Goal: Communication & Community: Answer question/provide support

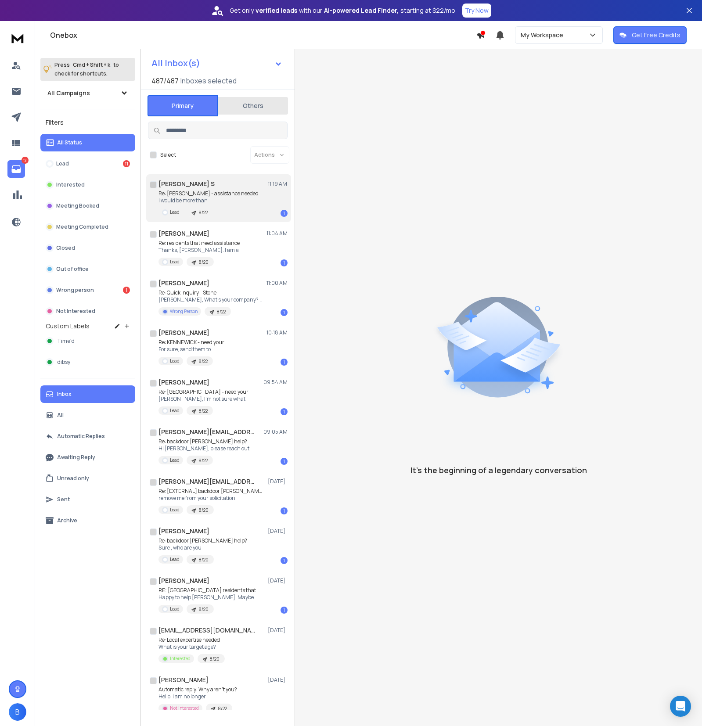
click at [247, 183] on div "[PERSON_NAME] S 11:19 AM" at bounding box center [222, 184] width 129 height 9
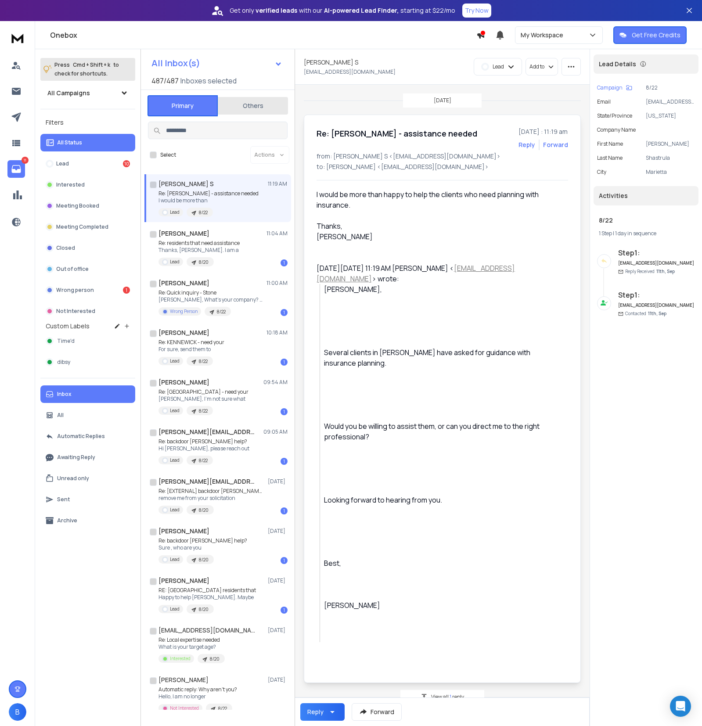
click at [532, 146] on button "Reply" at bounding box center [526, 144] width 17 height 9
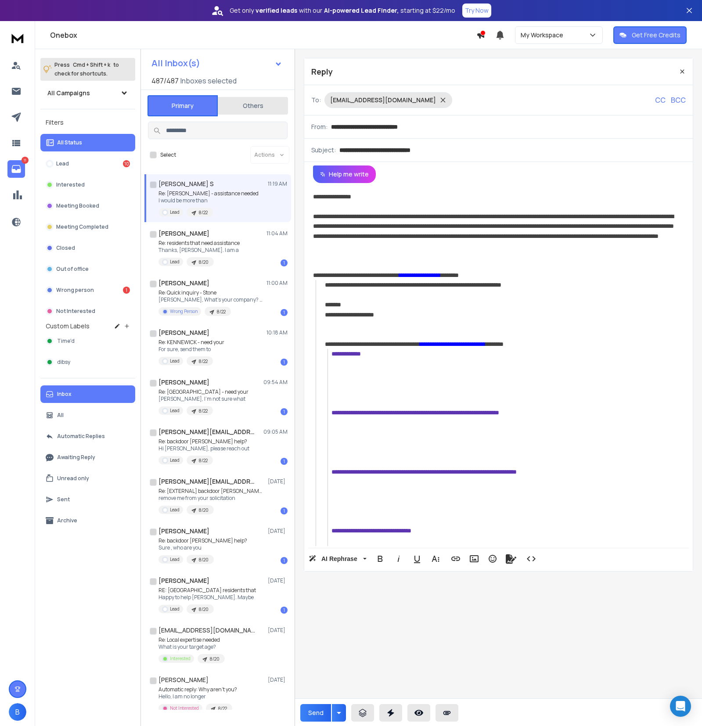
click at [330, 197] on div "**********" at bounding box center [497, 221] width 368 height 59
click at [333, 199] on div "**********" at bounding box center [497, 221] width 368 height 59
click at [621, 229] on div "**********" at bounding box center [497, 221] width 368 height 59
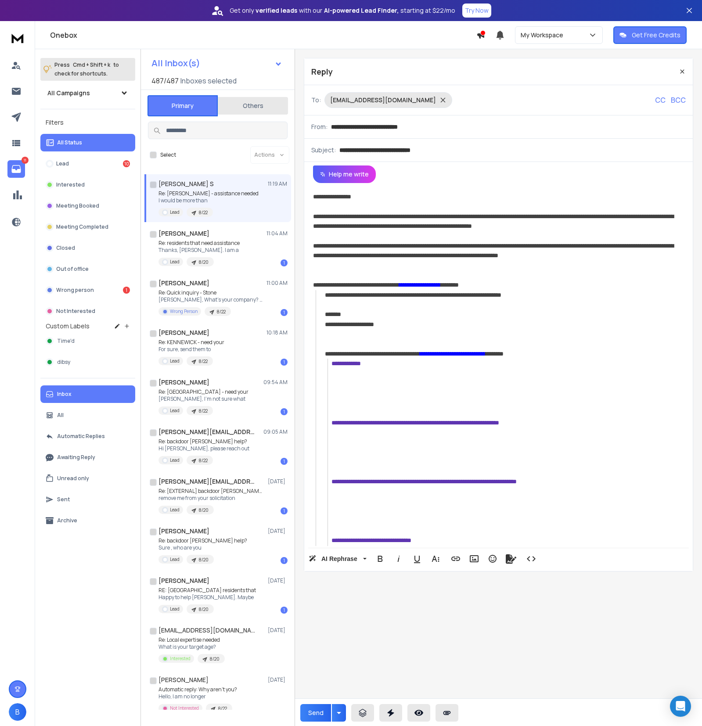
click at [421, 254] on div "**********" at bounding box center [497, 251] width 368 height 20
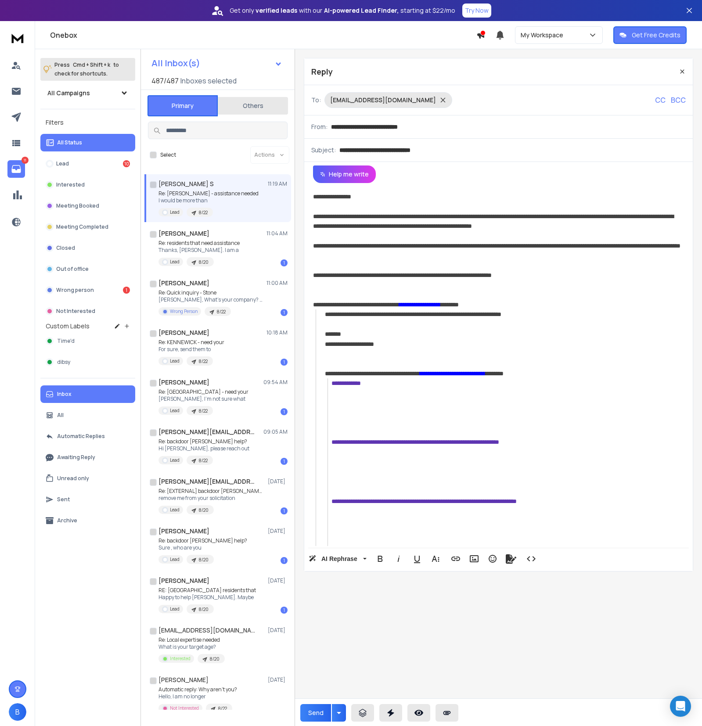
click at [539, 275] on div "**********" at bounding box center [497, 275] width 368 height 10
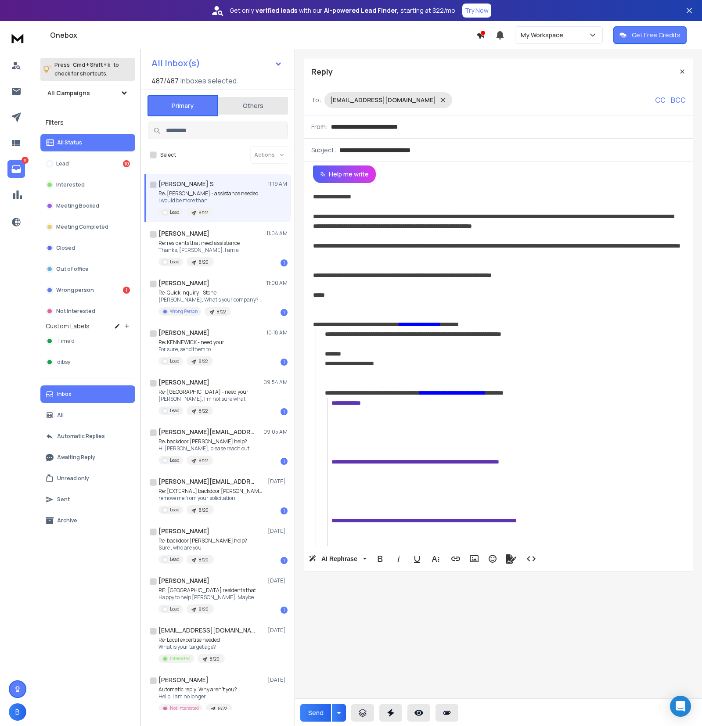
click at [383, 102] on p "[EMAIL_ADDRESS][DOMAIN_NAME]" at bounding box center [383, 100] width 106 height 9
copy p
click at [311, 709] on button "Send" at bounding box center [315, 713] width 31 height 18
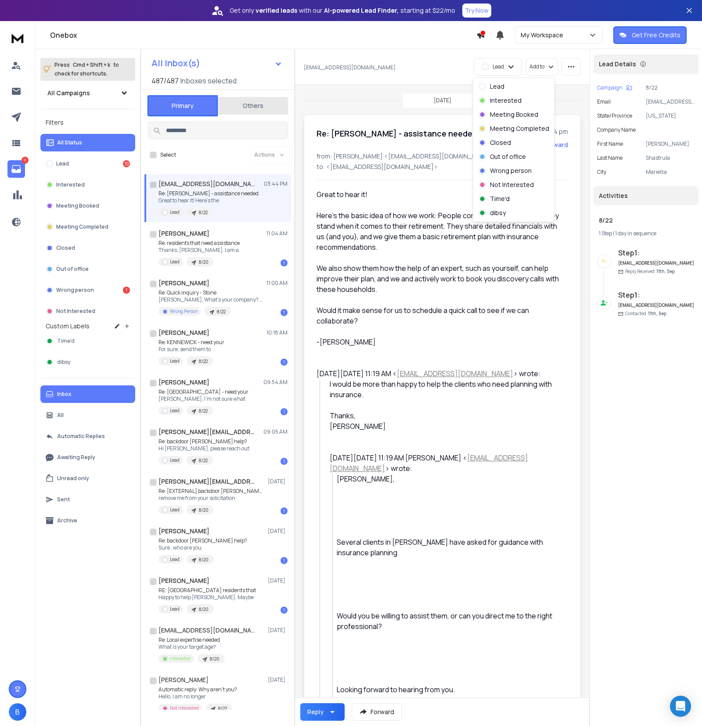
click at [496, 67] on p "Lead" at bounding box center [497, 66] width 11 height 7
click at [507, 99] on p "Interested" at bounding box center [506, 100] width 32 height 9
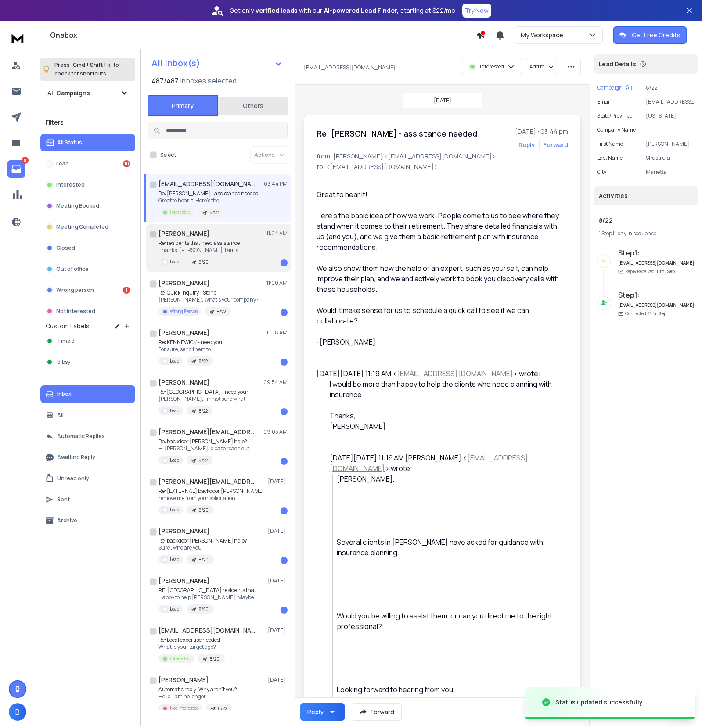
click at [233, 244] on p "Re: residents that need assistance" at bounding box center [198, 243] width 81 height 7
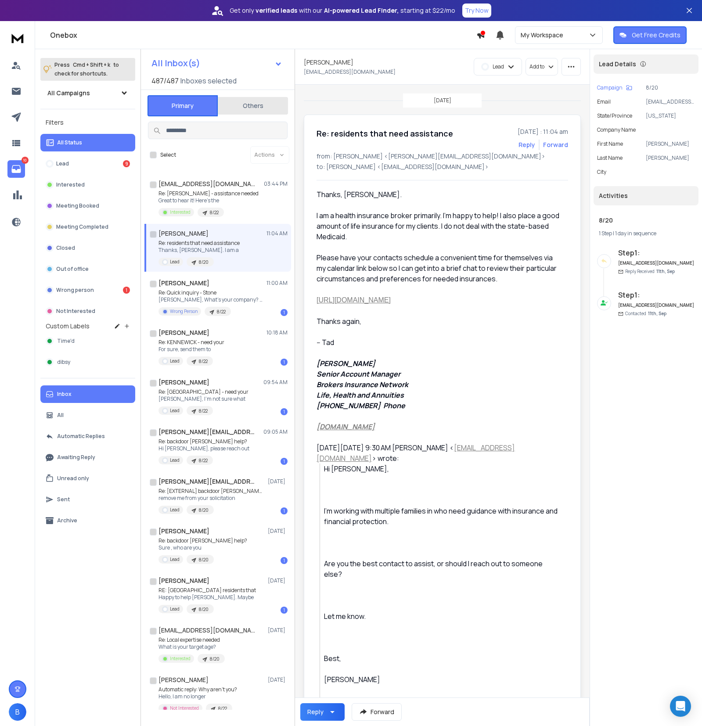
click at [519, 142] on button "Reply" at bounding box center [526, 144] width 17 height 9
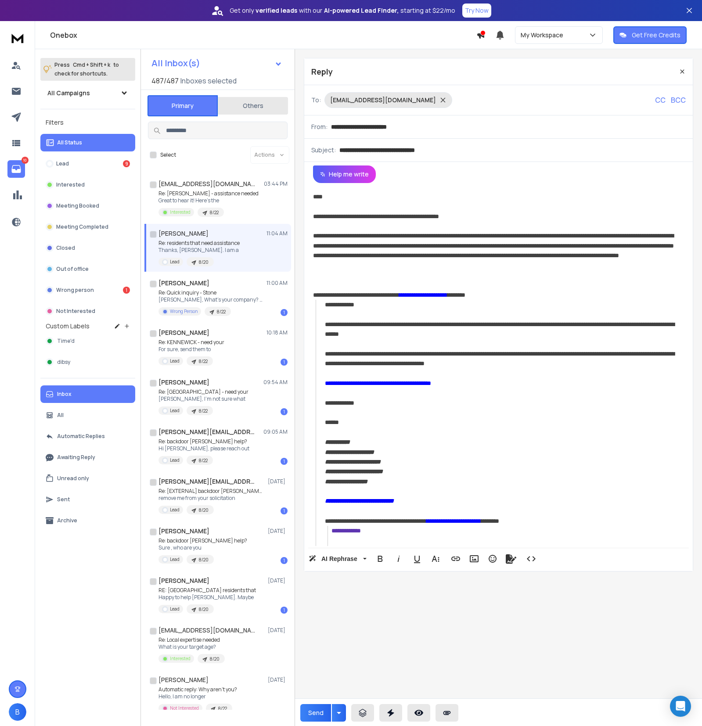
click at [511, 245] on div "**********" at bounding box center [497, 251] width 368 height 40
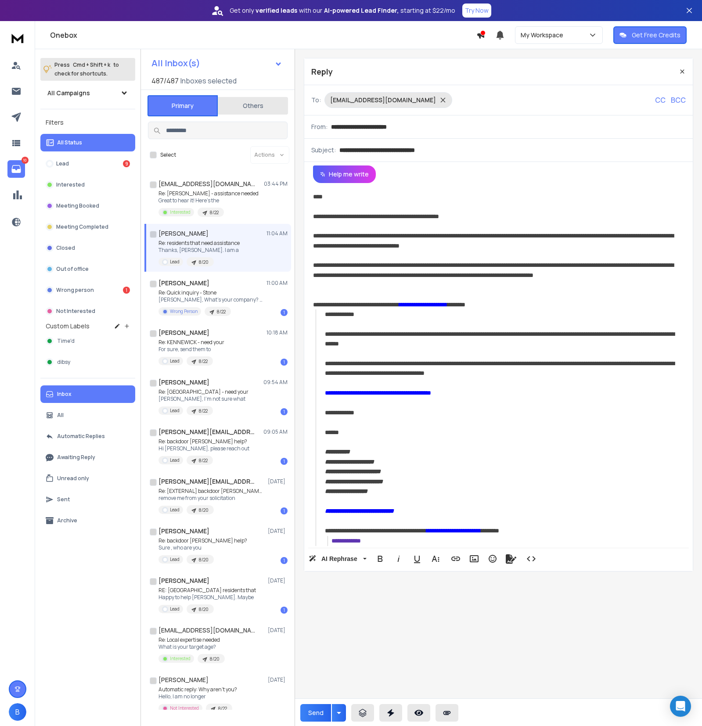
click at [453, 271] on div "**********" at bounding box center [497, 270] width 368 height 20
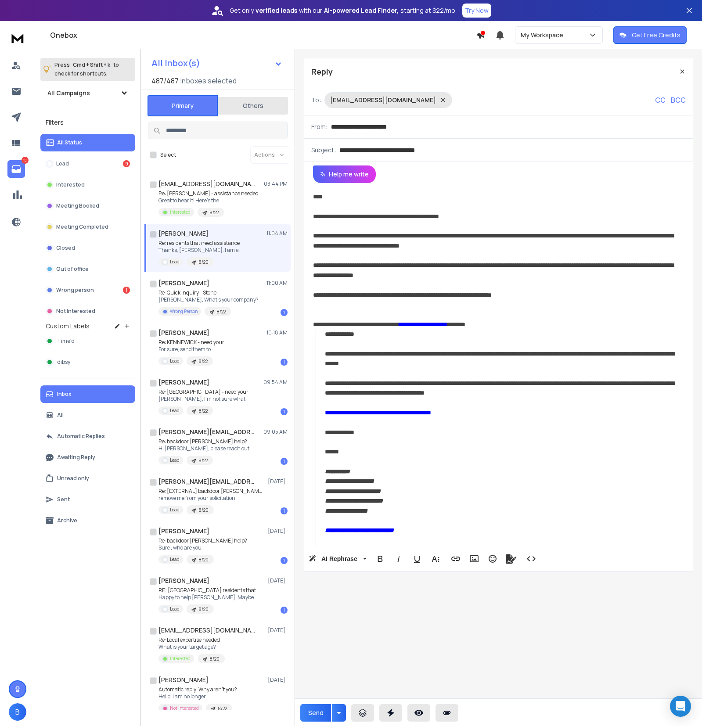
click at [540, 300] on div at bounding box center [498, 305] width 371 height 10
click at [540, 292] on div "**********" at bounding box center [497, 295] width 368 height 10
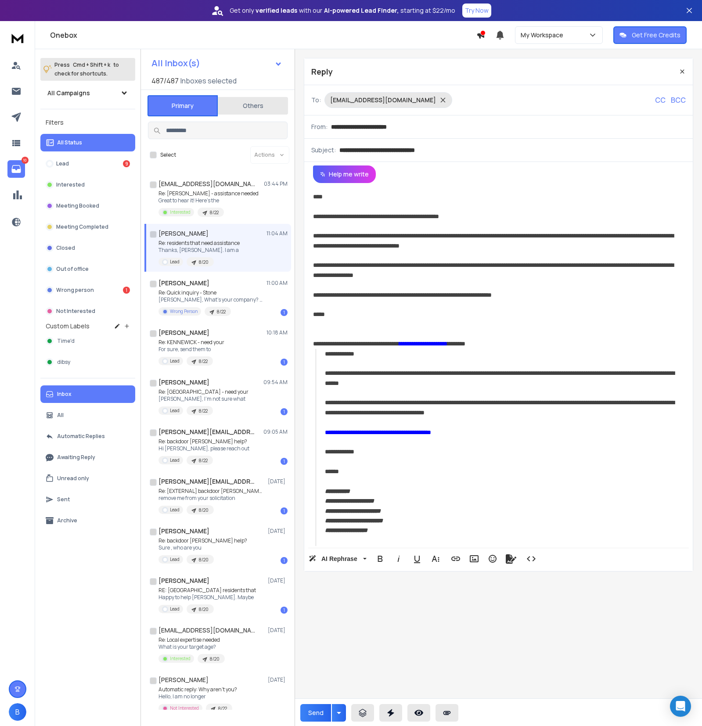
click at [374, 103] on p "[EMAIL_ADDRESS][DOMAIN_NAME]" at bounding box center [383, 100] width 106 height 9
copy p
click at [319, 716] on button "Send" at bounding box center [315, 713] width 31 height 18
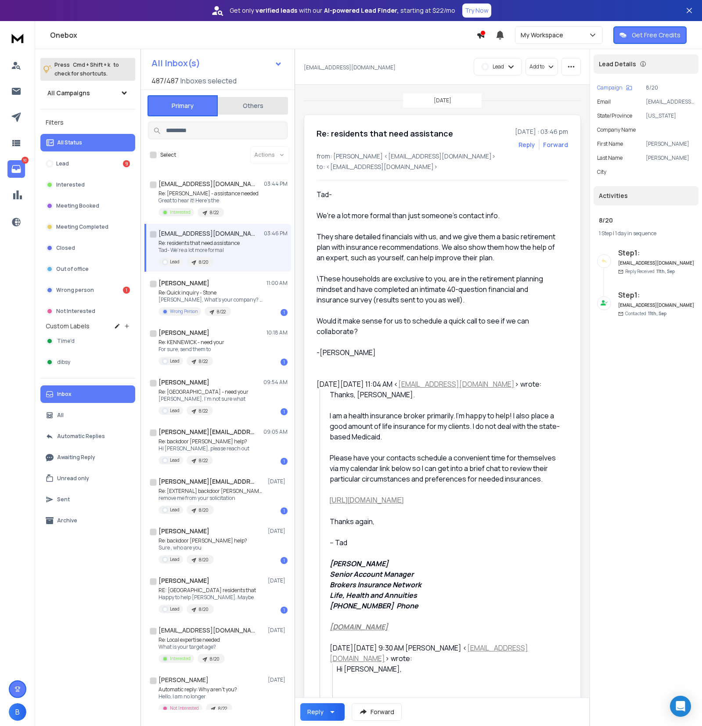
scroll to position [8, 0]
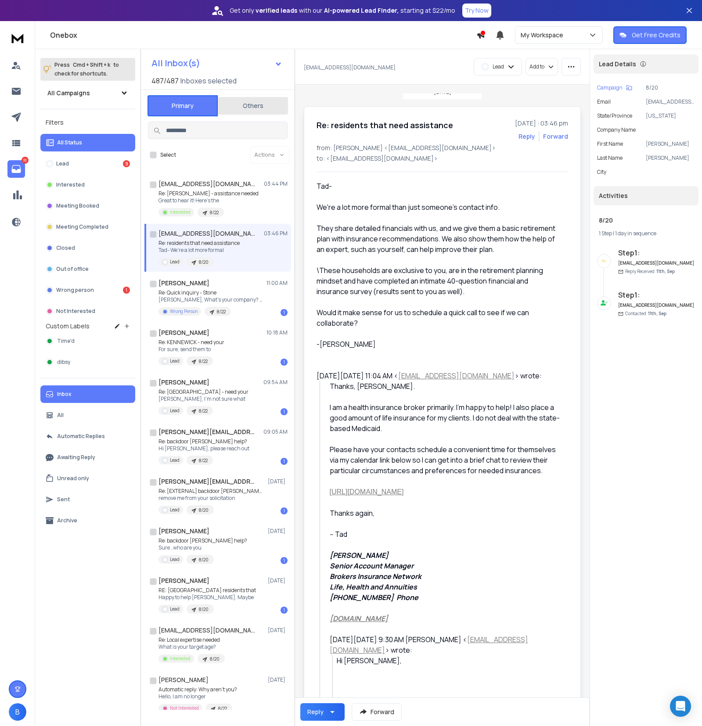
click at [492, 65] on p "Lead" at bounding box center [497, 66] width 11 height 7
click at [494, 103] on p "Interested" at bounding box center [506, 100] width 32 height 9
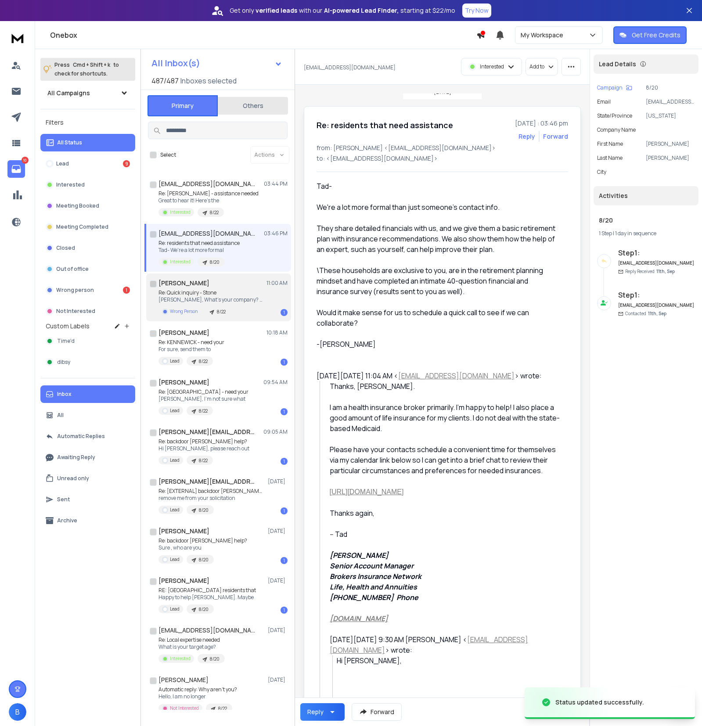
click at [251, 282] on div "[PERSON_NAME] 11:00 AM" at bounding box center [222, 283] width 129 height 9
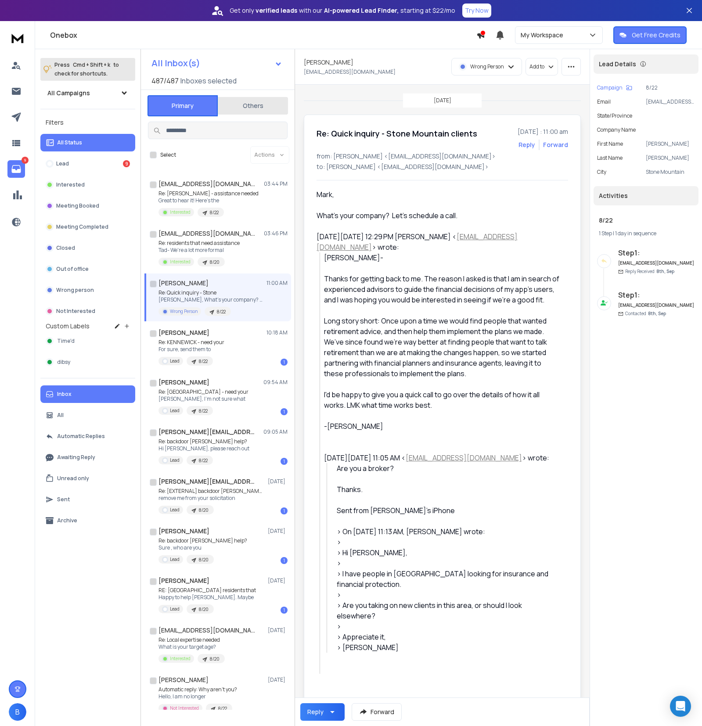
click at [527, 144] on button "Reply" at bounding box center [526, 144] width 17 height 9
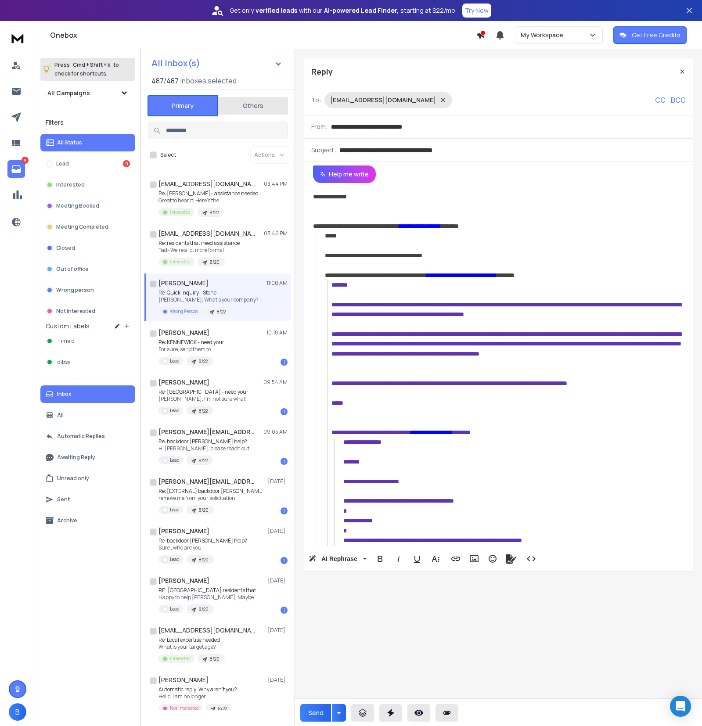
click at [338, 194] on div "**********" at bounding box center [497, 197] width 368 height 10
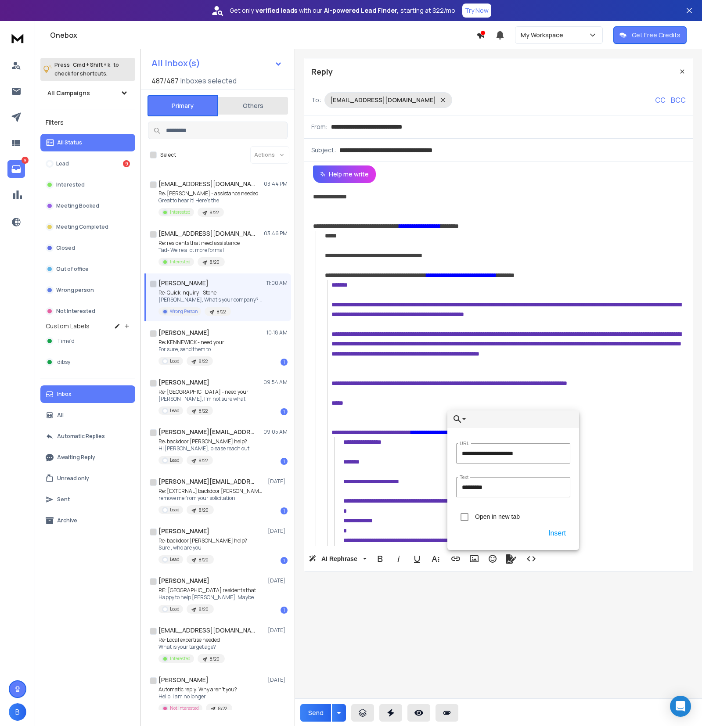
type input "**********"
click at [563, 535] on button "Insert" at bounding box center [557, 533] width 26 height 16
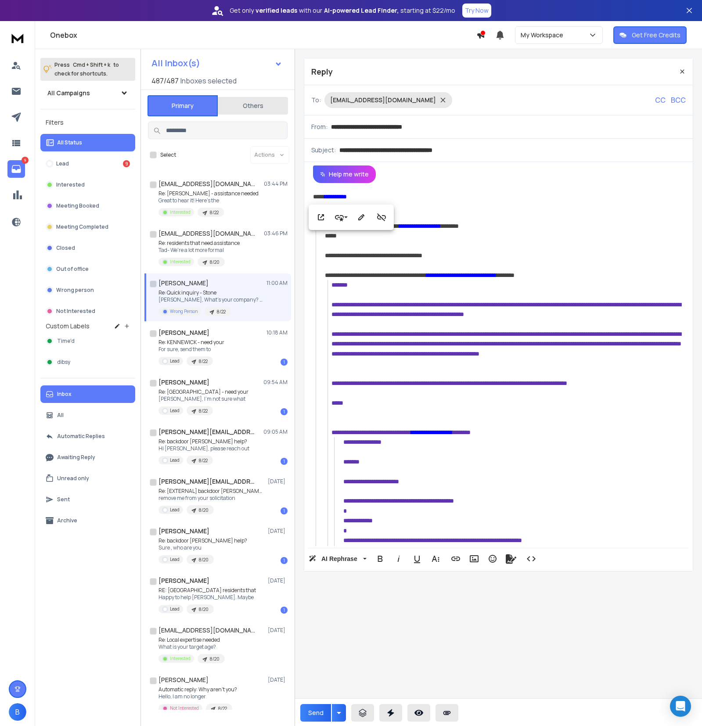
click at [425, 190] on div "**********" at bounding box center [498, 364] width 388 height 363
click at [374, 196] on div "**** ********* *" at bounding box center [497, 197] width 368 height 10
click at [338, 199] on link "*********" at bounding box center [335, 197] width 22 height 6
click at [357, 218] on icon "button" at bounding box center [361, 217] width 11 height 11
type input "*********"
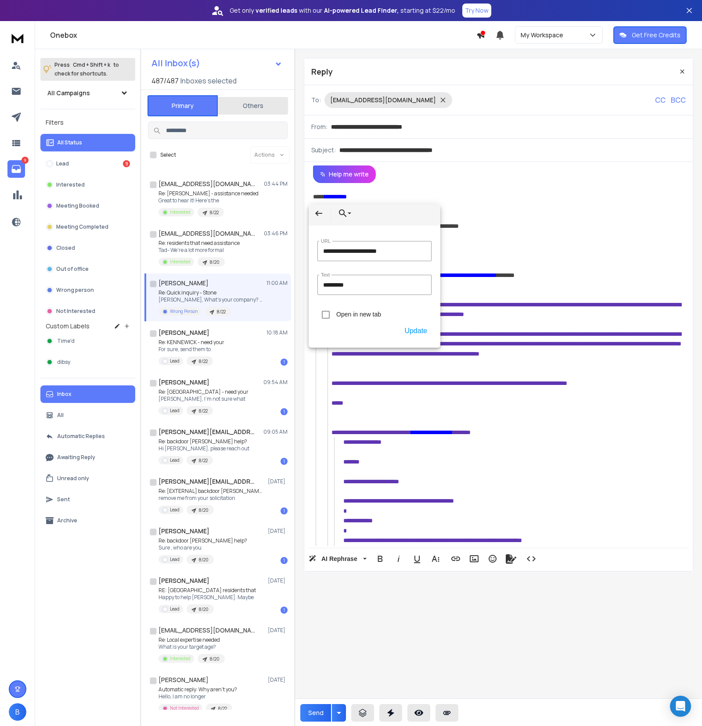
click at [521, 219] on div at bounding box center [498, 217] width 371 height 10
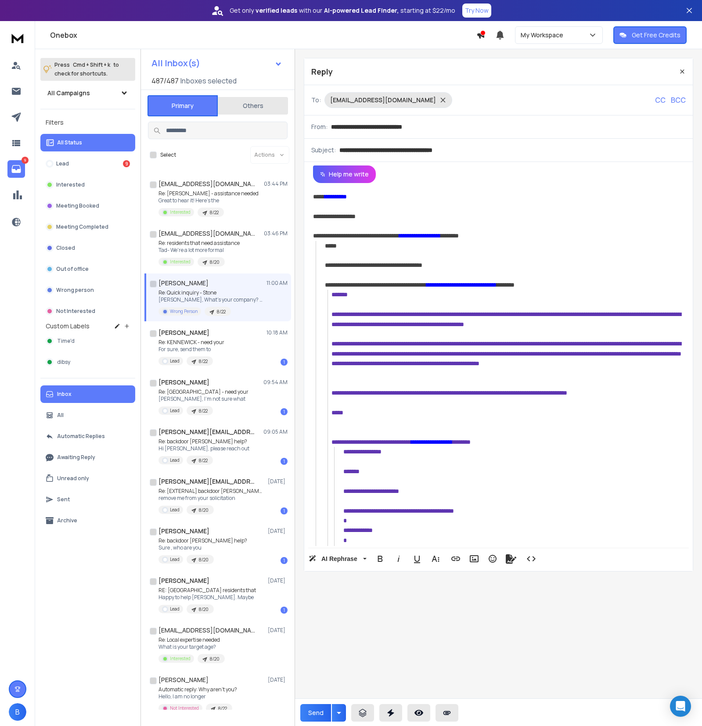
click at [394, 97] on p "[EMAIL_ADDRESS][DOMAIN_NAME]" at bounding box center [383, 100] width 106 height 9
click at [396, 216] on div "**********" at bounding box center [497, 217] width 368 height 10
click at [471, 208] on div at bounding box center [498, 206] width 371 height 10
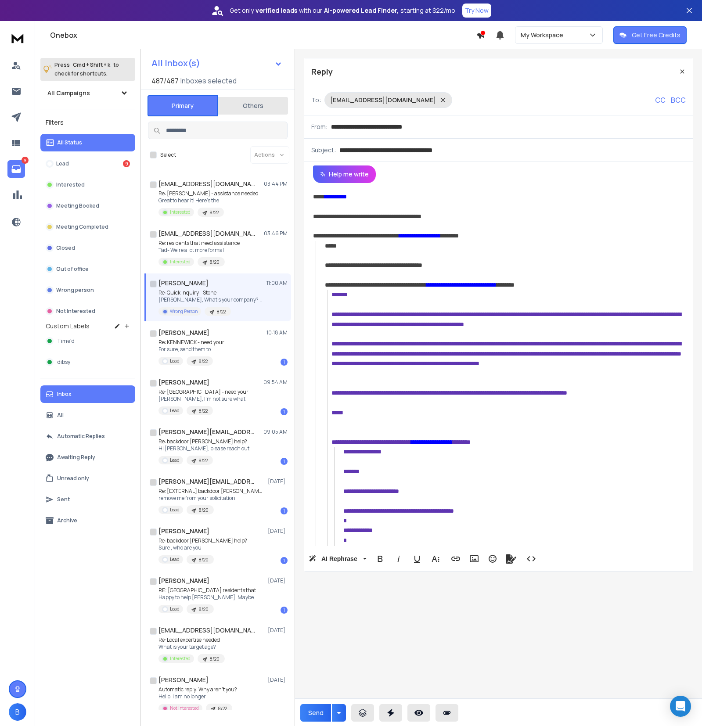
click at [471, 216] on div "**********" at bounding box center [497, 217] width 368 height 10
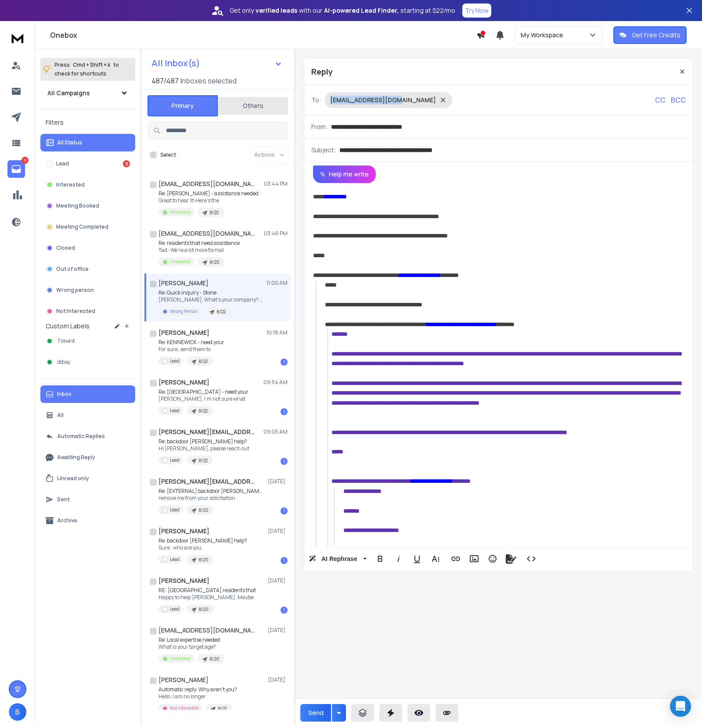
drag, startPoint x: 397, startPoint y: 101, endPoint x: 329, endPoint y: 101, distance: 68.5
click at [329, 101] on div "[EMAIL_ADDRESS][DOMAIN_NAME]" at bounding box center [388, 100] width 128 height 16
copy p "[EMAIL_ADDRESS][DOMAIN_NAME]"
click at [319, 706] on button "Send" at bounding box center [315, 713] width 31 height 18
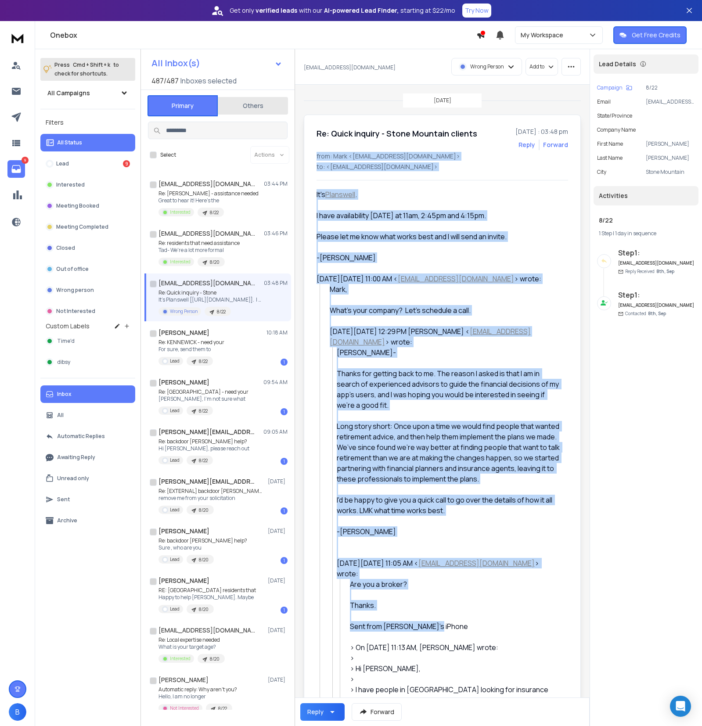
drag, startPoint x: 315, startPoint y: 151, endPoint x: 526, endPoint y: 612, distance: 507.1
click at [526, 612] on div "Re: Quick inquiry - Stone Mountain clients [DATE] : 03:48 pm Reply Forward from…" at bounding box center [442, 478] width 277 height 726
copy div "lore: Ipsu <Dolo@sit.ametconsecteturadip.eli> se: <doeius133@tempo.inc> 65 Utla…"
click at [474, 66] on p "Wrong Person" at bounding box center [487, 66] width 34 height 7
drag, startPoint x: 484, startPoint y: 206, endPoint x: 481, endPoint y: 200, distance: 6.1
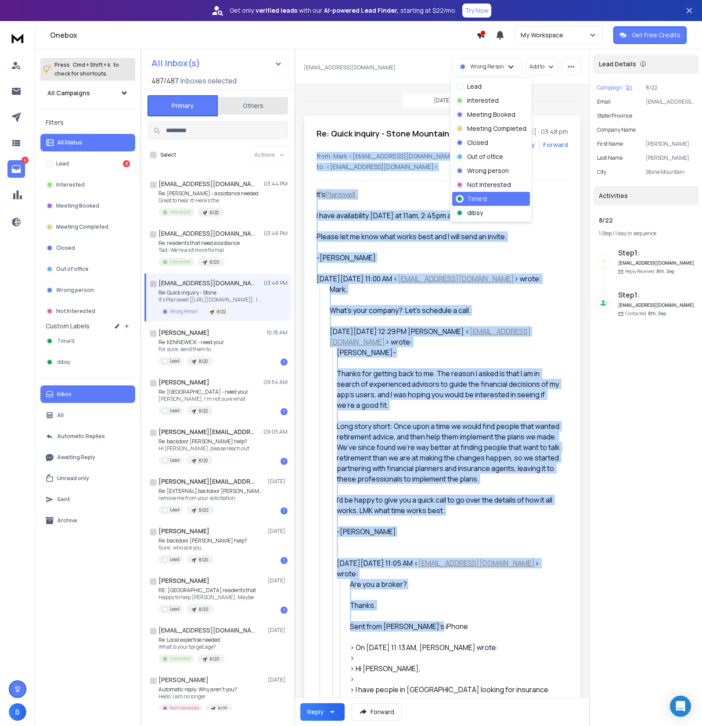
click at [481, 200] on div "Lead Interested Meeting Booked Meeting Completed Closed Out of office Wrong per…" at bounding box center [491, 149] width 82 height 145
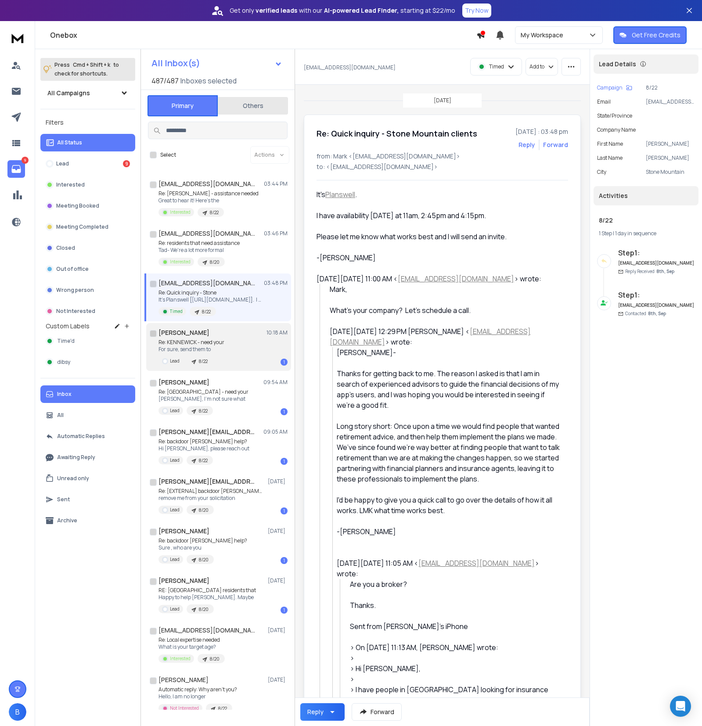
click at [241, 362] on div "Re: KENNEWICK - need your For sure, send them to Lead 8/22 1" at bounding box center [222, 352] width 129 height 27
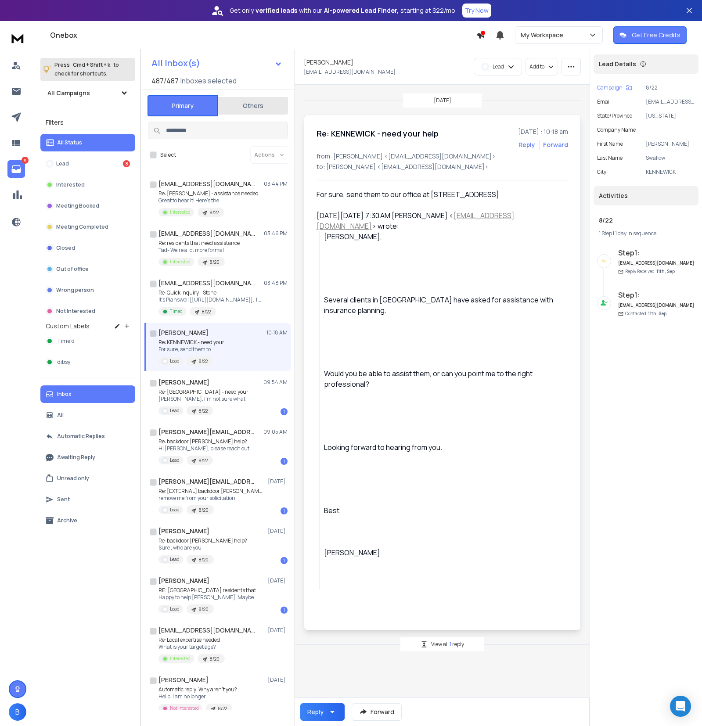
click at [525, 142] on button "Reply" at bounding box center [526, 144] width 17 height 9
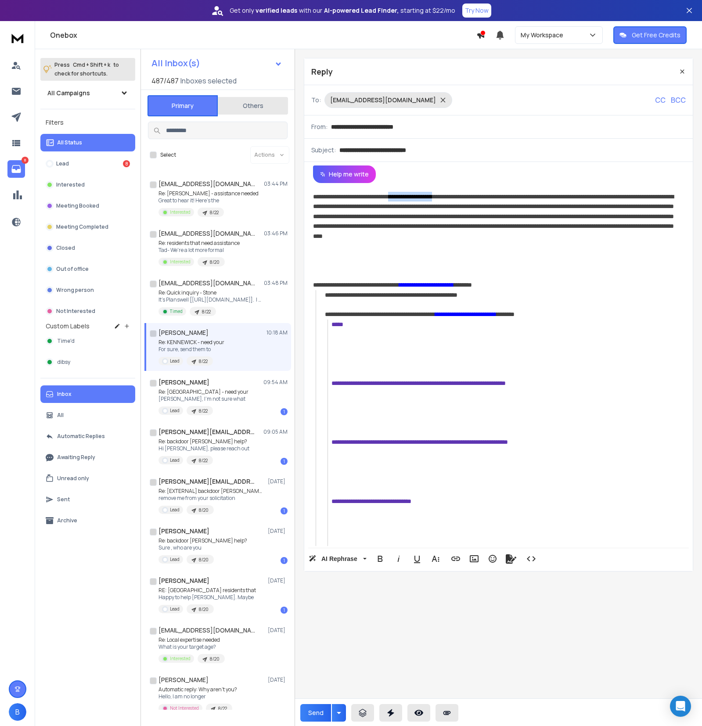
drag, startPoint x: 464, startPoint y: 198, endPoint x: 406, endPoint y: 196, distance: 58.4
click at [406, 196] on div "**********" at bounding box center [497, 221] width 368 height 59
click at [495, 197] on div "**********" at bounding box center [497, 221] width 368 height 59
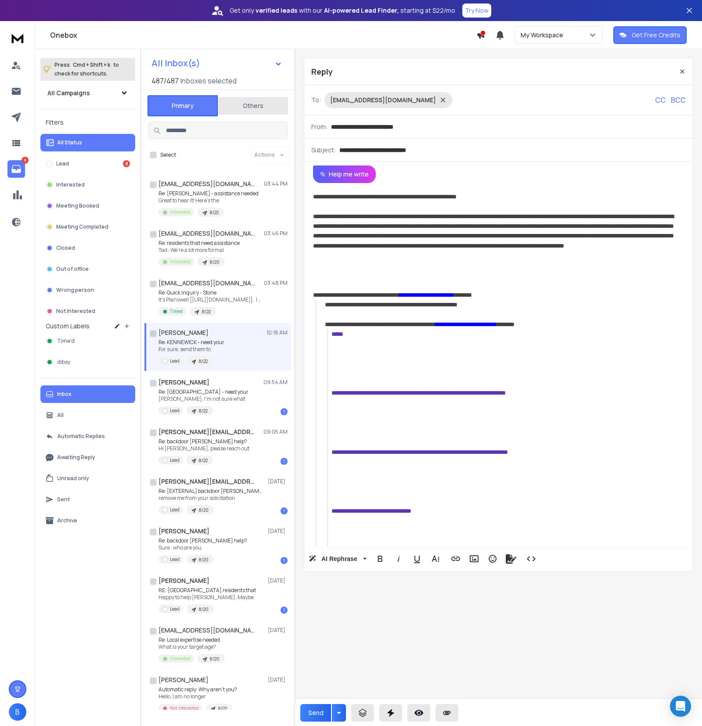
click at [543, 236] on div "**********" at bounding box center [497, 236] width 368 height 49
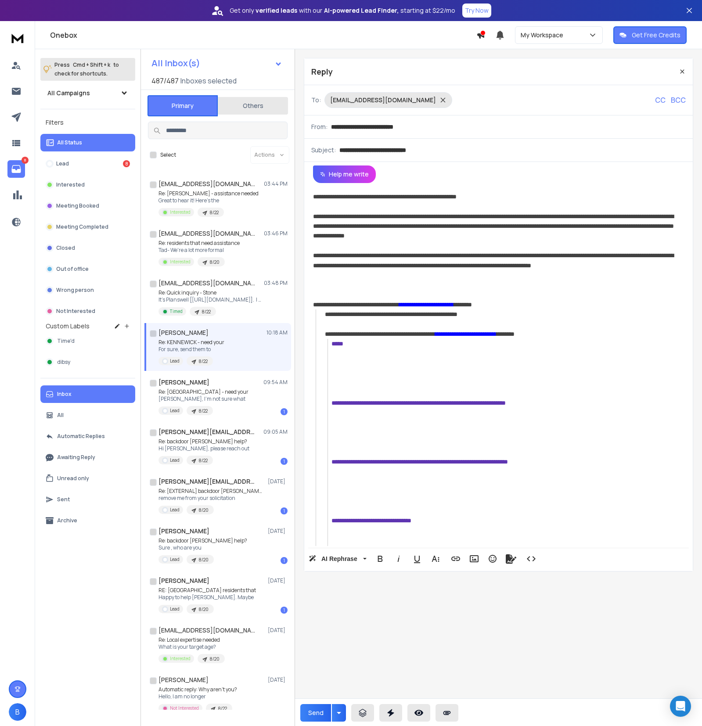
click at [453, 264] on div "**********" at bounding box center [497, 261] width 368 height 20
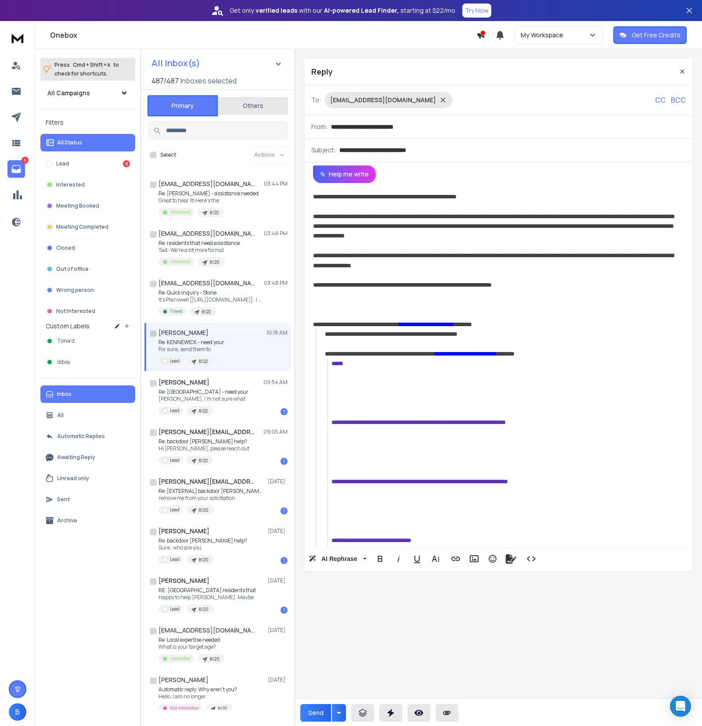
click at [535, 284] on div "**********" at bounding box center [497, 285] width 368 height 10
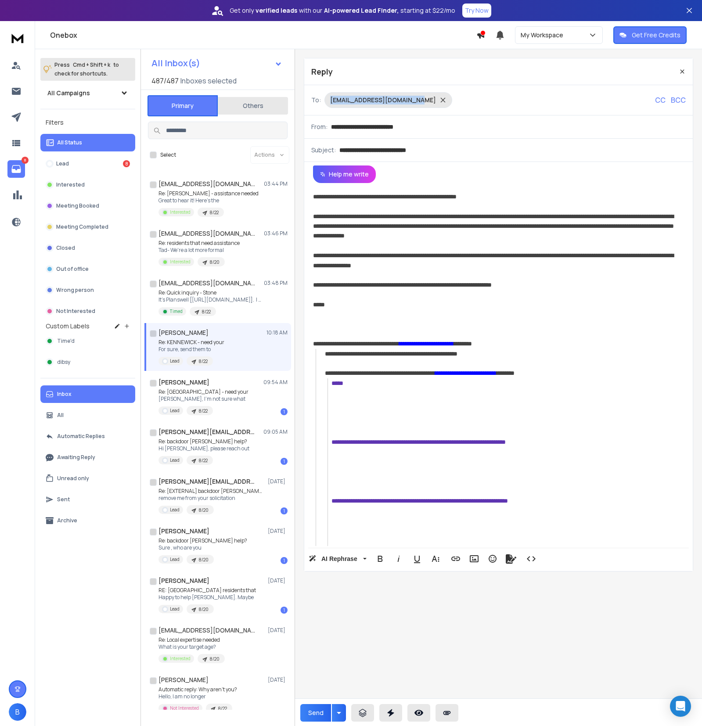
drag, startPoint x: 410, startPoint y: 102, endPoint x: 329, endPoint y: 101, distance: 81.2
click at [329, 101] on div "[EMAIL_ADDRESS][DOMAIN_NAME]" at bounding box center [388, 100] width 128 height 16
copy p "[EMAIL_ADDRESS][DOMAIN_NAME]"
click at [305, 714] on button "Send" at bounding box center [315, 713] width 31 height 18
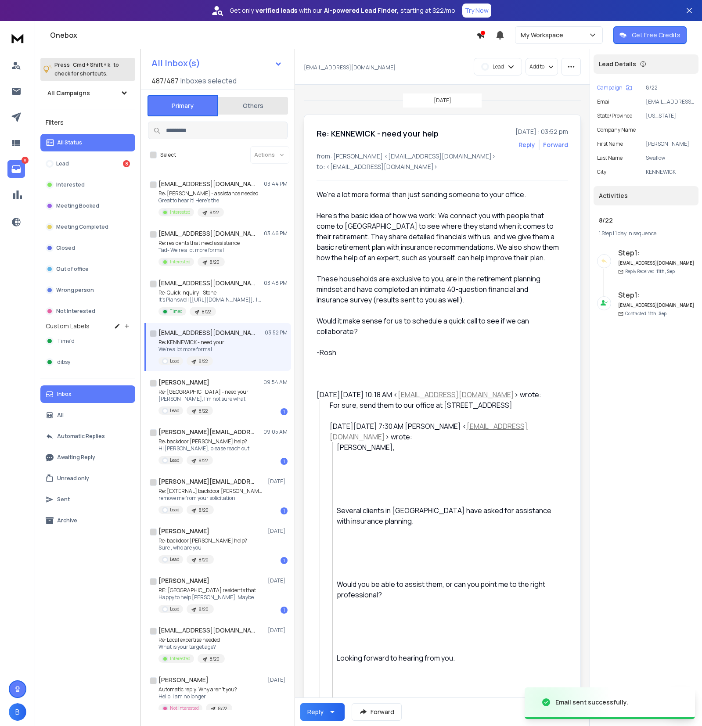
click at [503, 68] on p "Lead" at bounding box center [497, 66] width 11 height 7
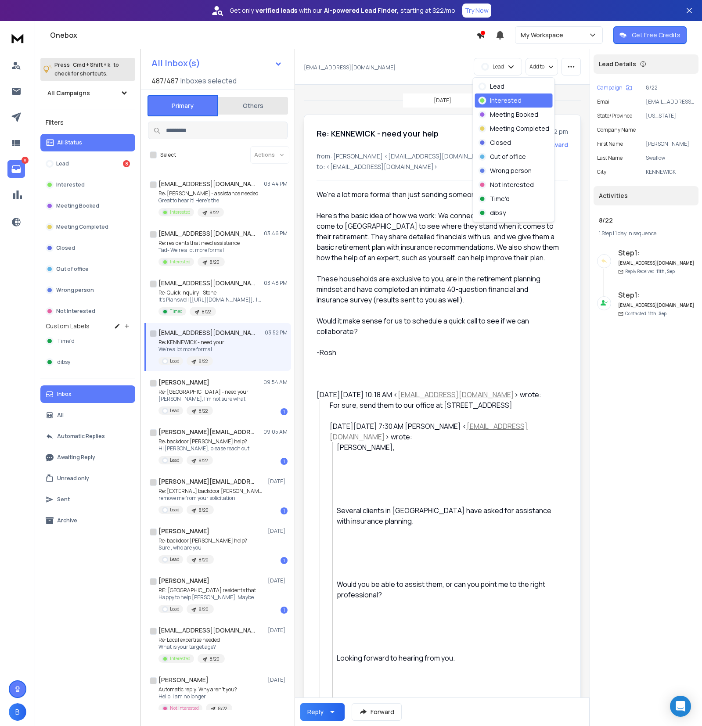
click at [495, 95] on div "Interested" at bounding box center [514, 100] width 78 height 14
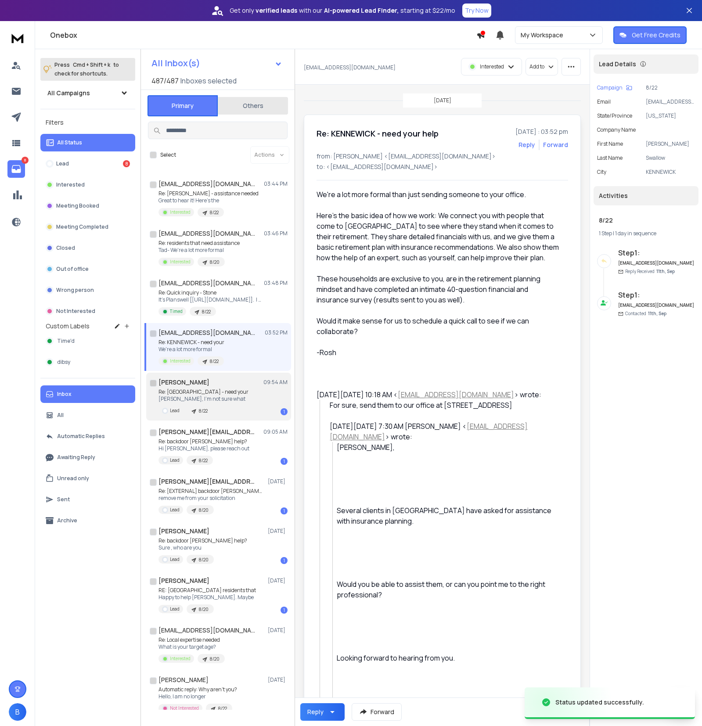
click at [241, 394] on div "Re: [GEOGRAPHIC_DATA] - need your [PERSON_NAME], I'm not sure what Lead 8/22 1" at bounding box center [222, 401] width 129 height 27
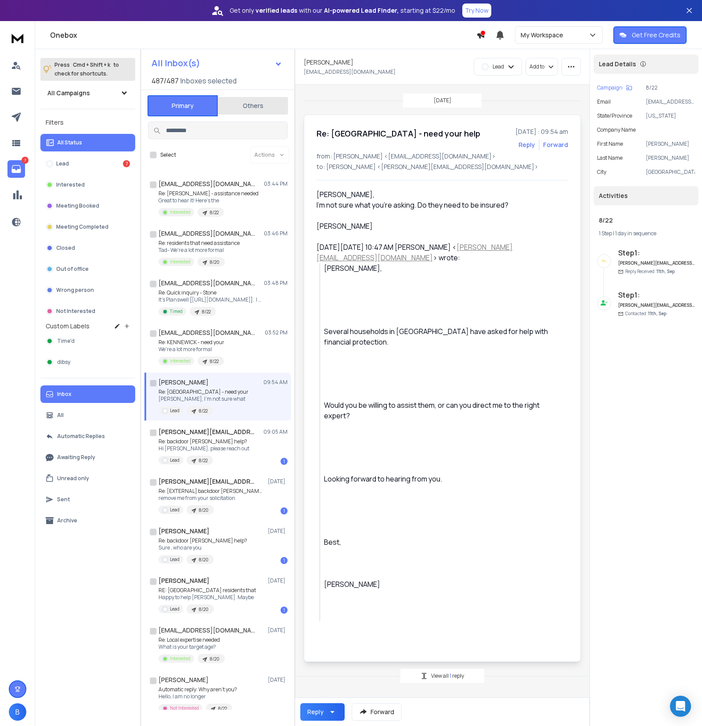
click at [522, 145] on button "Reply" at bounding box center [526, 144] width 17 height 9
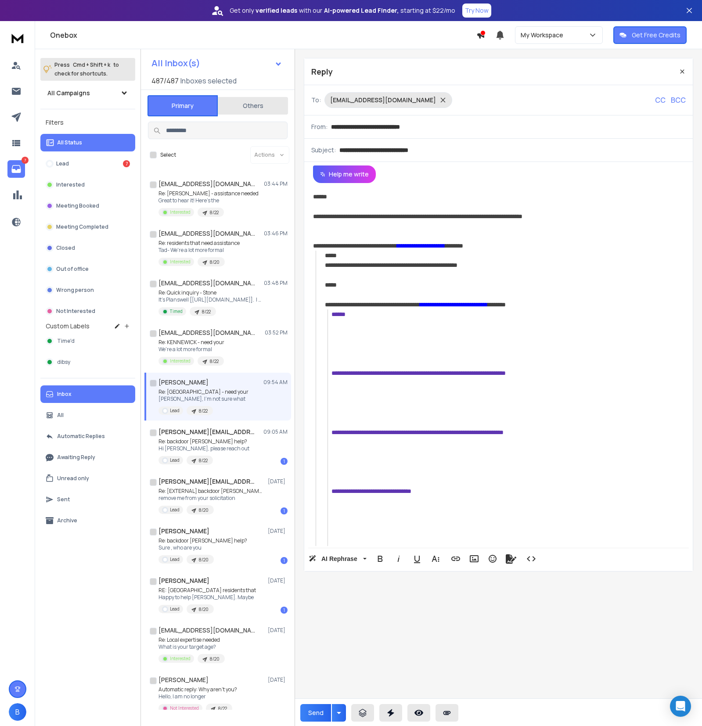
click at [436, 212] on div "**********" at bounding box center [497, 217] width 368 height 10
click at [413, 234] on div at bounding box center [498, 236] width 371 height 10
click at [589, 217] on div "**********" at bounding box center [497, 217] width 368 height 10
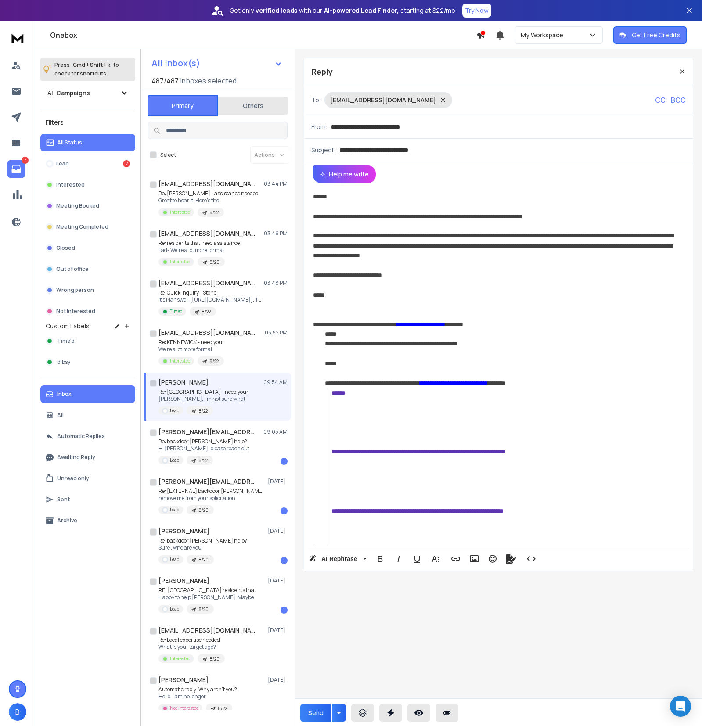
click at [347, 98] on p "[EMAIL_ADDRESS][DOMAIN_NAME]" at bounding box center [383, 100] width 106 height 9
copy p
click at [321, 710] on button "Send" at bounding box center [315, 713] width 31 height 18
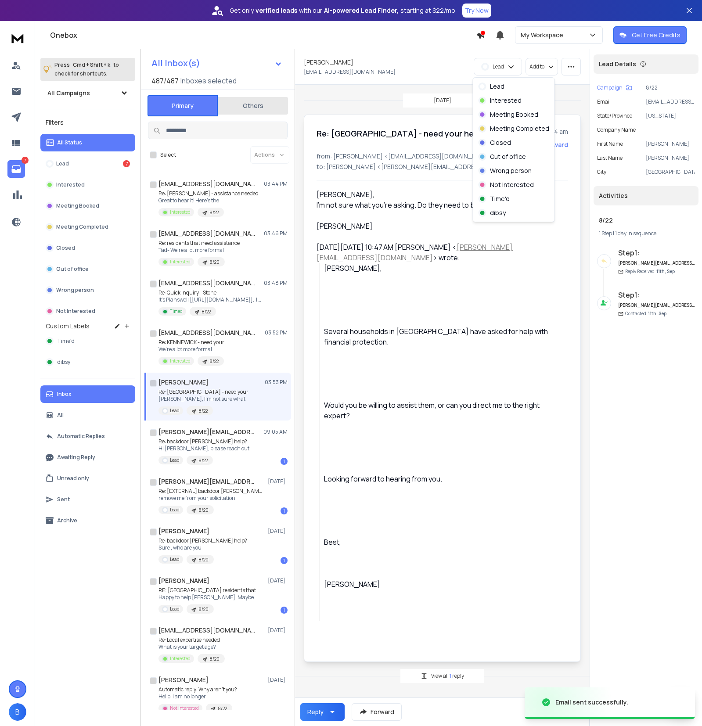
click at [497, 66] on p "Lead" at bounding box center [497, 66] width 11 height 7
click at [496, 100] on p "Interested" at bounding box center [506, 100] width 32 height 9
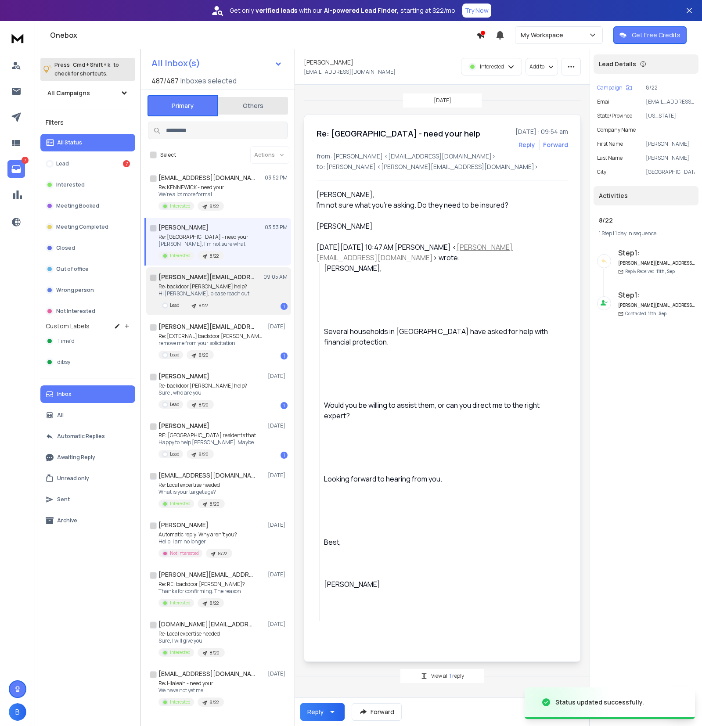
scroll to position [160, 0]
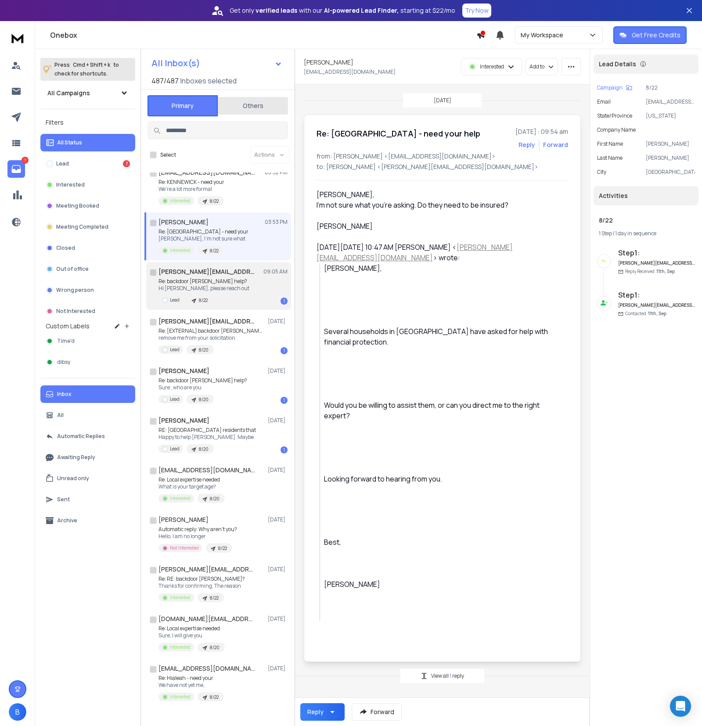
click at [249, 283] on div "Re: backdoor [PERSON_NAME] help? Hi [PERSON_NAME], please reach out Lead 8/22 1" at bounding box center [222, 291] width 129 height 27
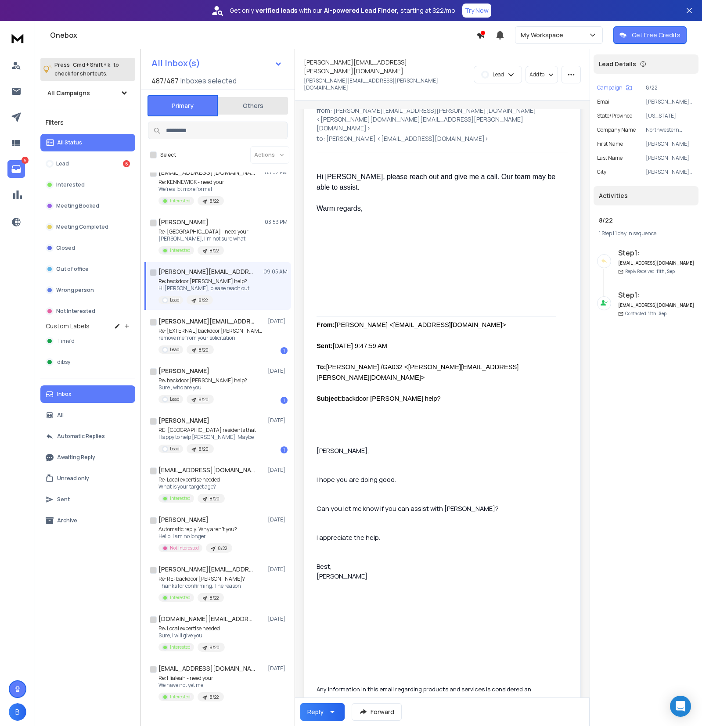
scroll to position [0, 0]
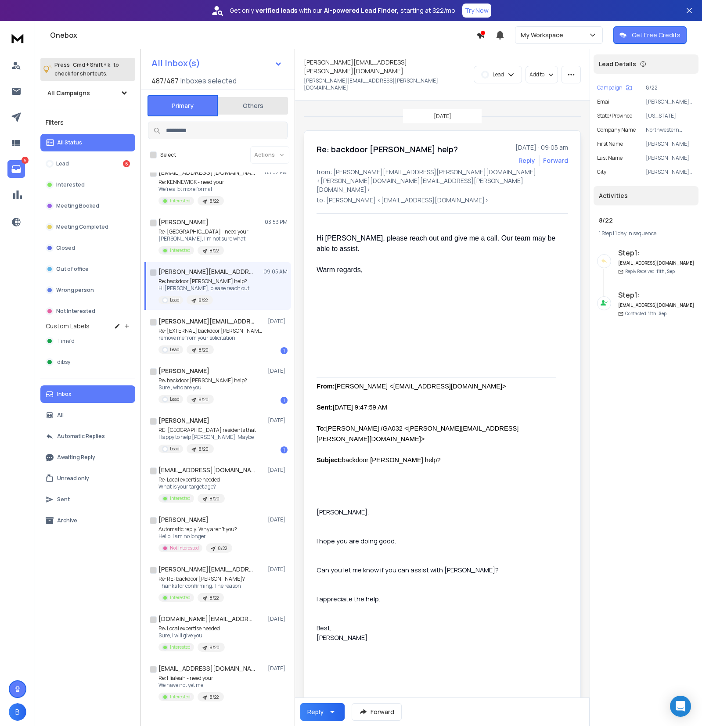
click at [524, 156] on button "Reply" at bounding box center [526, 160] width 17 height 9
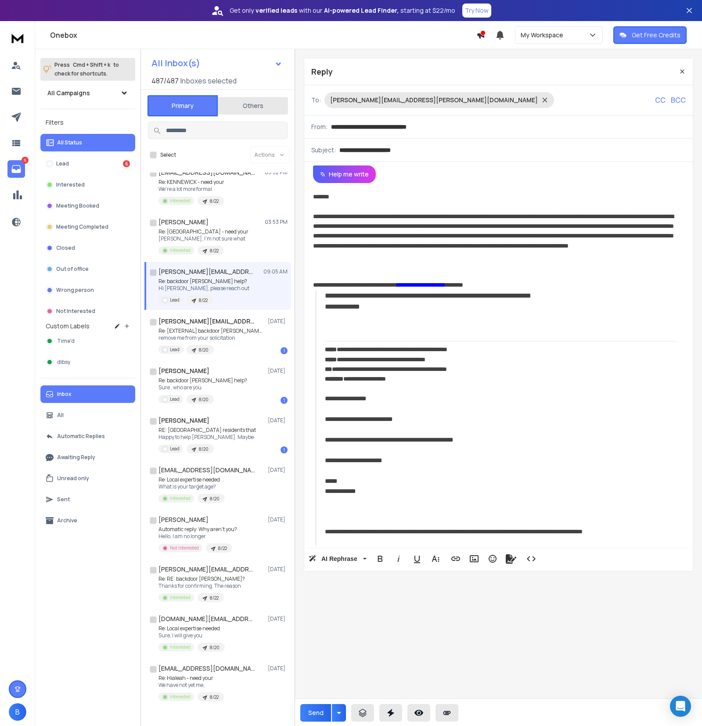
click at [632, 222] on div "**********" at bounding box center [497, 236] width 368 height 49
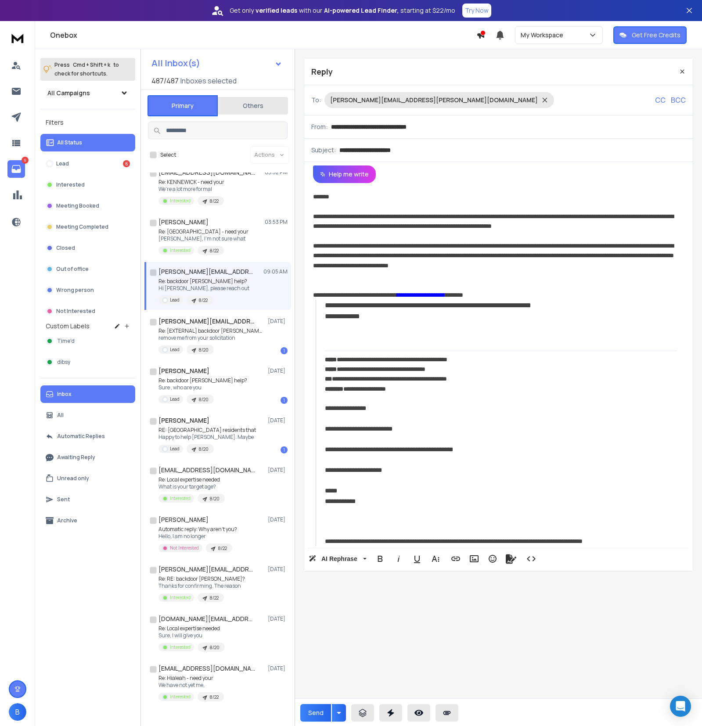
click at [460, 269] on div "**********" at bounding box center [497, 255] width 368 height 29
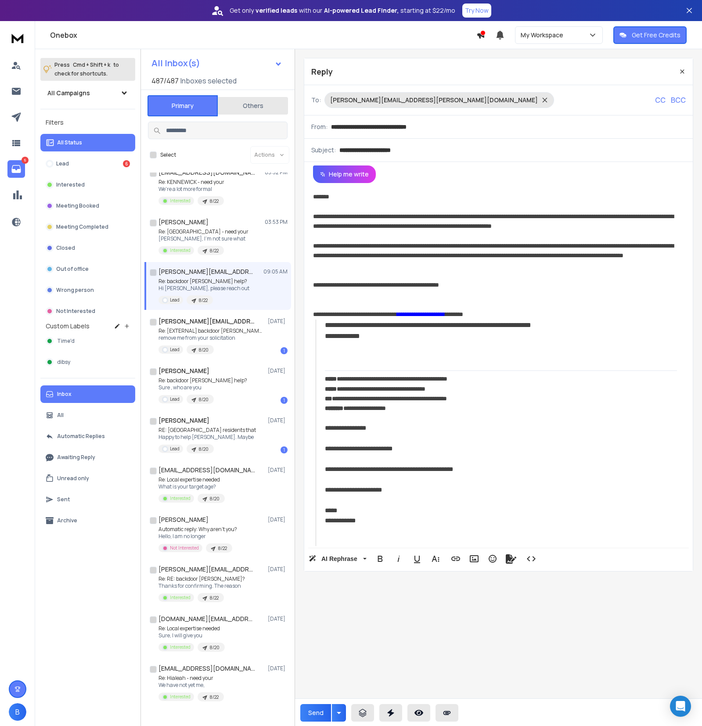
click at [480, 288] on div "**********" at bounding box center [497, 285] width 368 height 10
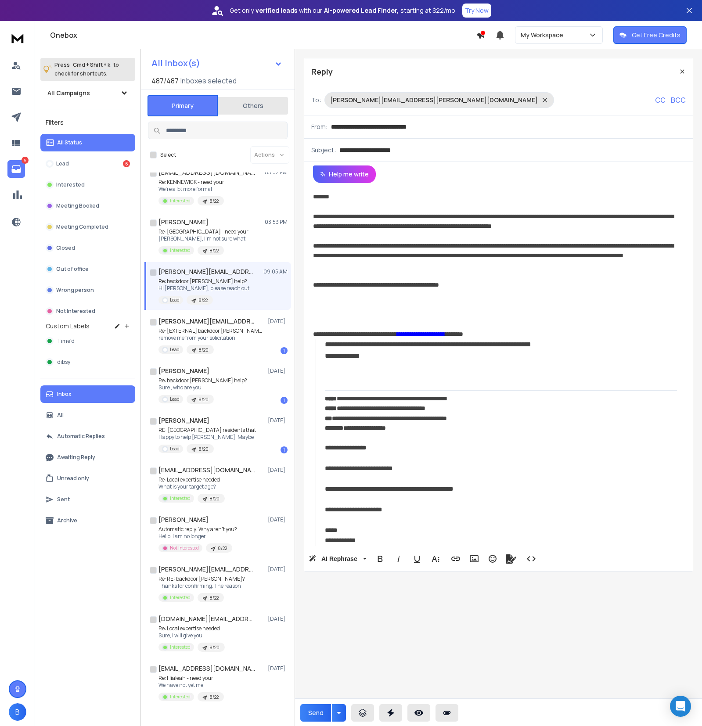
click at [521, 254] on div "**********" at bounding box center [497, 255] width 368 height 29
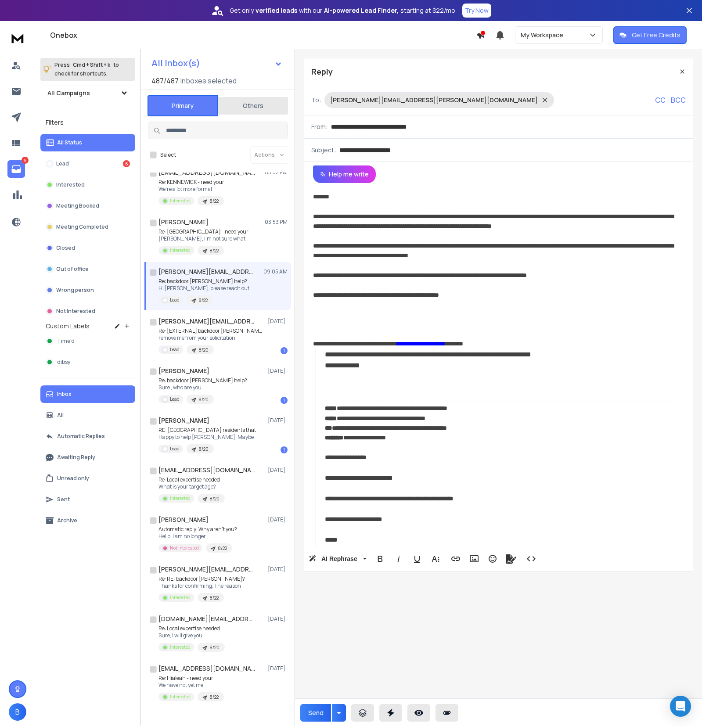
click at [459, 308] on div at bounding box center [498, 305] width 371 height 10
click at [456, 317] on div at bounding box center [498, 314] width 371 height 10
drag, startPoint x: 409, startPoint y: 102, endPoint x: 327, endPoint y: 104, distance: 83.0
click at [327, 104] on div "[PERSON_NAME][EMAIL_ADDRESS][PERSON_NAME][DOMAIN_NAME]" at bounding box center [439, 100] width 230 height 16
copy p "[PERSON_NAME][EMAIL_ADDRESS][PERSON_NAME][DOMAIN_NAME]"
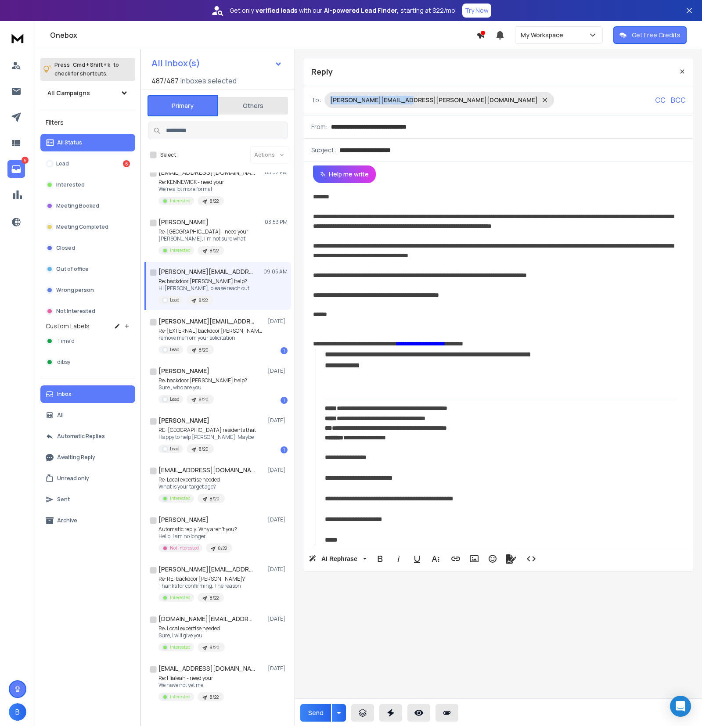
click at [303, 716] on button "Send" at bounding box center [315, 713] width 31 height 18
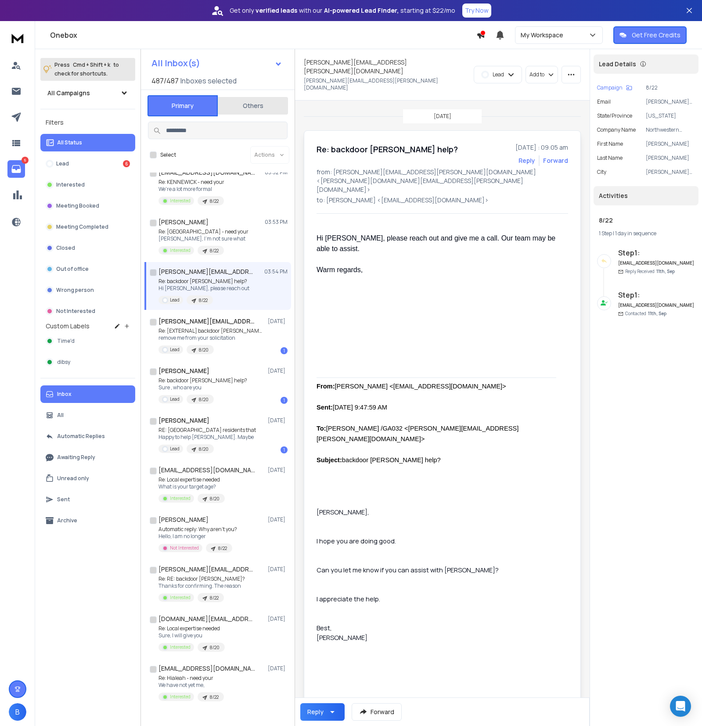
click at [500, 71] on p "Lead" at bounding box center [497, 74] width 11 height 7
click at [506, 103] on p "Interested" at bounding box center [506, 100] width 32 height 9
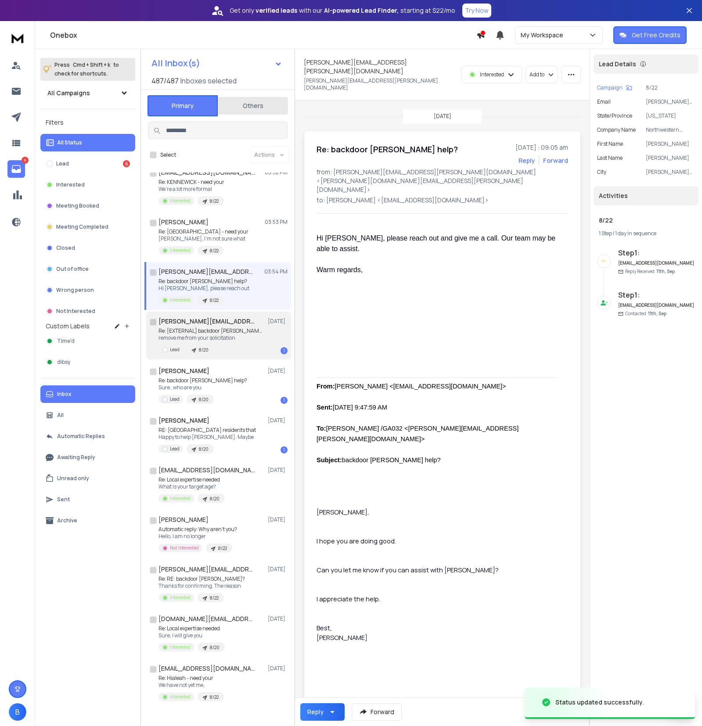
click at [239, 329] on div "Re: [EXTERNAL] backdoor [PERSON_NAME]? remove me from your solicitation Lead 8/…" at bounding box center [222, 340] width 129 height 27
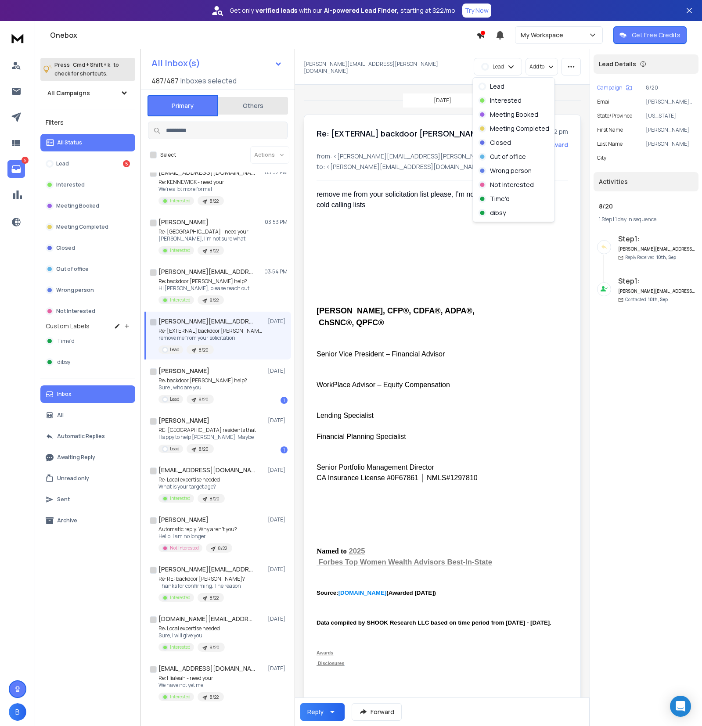
click at [509, 70] on div "Lead" at bounding box center [497, 66] width 47 height 17
click at [505, 184] on p "Not Interested" at bounding box center [512, 184] width 44 height 9
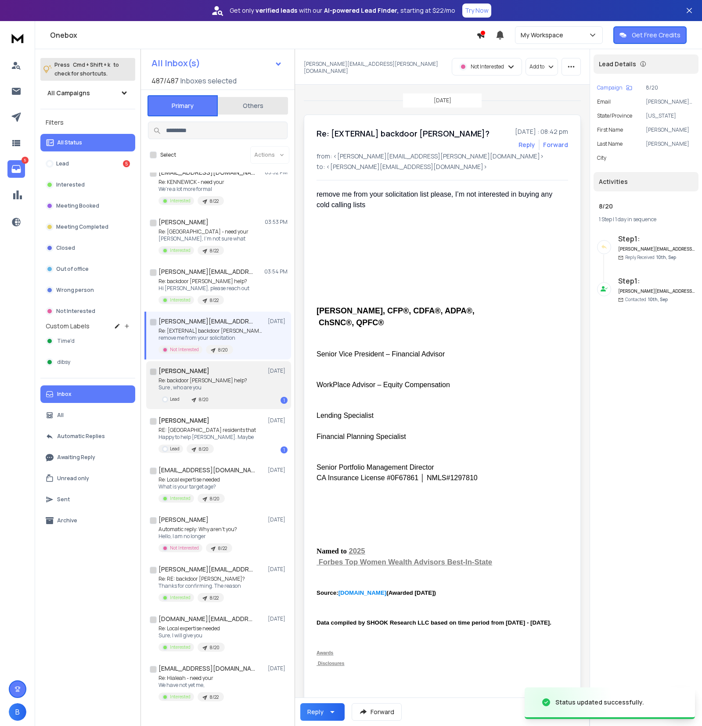
click at [245, 378] on div "Re: backdoor [PERSON_NAME] help? Sure , who are you Lead 8/20 1" at bounding box center [222, 390] width 129 height 27
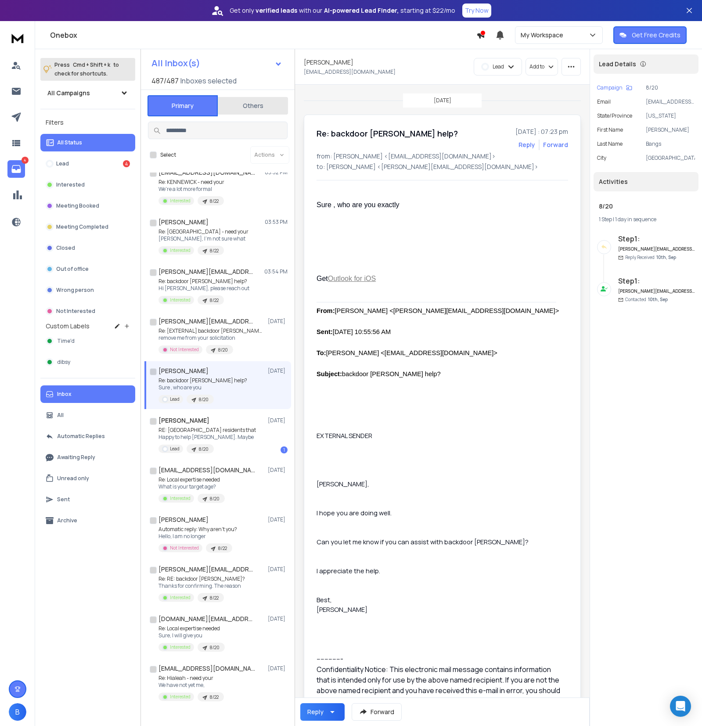
click at [519, 143] on button "Reply" at bounding box center [526, 144] width 17 height 9
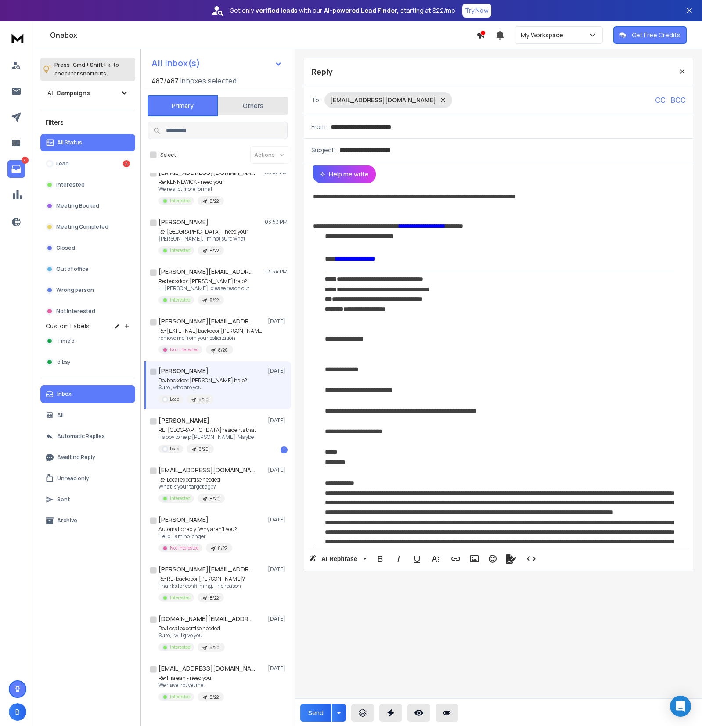
click at [532, 192] on div "**********" at bounding box center [497, 197] width 368 height 10
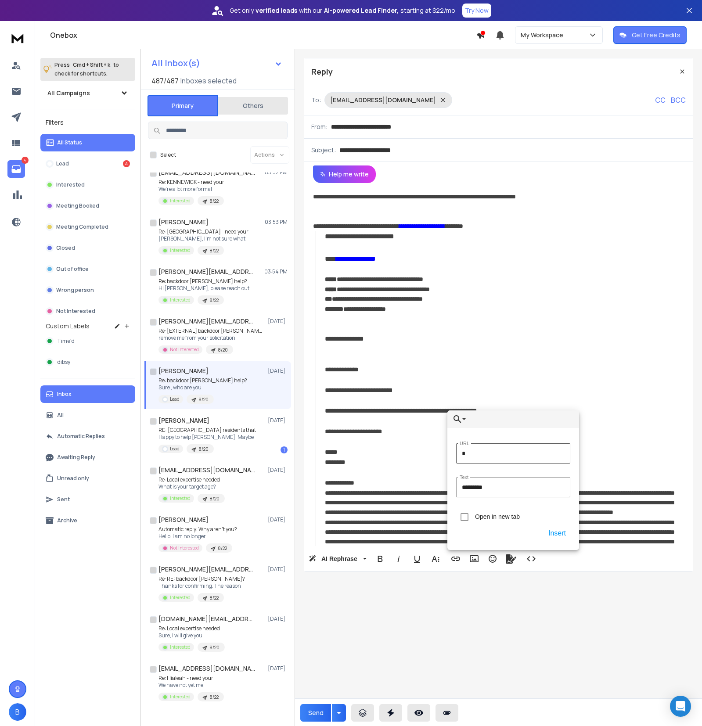
type input "**********"
click at [563, 532] on button "Insert" at bounding box center [557, 533] width 26 height 16
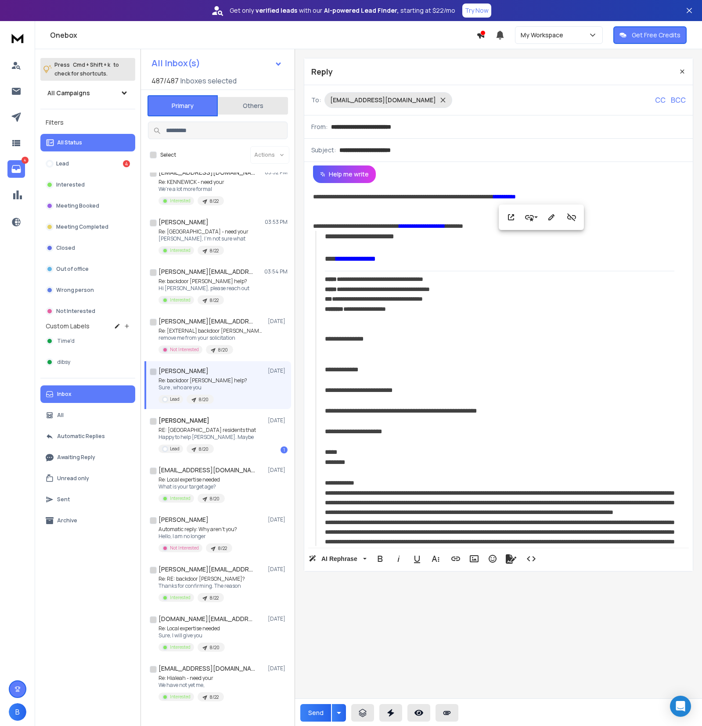
click at [602, 292] on div "**********" at bounding box center [503, 298] width 357 height 49
click at [562, 199] on div "**********" at bounding box center [497, 197] width 368 height 10
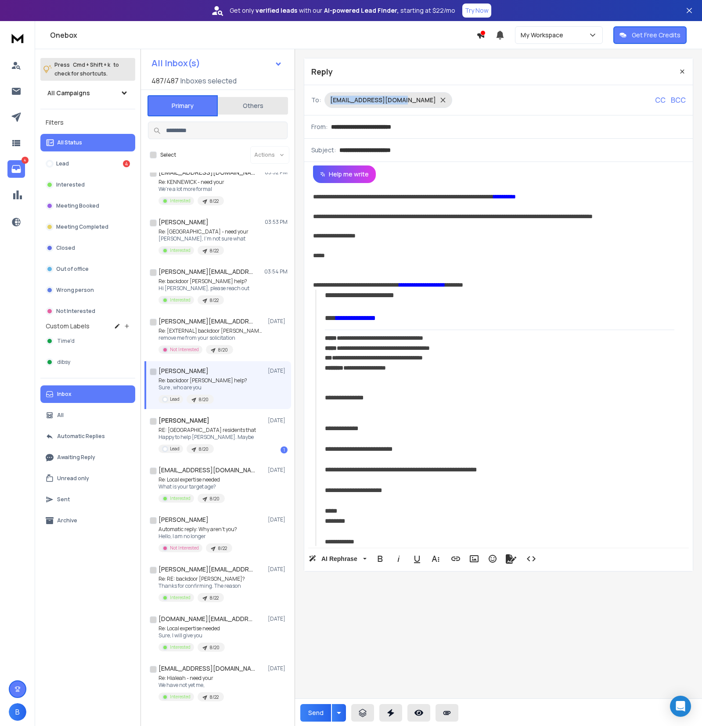
drag, startPoint x: 411, startPoint y: 101, endPoint x: 330, endPoint y: 98, distance: 80.8
click at [330, 98] on p "[EMAIL_ADDRESS][DOMAIN_NAME]" at bounding box center [383, 100] width 106 height 9
copy p "[EMAIL_ADDRESS][DOMAIN_NAME]"
click at [312, 711] on button "Send" at bounding box center [315, 713] width 31 height 18
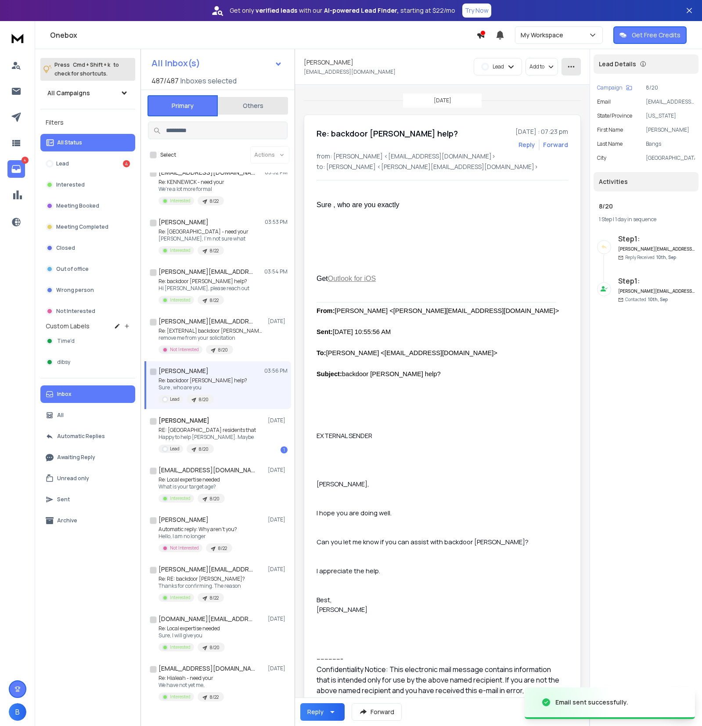
click at [571, 68] on icon "button" at bounding box center [571, 67] width 8 height 8
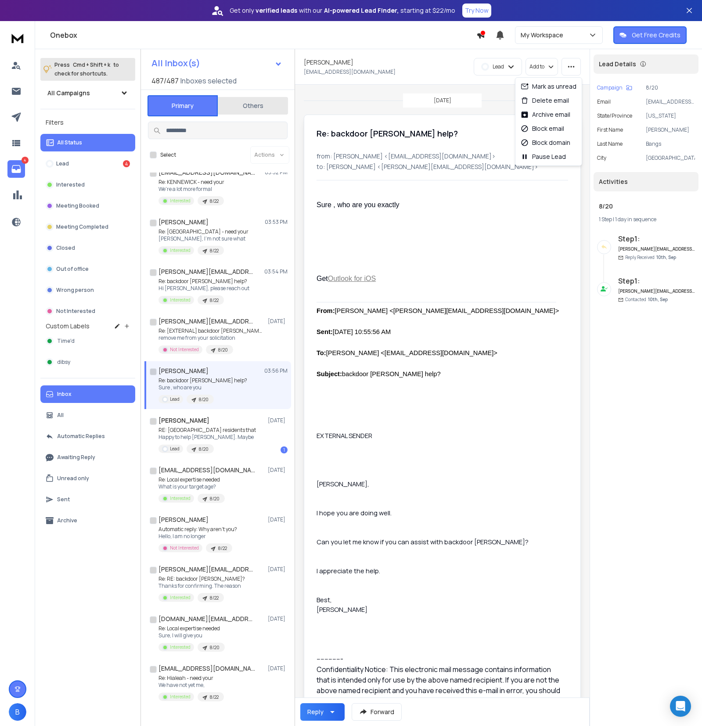
click at [442, 210] on div "Sure , who are you exactly" at bounding box center [438, 205] width 244 height 11
click at [490, 68] on div "Lead" at bounding box center [497, 66] width 47 height 17
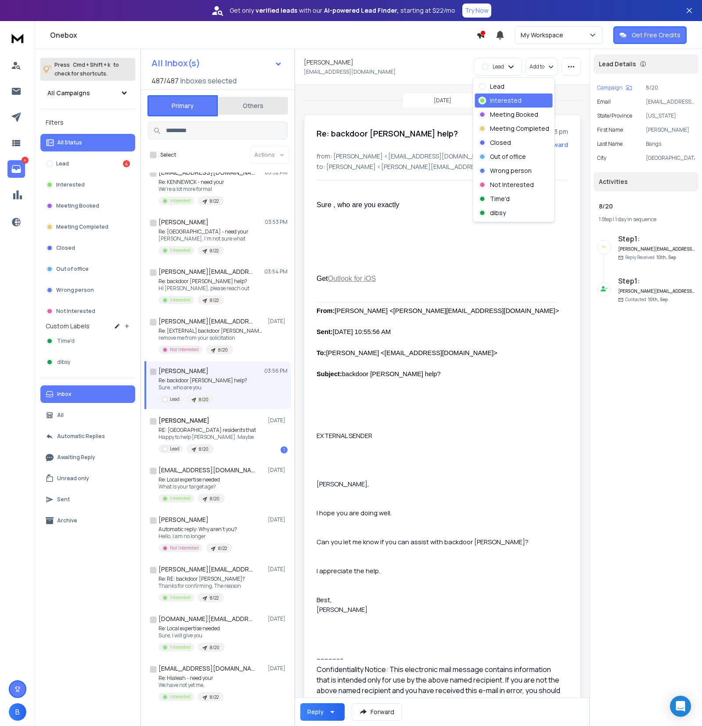
click at [496, 99] on p "Interested" at bounding box center [506, 100] width 32 height 9
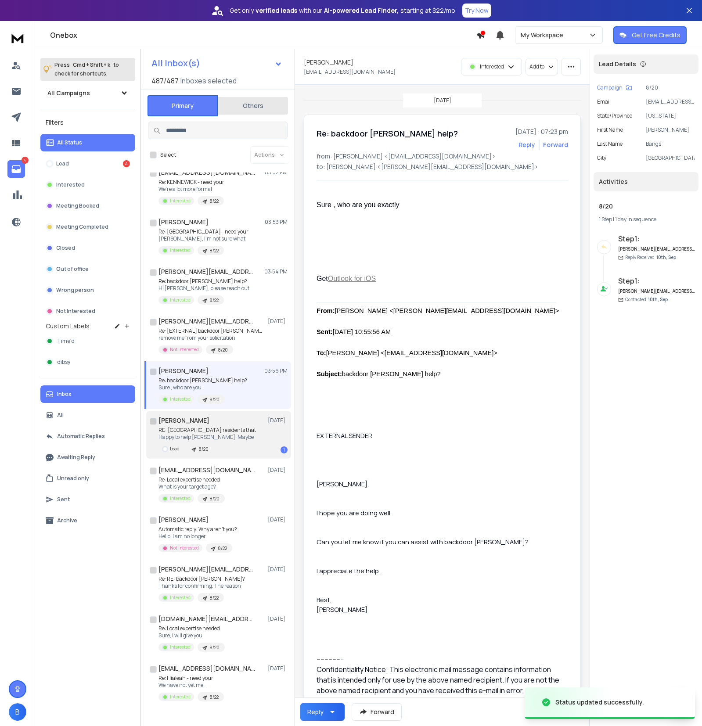
click at [244, 447] on div "RE: [GEOGRAPHIC_DATA] residents that Happy to help [PERSON_NAME]. Maybe Lead 8/…" at bounding box center [222, 440] width 129 height 27
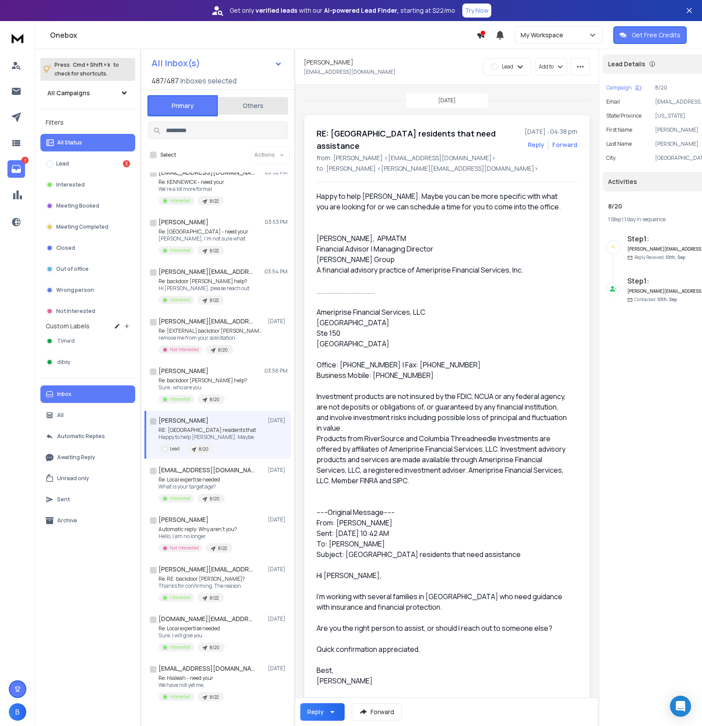
click at [537, 144] on button "Reply" at bounding box center [536, 144] width 17 height 9
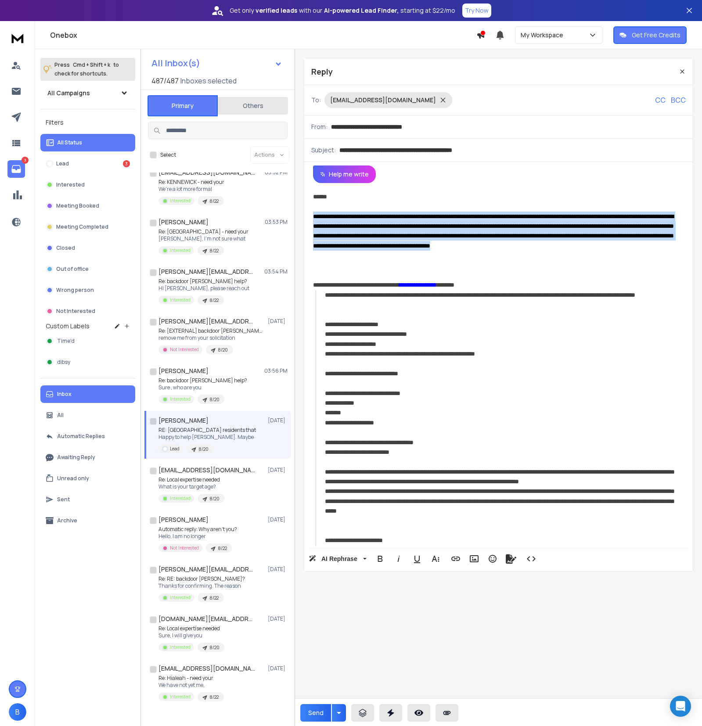
drag, startPoint x: 404, startPoint y: 258, endPoint x: 304, endPoint y: 215, distance: 108.9
click at [304, 215] on div "**********" at bounding box center [498, 364] width 388 height 363
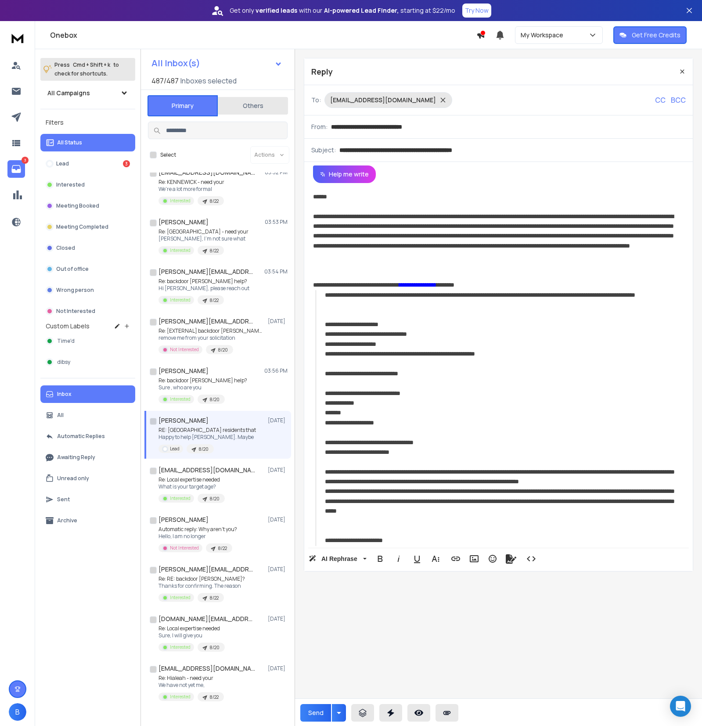
click at [398, 223] on div "**********" at bounding box center [497, 236] width 368 height 49
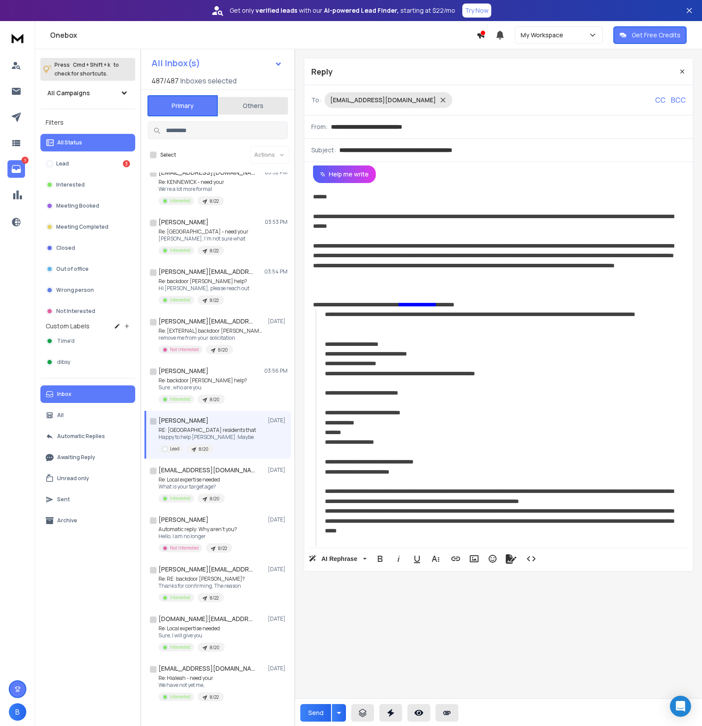
click at [439, 265] on div "**********" at bounding box center [497, 261] width 368 height 40
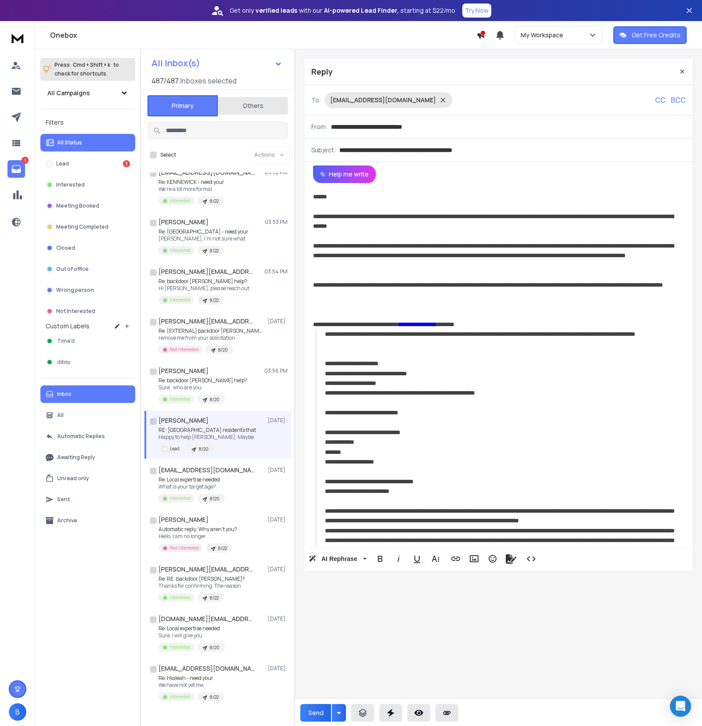
click at [540, 283] on div "**********" at bounding box center [497, 290] width 368 height 20
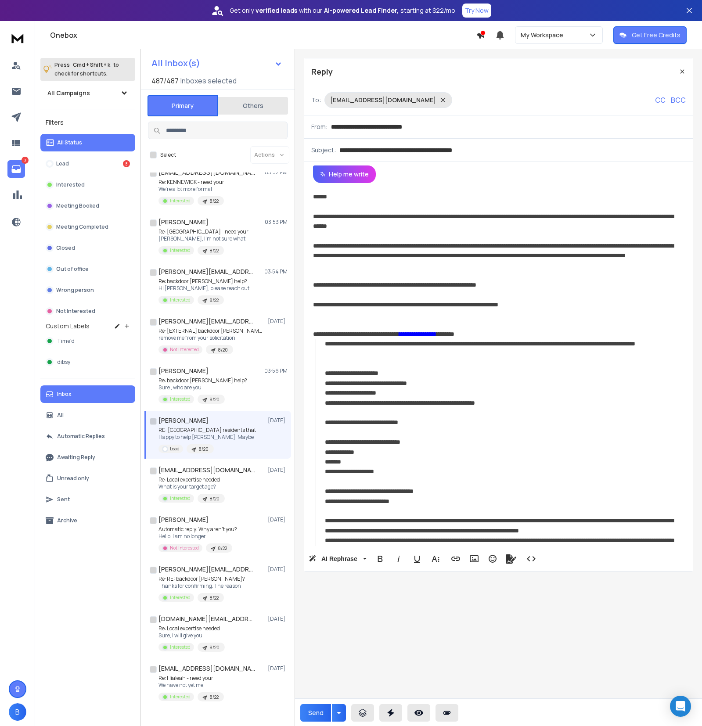
click at [557, 307] on div "**********" at bounding box center [497, 305] width 368 height 10
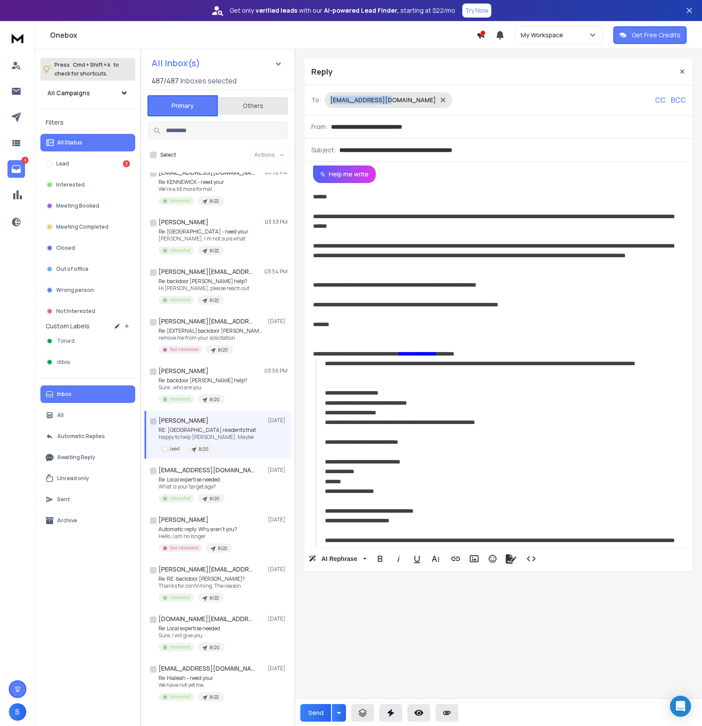
drag, startPoint x: 384, startPoint y: 101, endPoint x: 323, endPoint y: 100, distance: 61.0
click at [324, 100] on div "[EMAIL_ADDRESS][DOMAIN_NAME]" at bounding box center [388, 100] width 128 height 16
copy p "[EMAIL_ADDRESS][DOMAIN_NAME]"
click at [317, 706] on button "Send" at bounding box center [315, 713] width 31 height 18
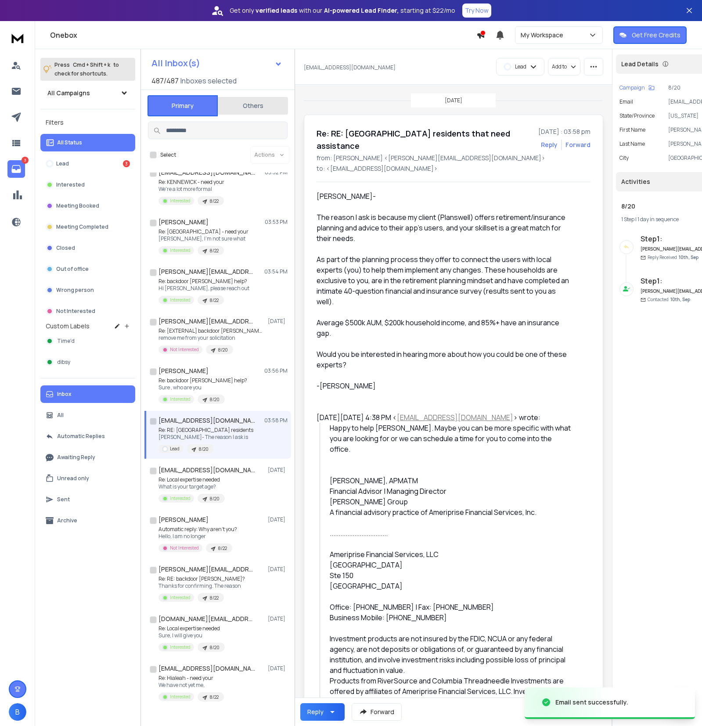
click at [526, 72] on div "Lead" at bounding box center [519, 66] width 47 height 17
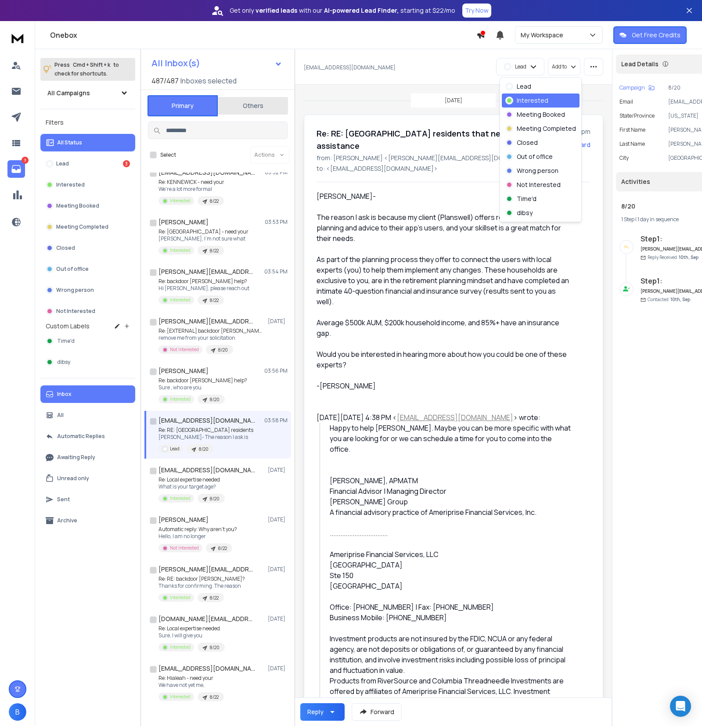
click at [526, 105] on div "Interested" at bounding box center [541, 100] width 78 height 14
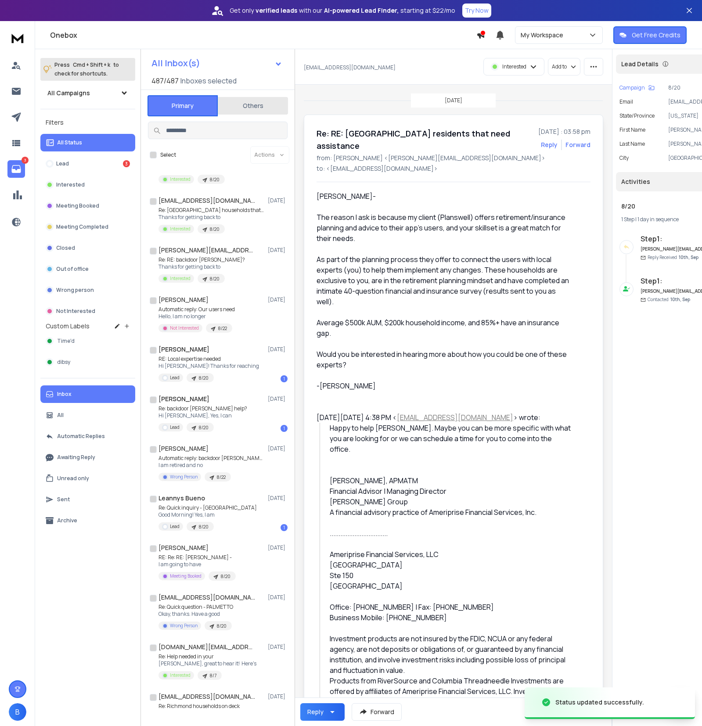
scroll to position [839, 0]
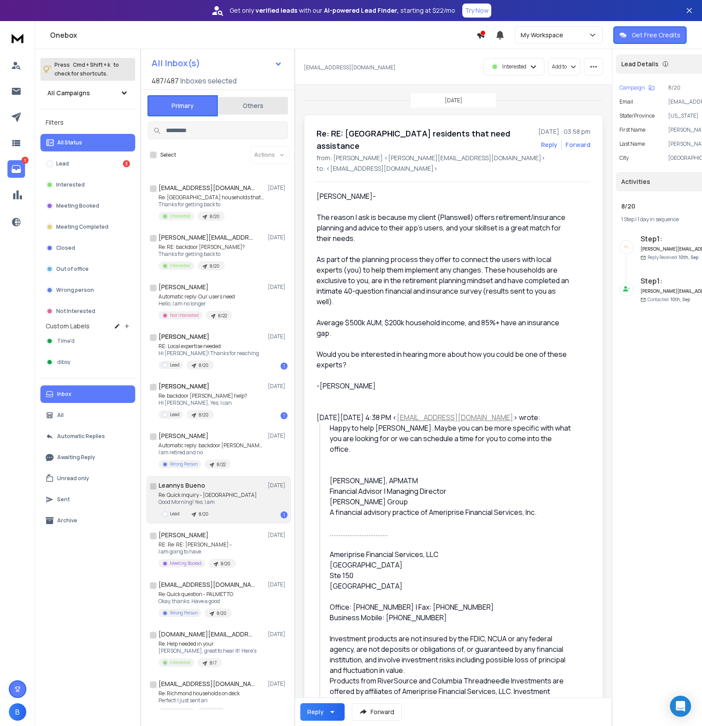
click at [223, 505] on p "Good Morning! Yes, I am" at bounding box center [207, 502] width 98 height 7
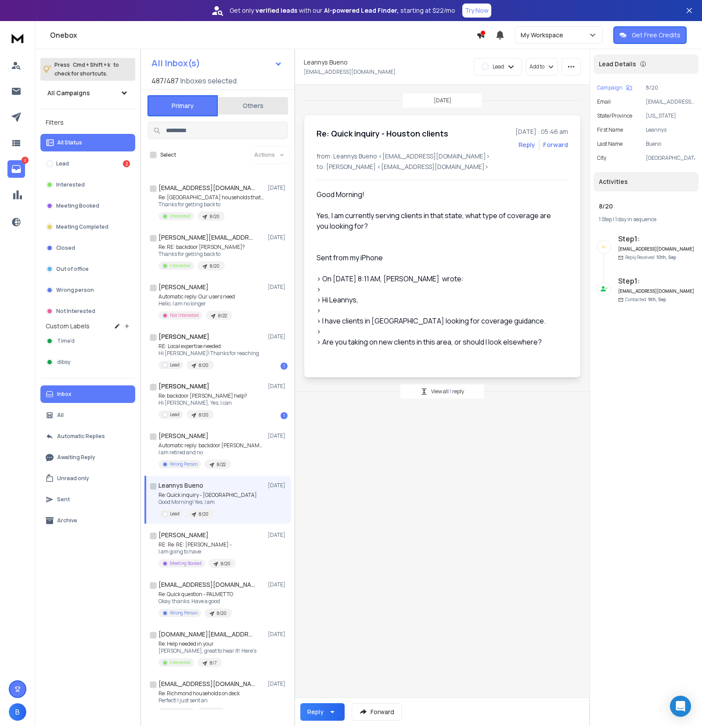
click at [532, 138] on div "[DATE] : 05:46 am Reply Forward" at bounding box center [541, 138] width 53 height 23
click at [531, 145] on button "Reply" at bounding box center [526, 144] width 17 height 9
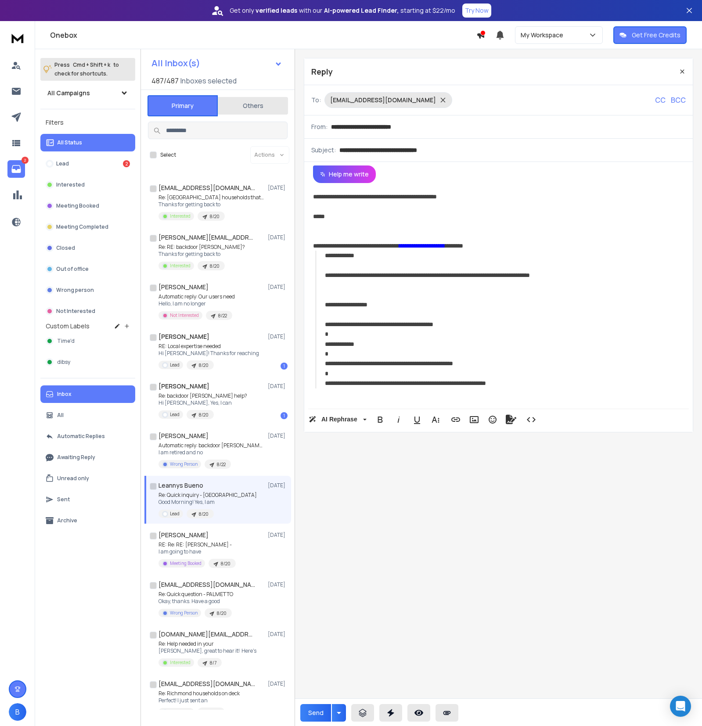
click at [335, 195] on div "**********" at bounding box center [497, 197] width 368 height 10
drag, startPoint x: 398, startPoint y: 101, endPoint x: 328, endPoint y: 102, distance: 69.8
click at [328, 102] on div "[EMAIL_ADDRESS][DOMAIN_NAME]" at bounding box center [388, 100] width 128 height 16
copy p "[EMAIL_ADDRESS][DOMAIN_NAME]"
click at [317, 718] on button "Send" at bounding box center [315, 713] width 31 height 18
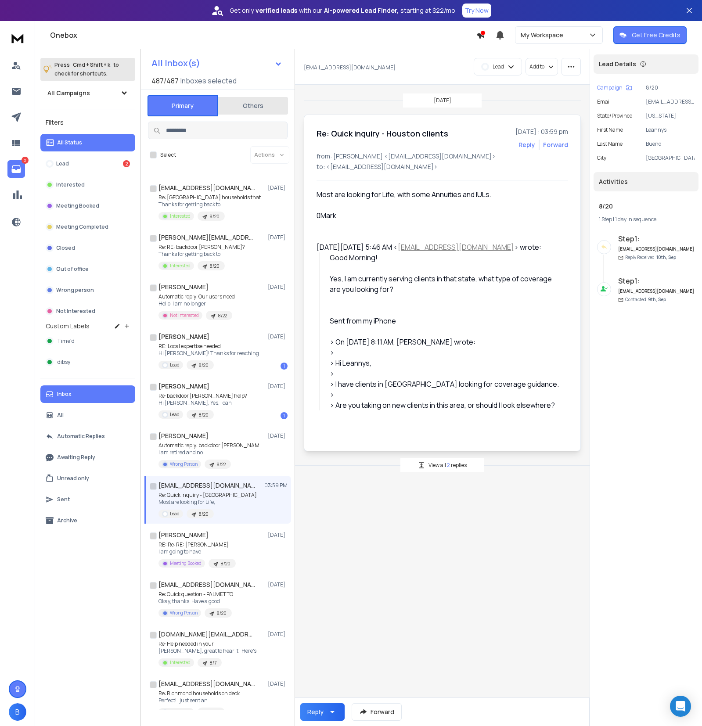
click at [496, 57] on div "[EMAIL_ADDRESS][DOMAIN_NAME] Lead Add to Lead Add to" at bounding box center [442, 67] width 295 height 36
click at [495, 65] on p "Lead" at bounding box center [497, 66] width 11 height 7
click at [495, 104] on p "Interested" at bounding box center [506, 100] width 32 height 9
click at [246, 402] on div "Re: backdoor [PERSON_NAME] help? Hi [PERSON_NAME], Yes, I can Lead 8/20 1" at bounding box center [222, 405] width 129 height 27
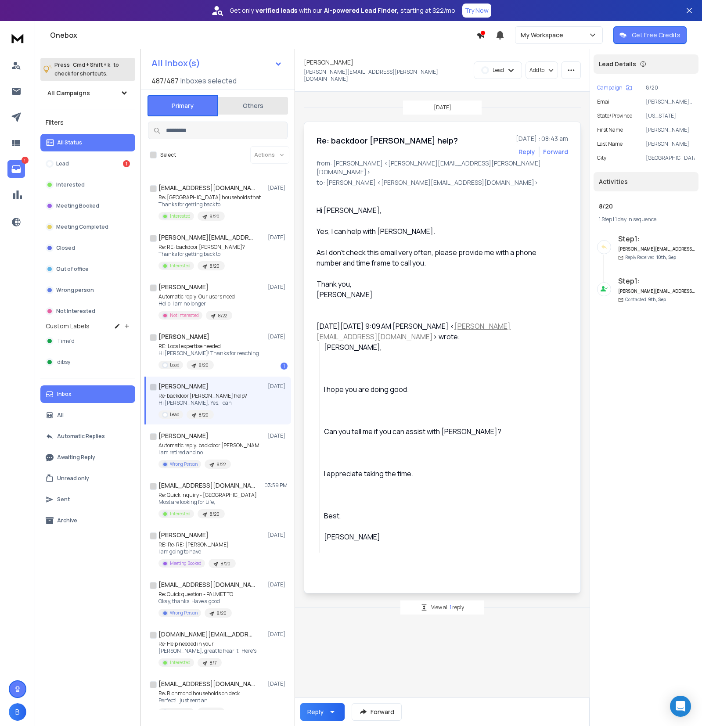
click at [524, 147] on button "Reply" at bounding box center [526, 151] width 17 height 9
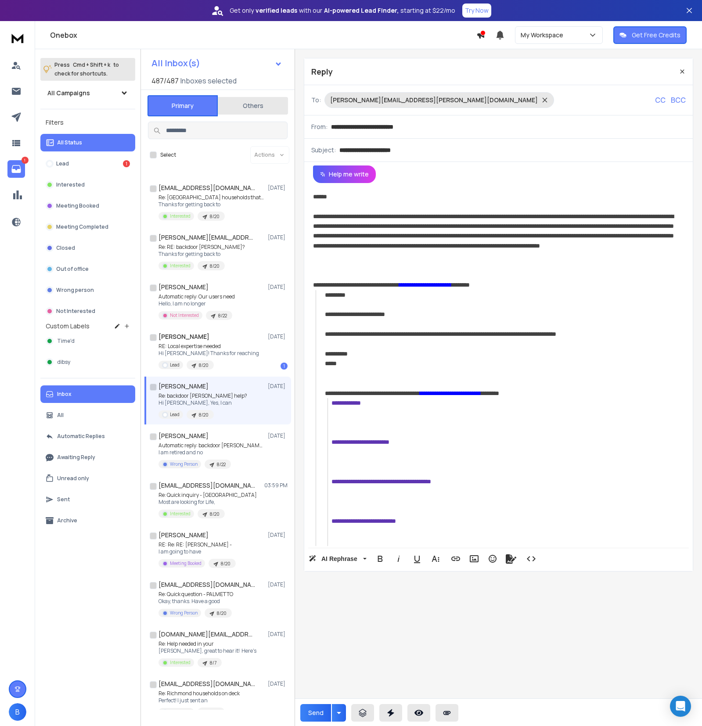
click at [374, 234] on div "**********" at bounding box center [497, 236] width 368 height 49
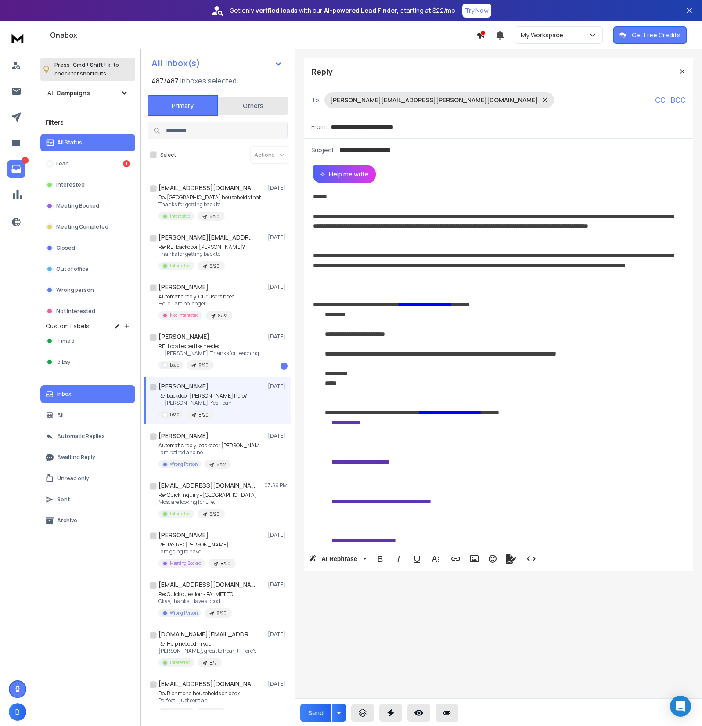
click at [560, 267] on div "**********" at bounding box center [497, 265] width 368 height 29
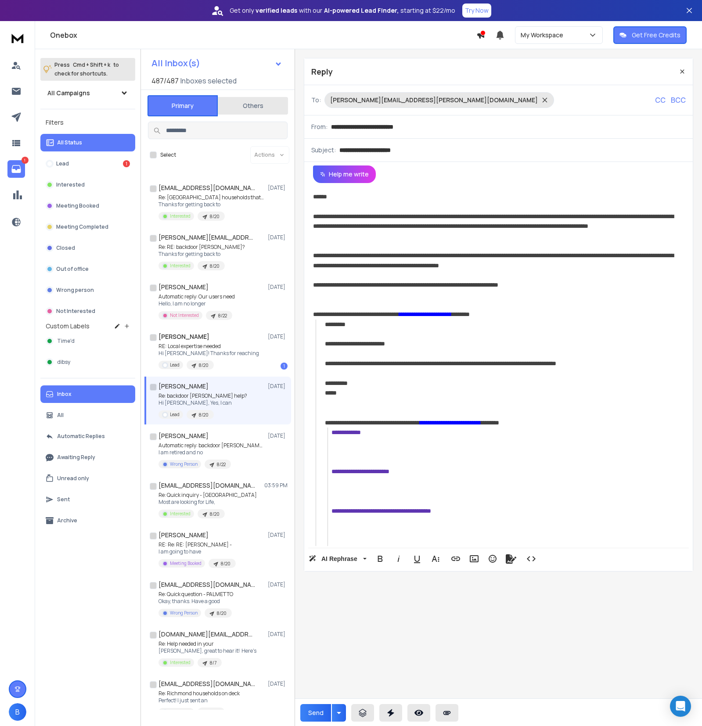
click at [566, 286] on div "**********" at bounding box center [497, 285] width 368 height 10
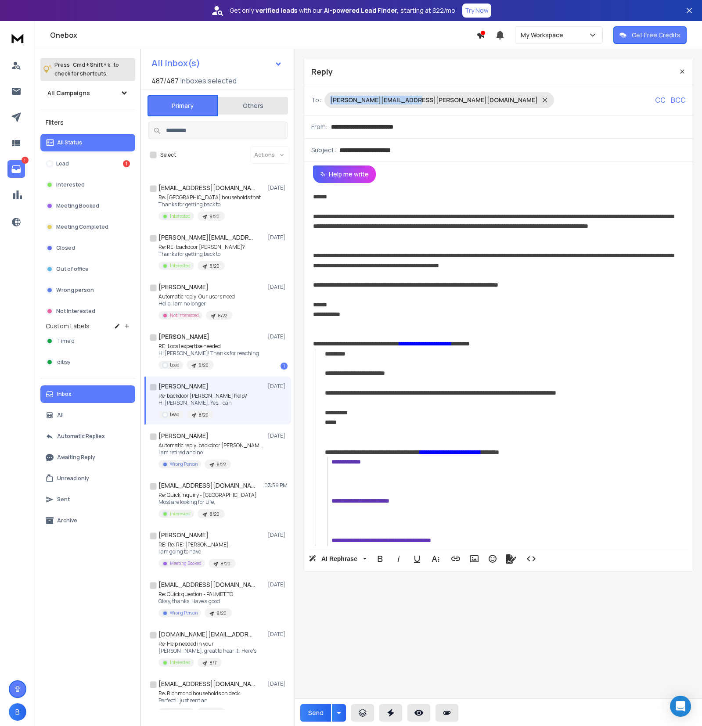
drag, startPoint x: 403, startPoint y: 101, endPoint x: 327, endPoint y: 97, distance: 75.6
click at [327, 97] on div "[PERSON_NAME][EMAIL_ADDRESS][PERSON_NAME][DOMAIN_NAME]" at bounding box center [439, 100] width 230 height 16
click at [312, 713] on button "Send" at bounding box center [315, 713] width 31 height 18
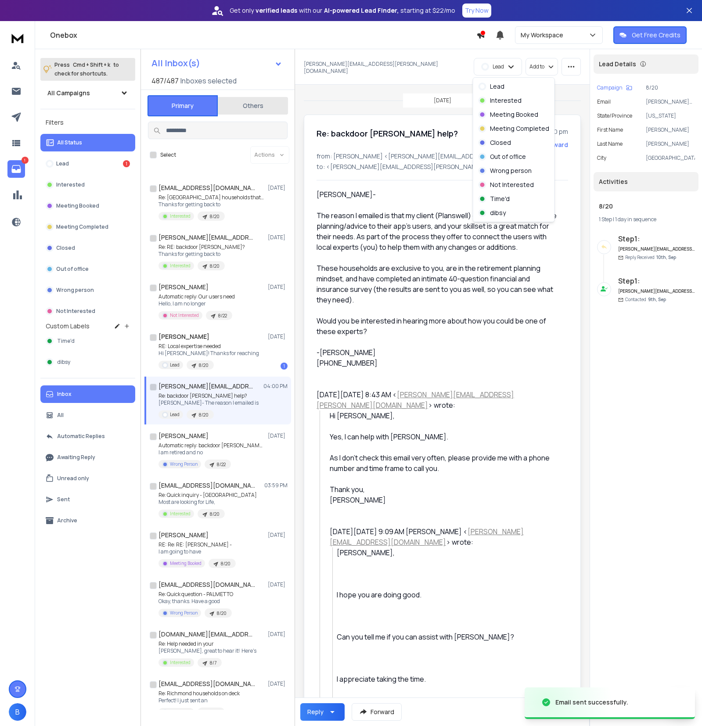
click at [503, 69] on p "Lead" at bounding box center [497, 66] width 11 height 7
click at [503, 99] on p "Interested" at bounding box center [506, 100] width 32 height 9
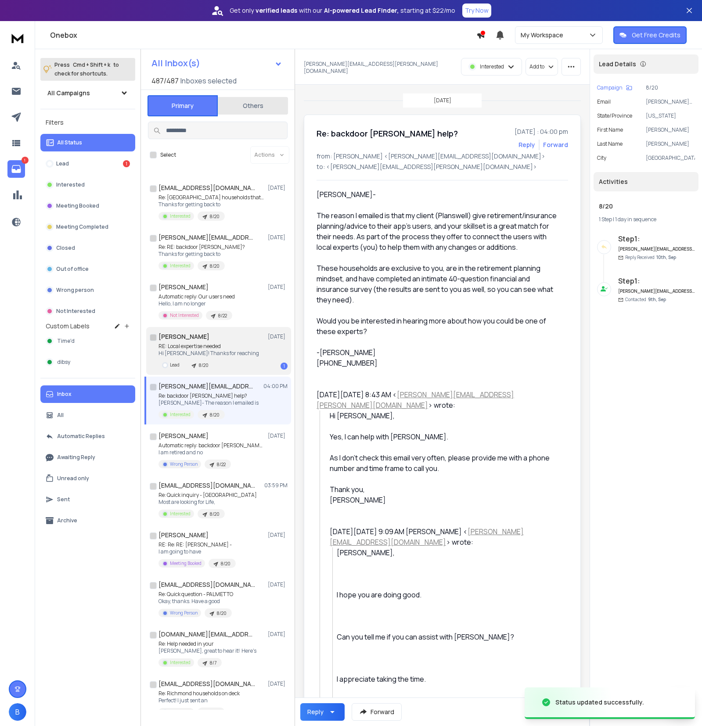
click at [251, 359] on div "RE: Local expertise needed Hi [PERSON_NAME]! Thanks for reaching Lead 8/20 1" at bounding box center [222, 356] width 129 height 27
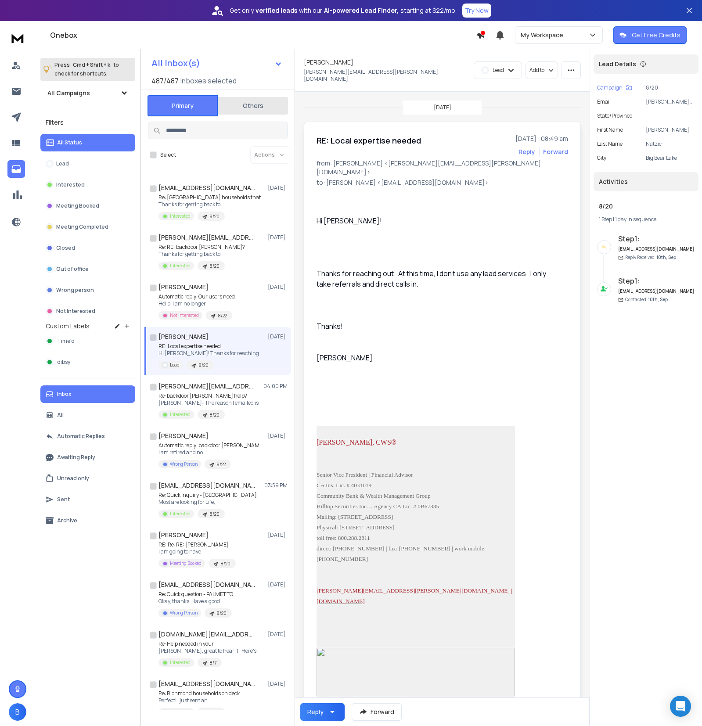
click at [502, 67] on p "Lead" at bounding box center [497, 70] width 11 height 7
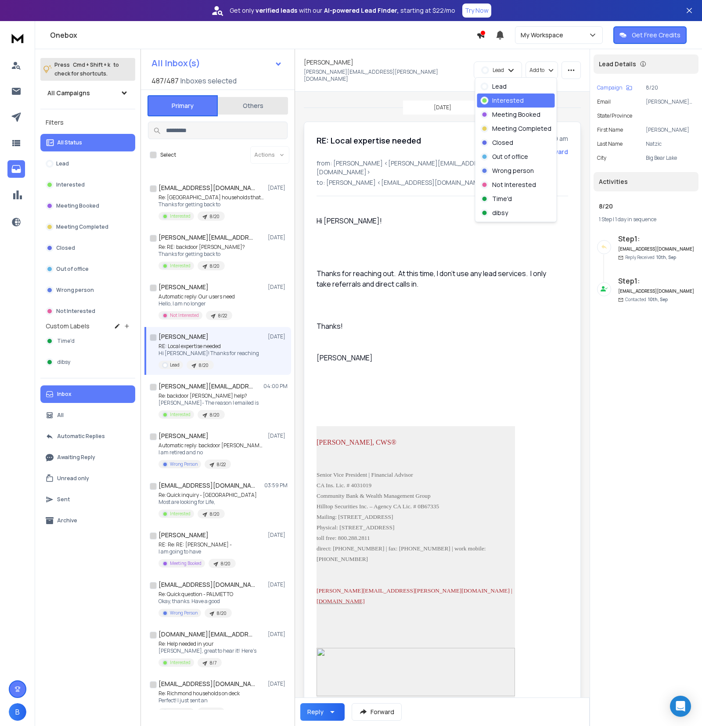
click at [502, 98] on p "Interested" at bounding box center [508, 100] width 32 height 9
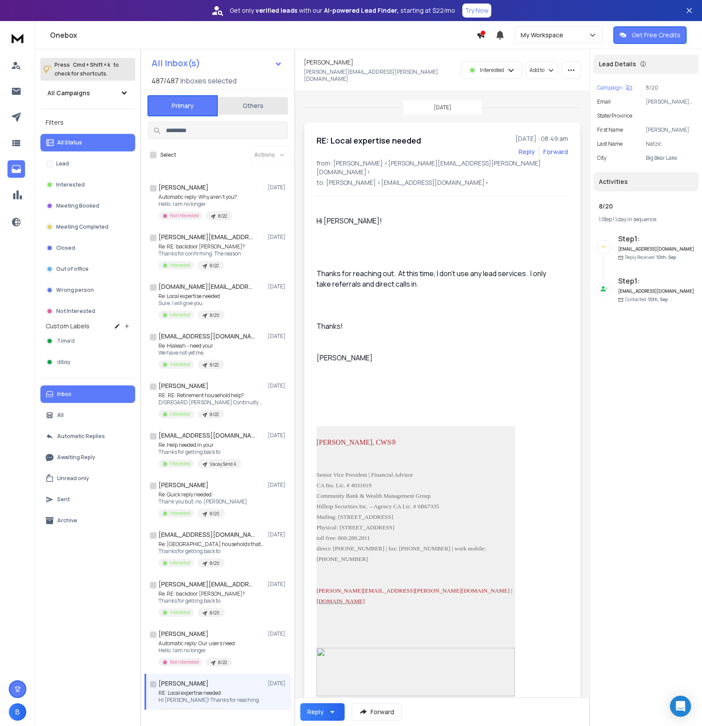
scroll to position [0, 0]
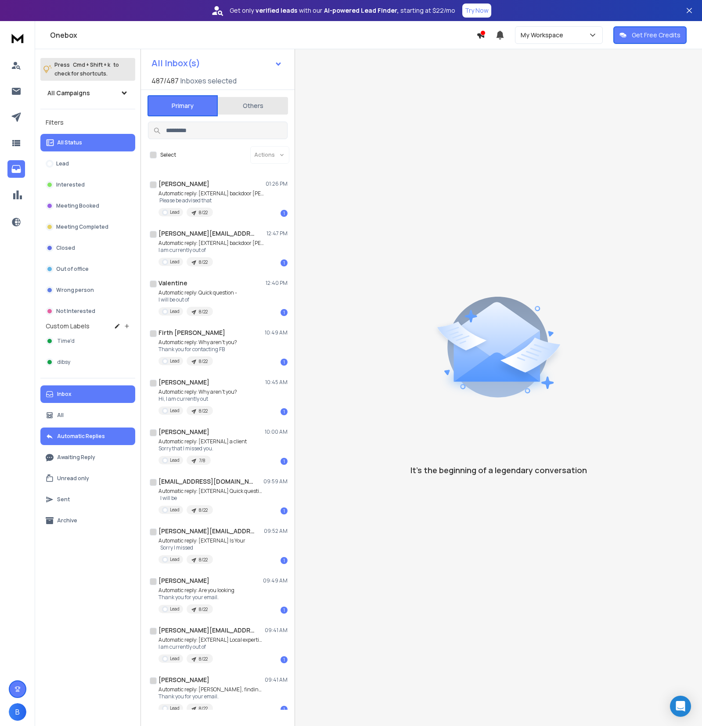
click at [77, 395] on button "Inbox" at bounding box center [87, 394] width 95 height 18
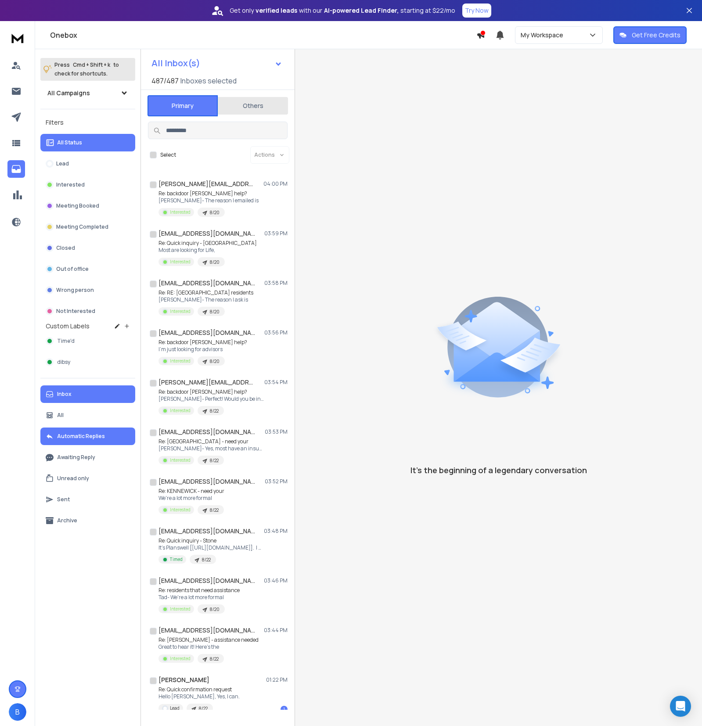
click at [104, 441] on button "Automatic Replies" at bounding box center [87, 436] width 95 height 18
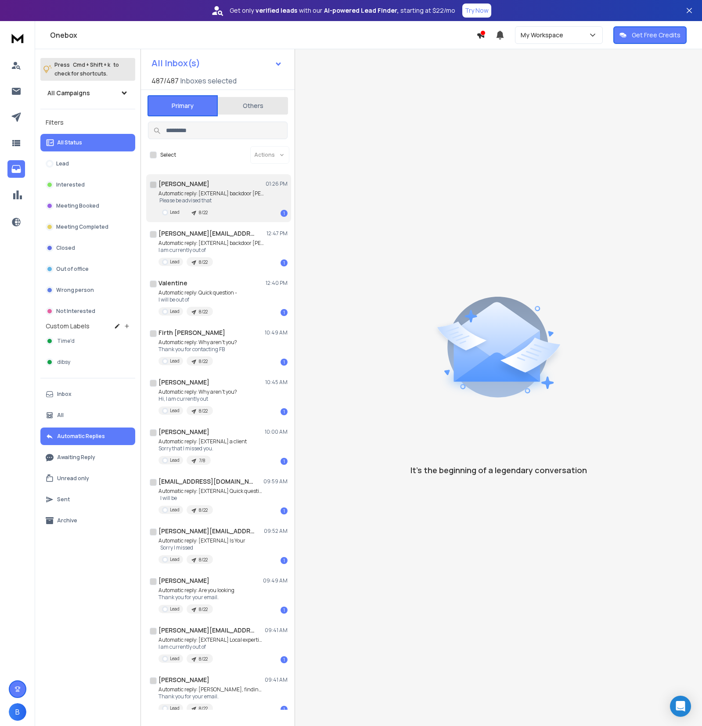
click at [209, 219] on div "[PERSON_NAME] 01:26 PM Automatic reply: [EXTERNAL] backdoor [PERSON_NAME]? ﻿ Pl…" at bounding box center [218, 198] width 145 height 48
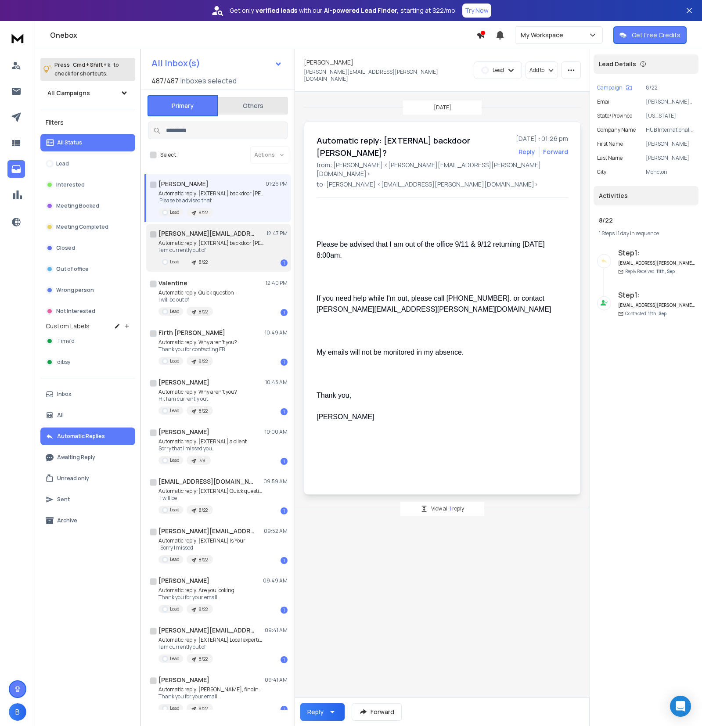
click at [223, 238] on div "[PERSON_NAME][EMAIL_ADDRESS][PERSON_NAME][DOMAIN_NAME] 12:47 PM Automatic reply…" at bounding box center [222, 247] width 129 height 37
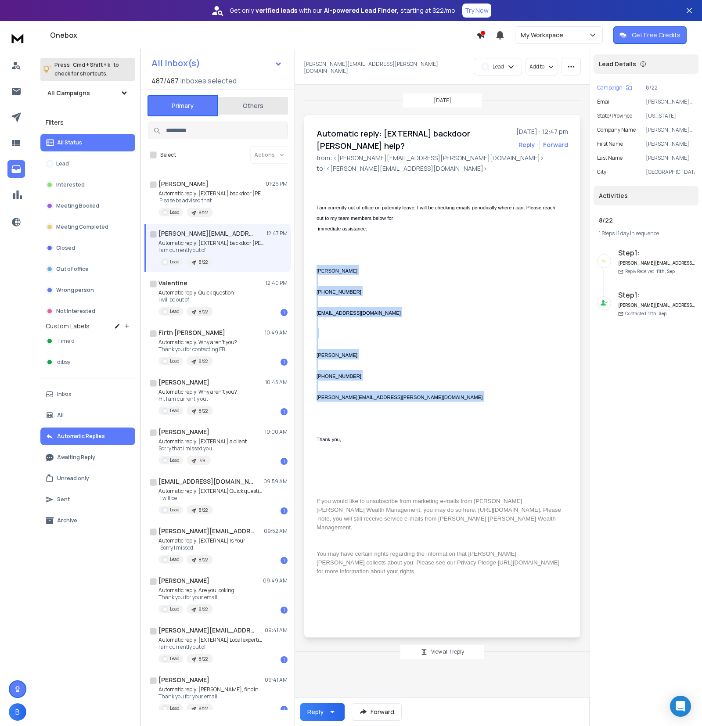
drag, startPoint x: 315, startPoint y: 270, endPoint x: 444, endPoint y: 407, distance: 187.9
click at [444, 407] on div "Automatic reply: [EXTERNAL] backdoor [PERSON_NAME] help? [DATE] : 12:47 pm Repl…" at bounding box center [442, 376] width 277 height 523
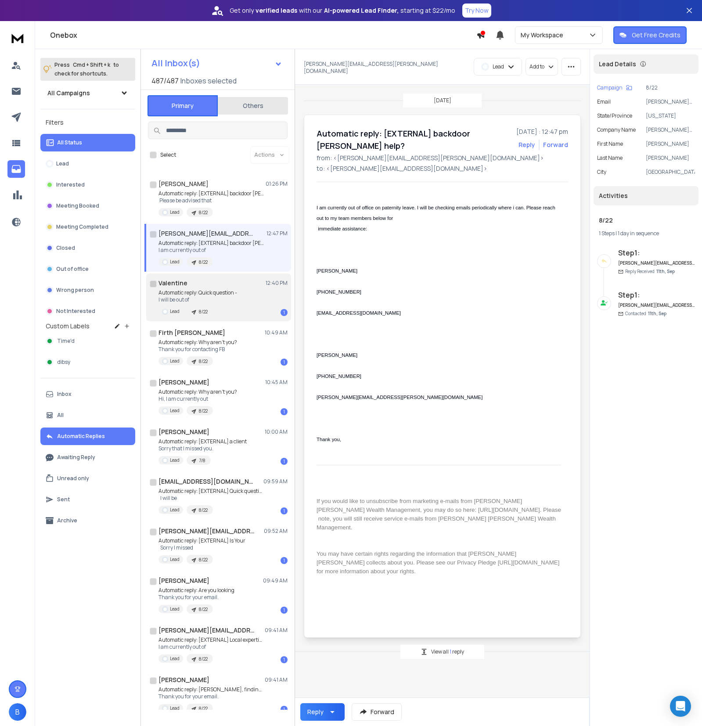
click at [244, 307] on div "Automatic reply: Quick question - I will be out of Lead 8/22 1" at bounding box center [222, 302] width 129 height 27
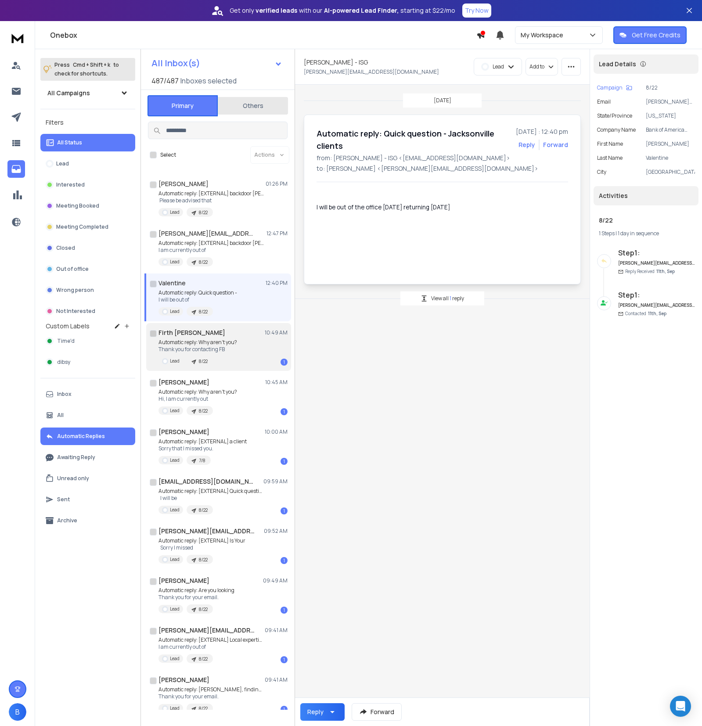
click at [223, 336] on div "Firth [PERSON_NAME] 10:49 AM" at bounding box center [222, 332] width 129 height 9
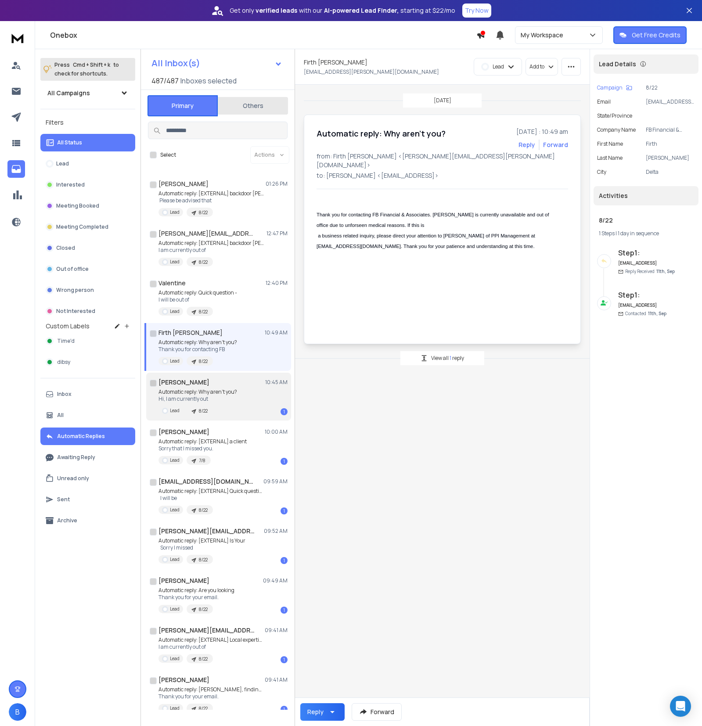
click at [246, 389] on div "Automatic reply: Why aren't you? Hi, I am currently out Lead 8/22 1" at bounding box center [222, 401] width 129 height 27
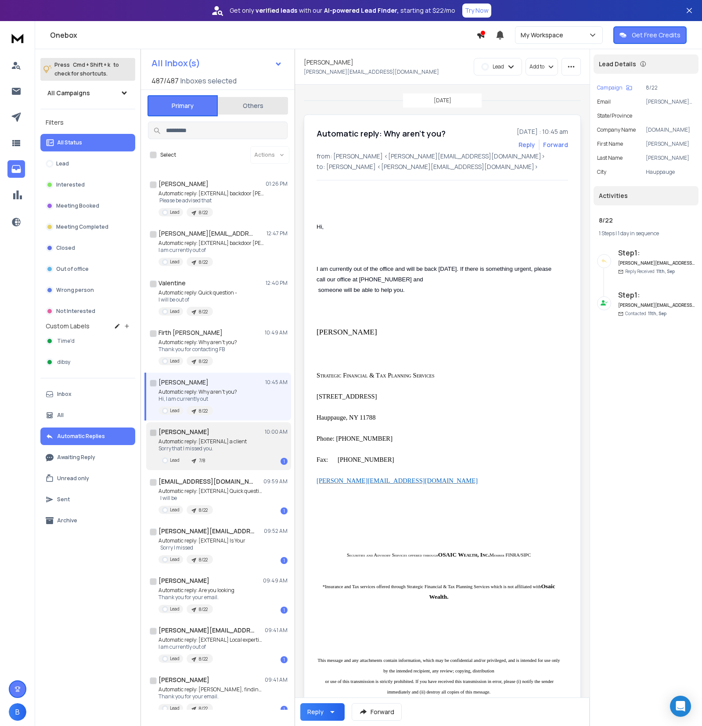
click at [251, 433] on div "[PERSON_NAME] 10:00 AM" at bounding box center [222, 431] width 129 height 9
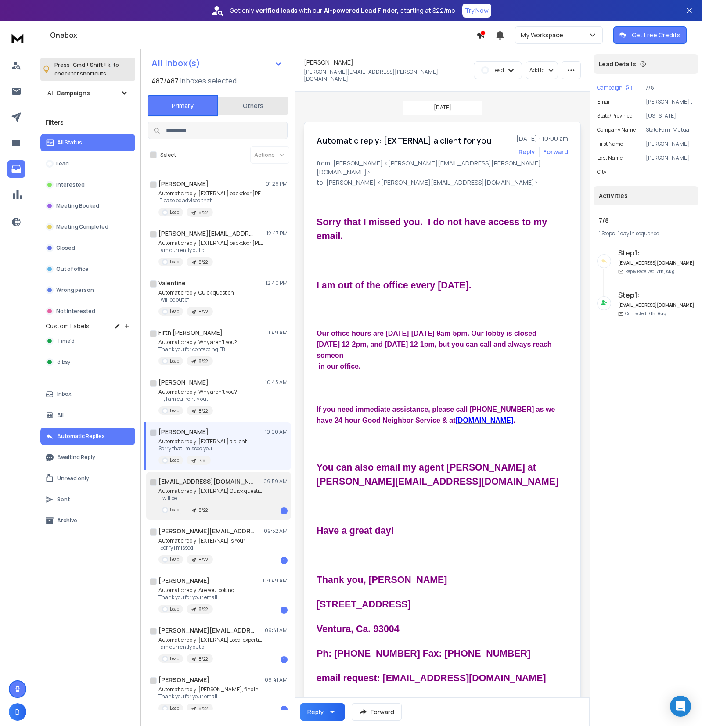
click at [251, 478] on h1 "[EMAIL_ADDRESS][DOMAIN_NAME]" at bounding box center [206, 481] width 97 height 9
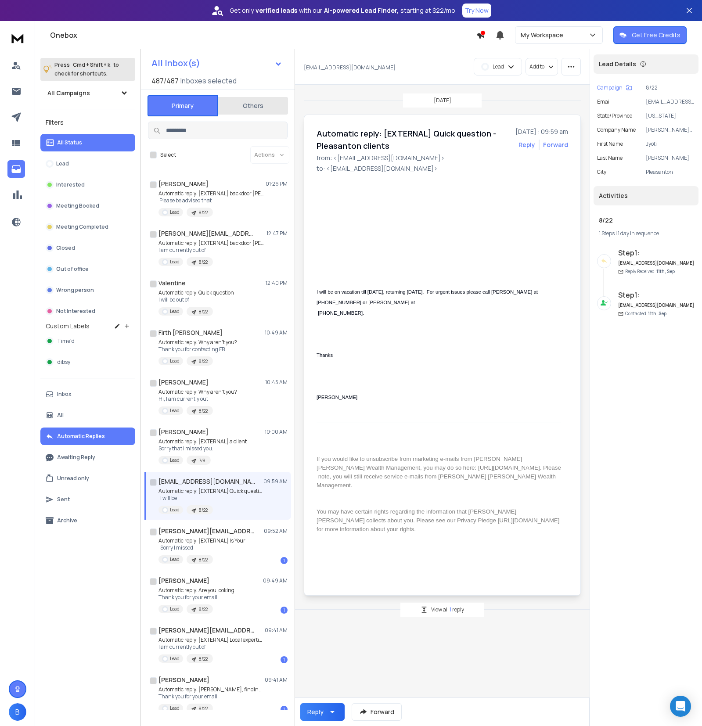
click at [251, 493] on p "Automatic reply: [EXTERNAL] Quick question" at bounding box center [210, 491] width 105 height 7
click at [248, 536] on div "[PERSON_NAME][EMAIL_ADDRESS][PERSON_NAME][DOMAIN_NAME] 09:52 AM Automatic reply…" at bounding box center [222, 545] width 129 height 37
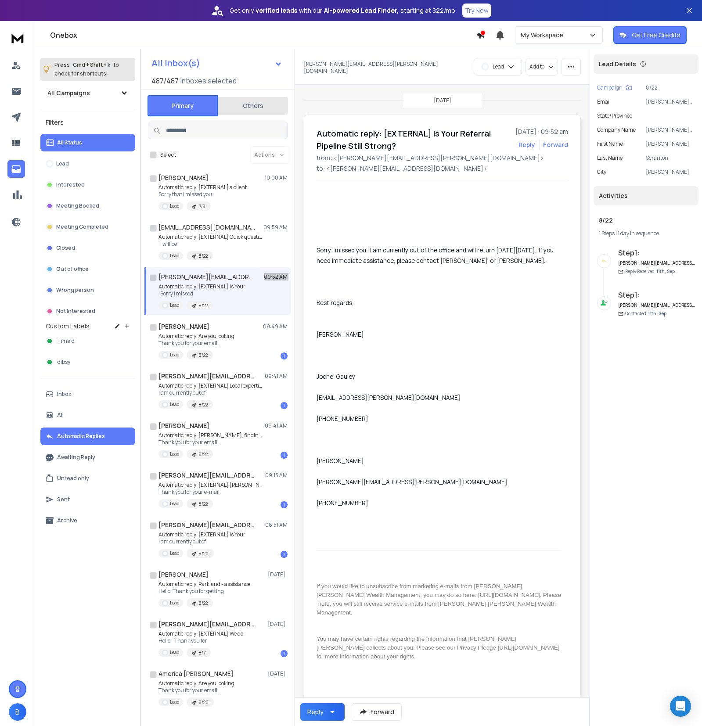
scroll to position [258, 0]
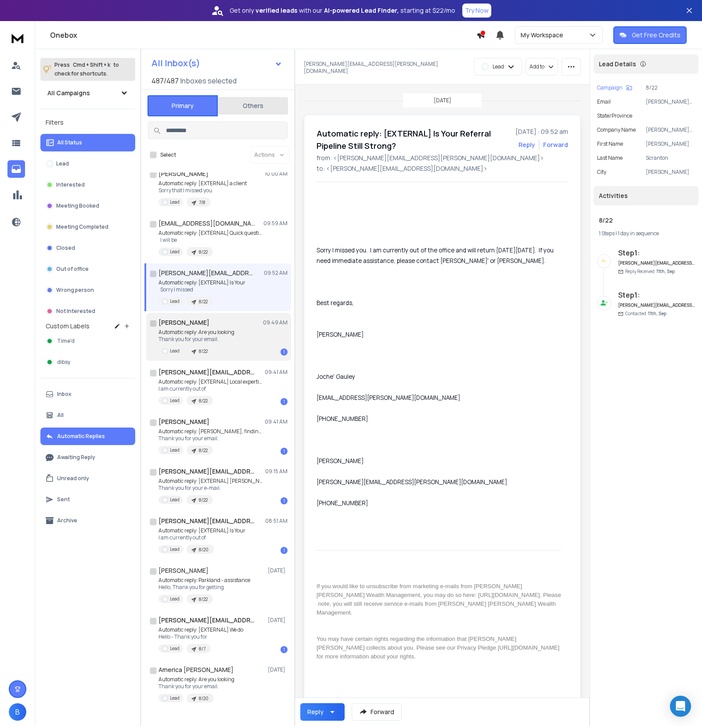
click at [251, 345] on div "Automatic reply: Are you looking Thank you for your email. Lead 8/22 1" at bounding box center [222, 342] width 129 height 27
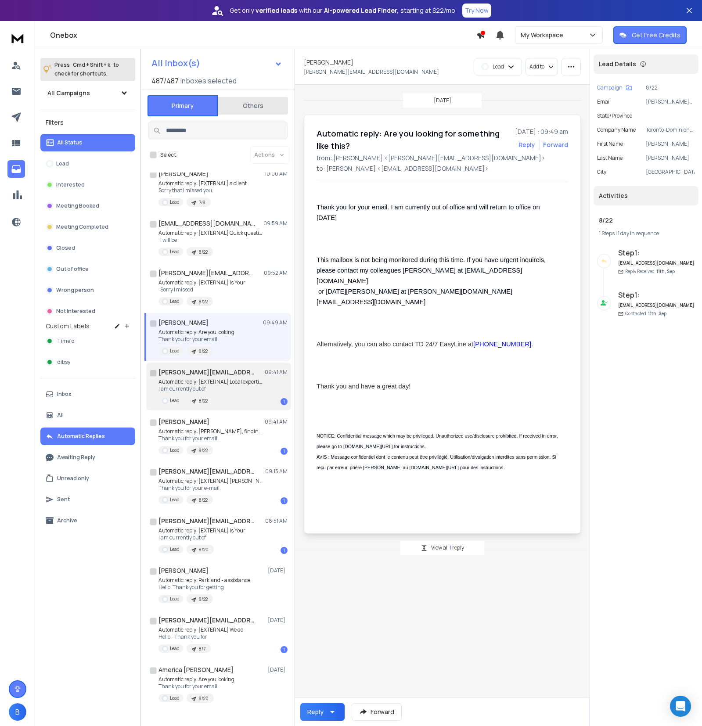
click at [259, 377] on div "[PERSON_NAME][EMAIL_ADDRESS][PERSON_NAME][DOMAIN_NAME] 09:41 AM Automatic reply…" at bounding box center [222, 386] width 129 height 37
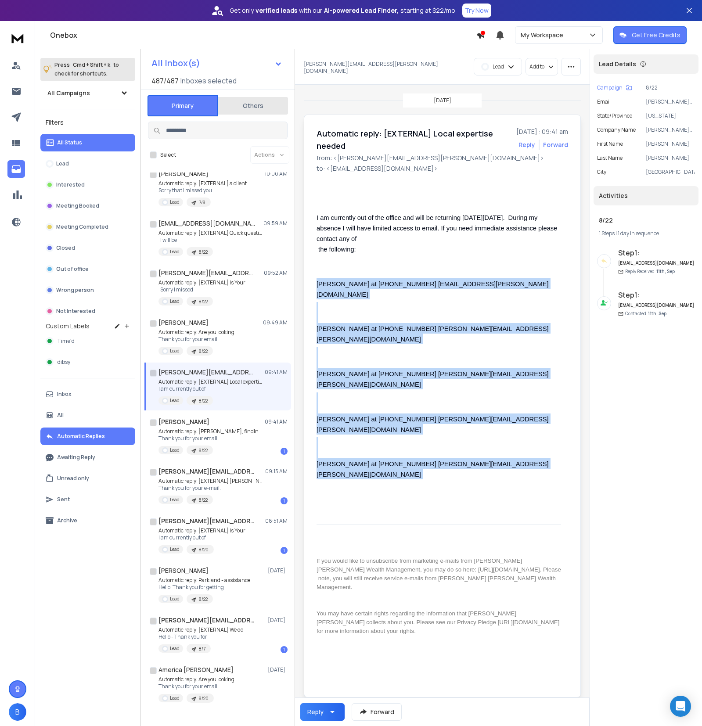
drag, startPoint x: 316, startPoint y: 280, endPoint x: 533, endPoint y: 427, distance: 261.7
click at [533, 427] on div "I am currently out of the office and will be returning [DATE][DATE]. During my …" at bounding box center [438, 352] width 244 height 323
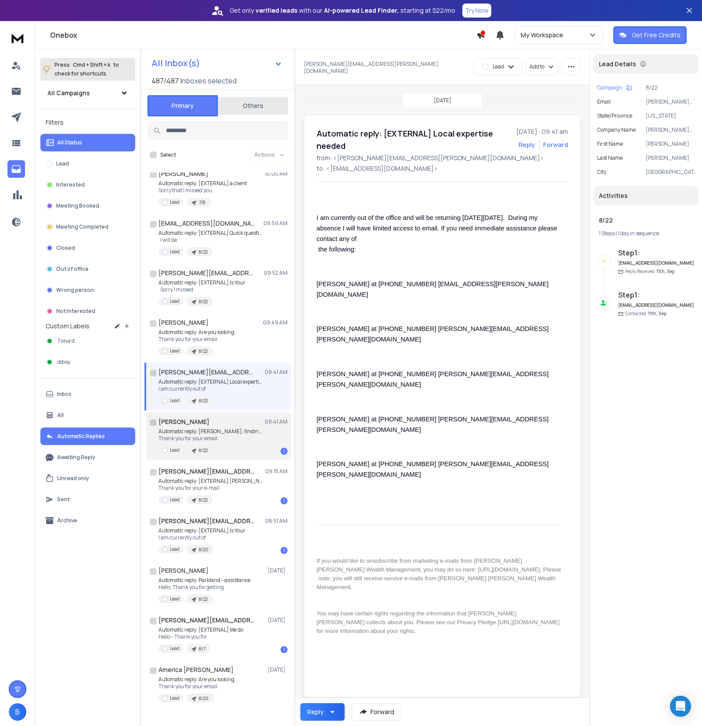
click at [242, 432] on p "Automatic reply: [PERSON_NAME], finding quality" at bounding box center [210, 431] width 105 height 7
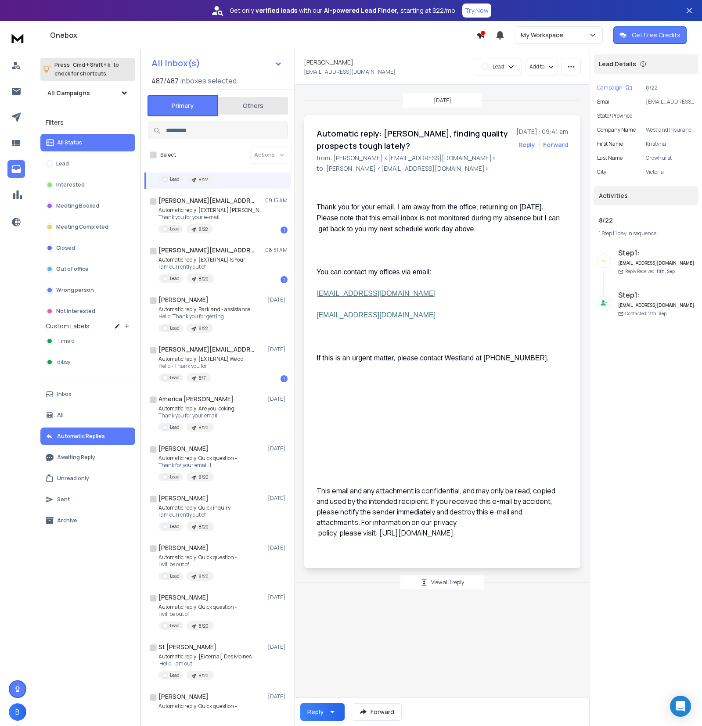
scroll to position [531, 0]
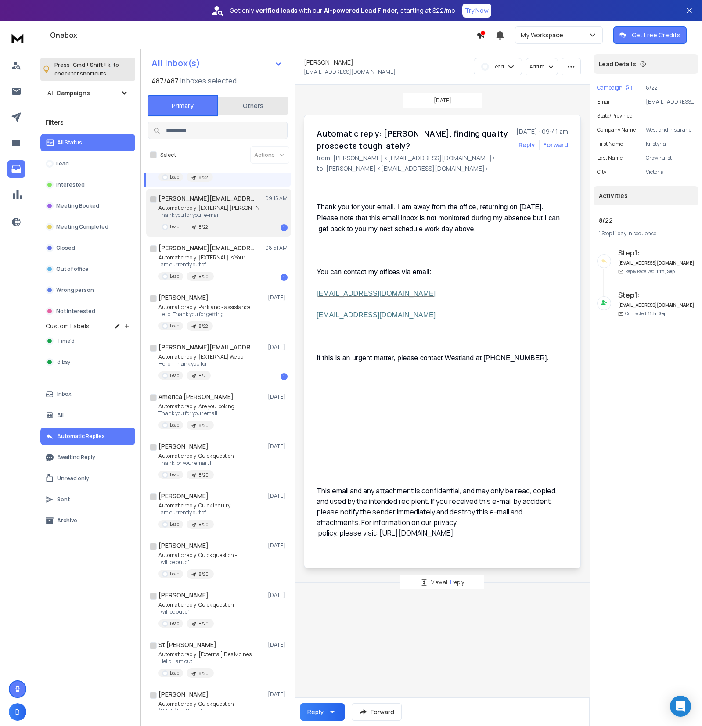
click at [240, 206] on p "Automatic reply: [EXTERNAL] [PERSON_NAME], finding" at bounding box center [210, 208] width 105 height 7
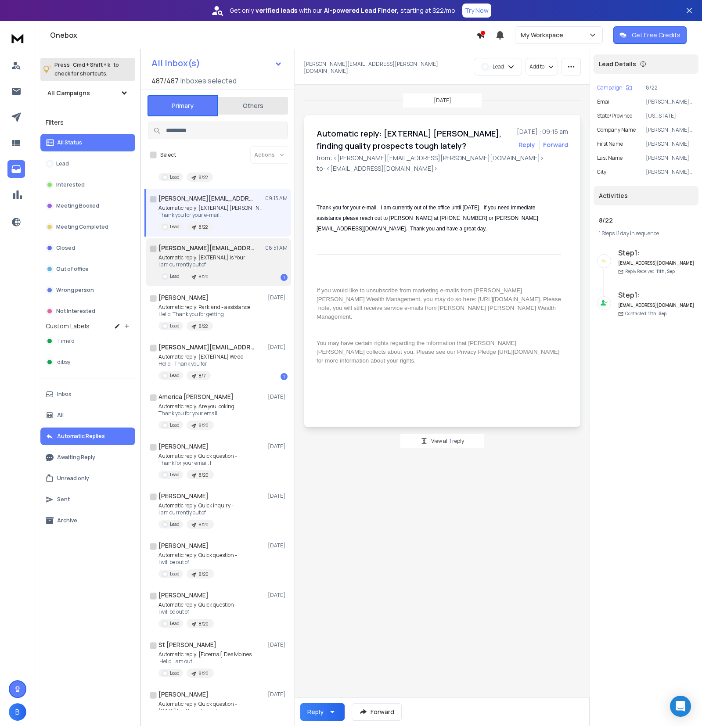
click at [257, 250] on div "[PERSON_NAME][EMAIL_ADDRESS][PERSON_NAME][DOMAIN_NAME] 08:51 AM" at bounding box center [222, 248] width 129 height 9
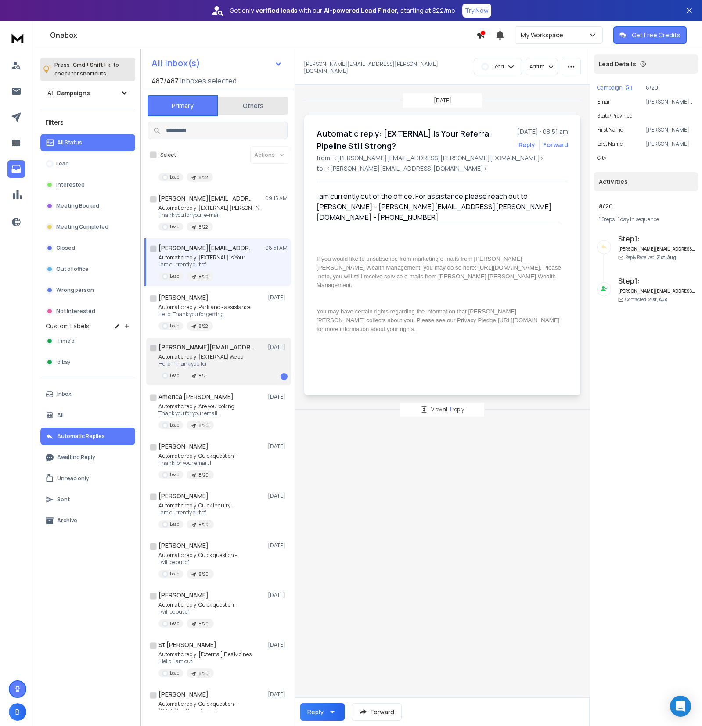
click at [255, 362] on div "Automatic reply: [EXTERNAL] We do Hello - Thank you for Lead 8/7 1" at bounding box center [222, 366] width 129 height 27
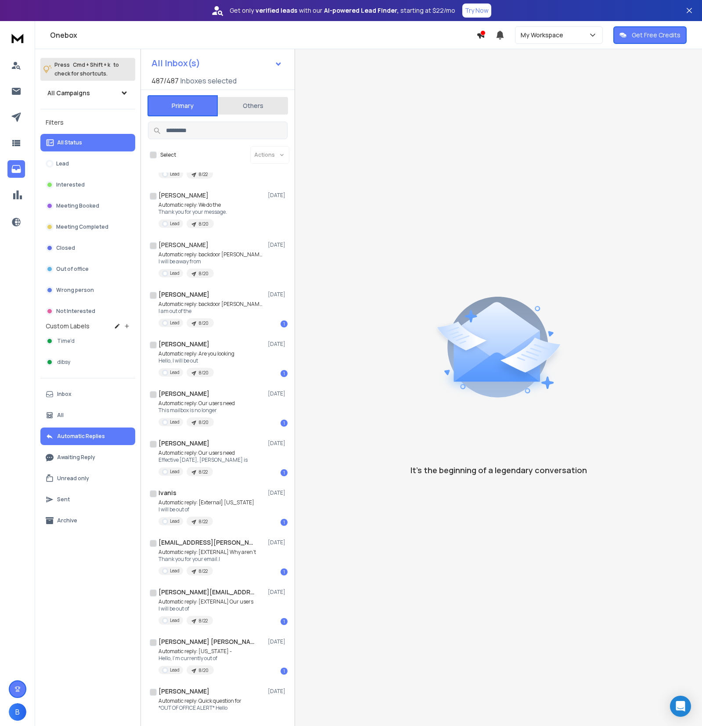
scroll to position [2717, 0]
click at [256, 327] on div "[PERSON_NAME] [DATE] Automatic reply: backdoor [PERSON_NAME]? I am out of the L…" at bounding box center [218, 308] width 145 height 48
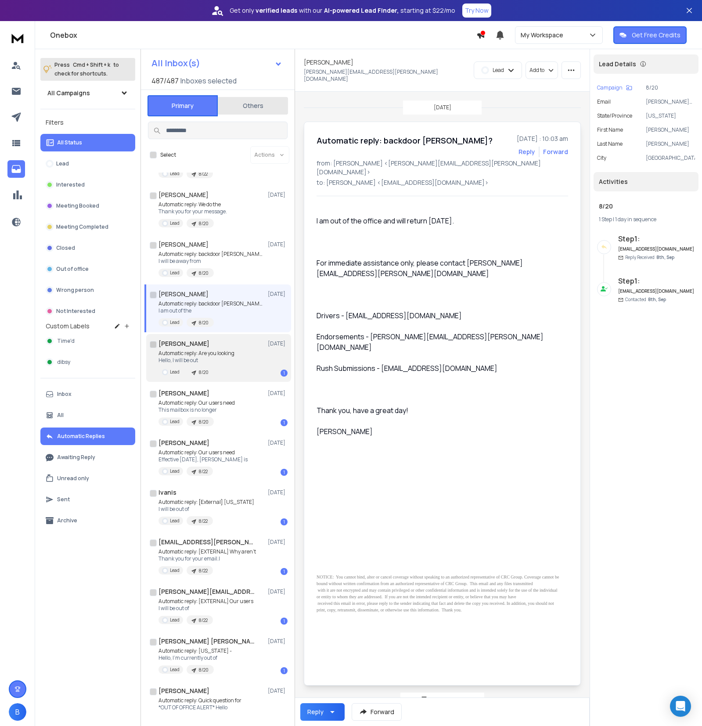
click at [244, 347] on div "[PERSON_NAME] [DATE]" at bounding box center [222, 343] width 129 height 9
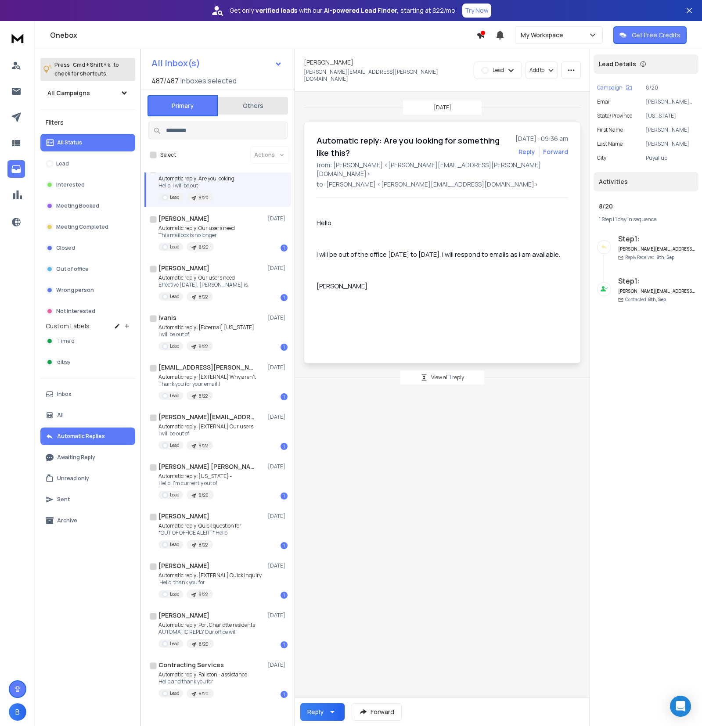
scroll to position [2892, 0]
click at [255, 263] on div "[PERSON_NAME] [DATE]" at bounding box center [222, 267] width 129 height 9
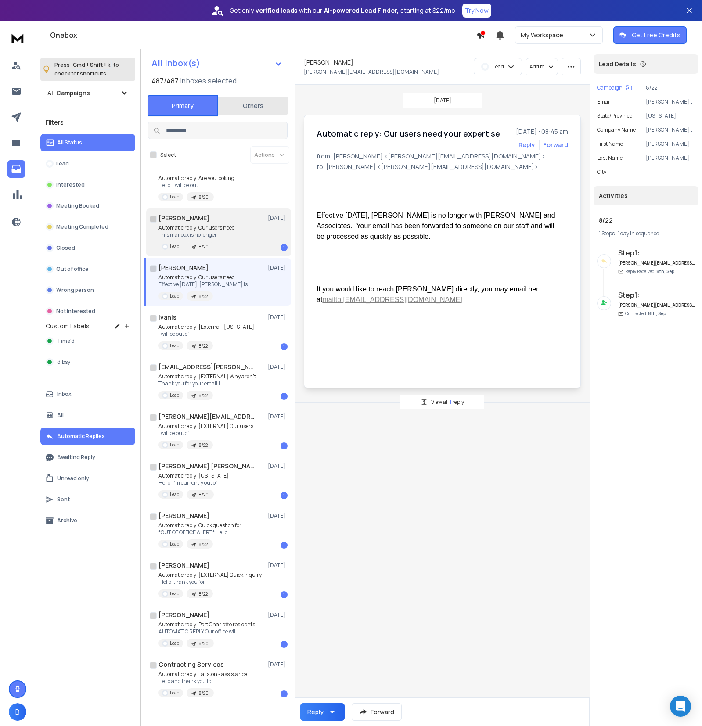
click at [255, 243] on div "Automatic reply: Our users need This mailbox is no longer Lead 8/20 1" at bounding box center [222, 237] width 129 height 27
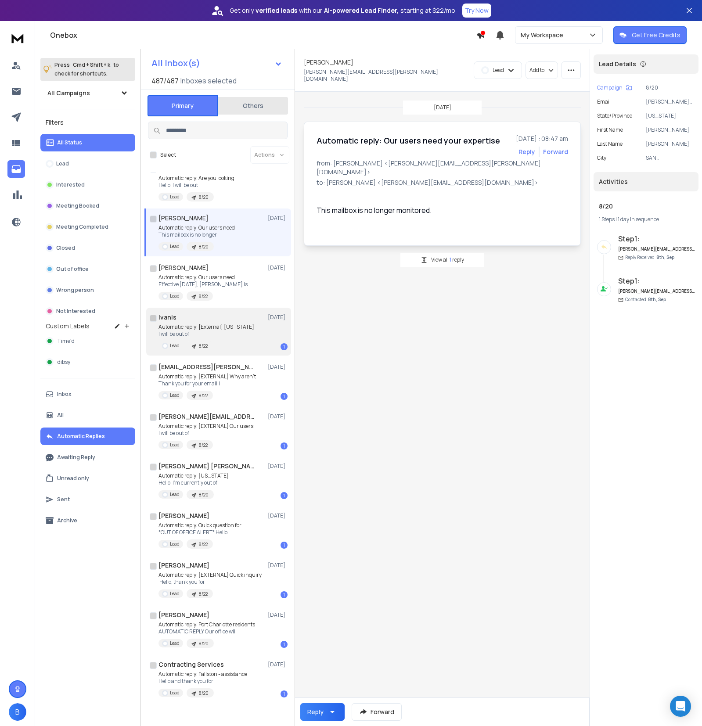
click at [255, 352] on div "[PERSON_NAME] [DATE] Automatic reply: [External] [US_STATE] I will be out of Le…" at bounding box center [218, 332] width 145 height 48
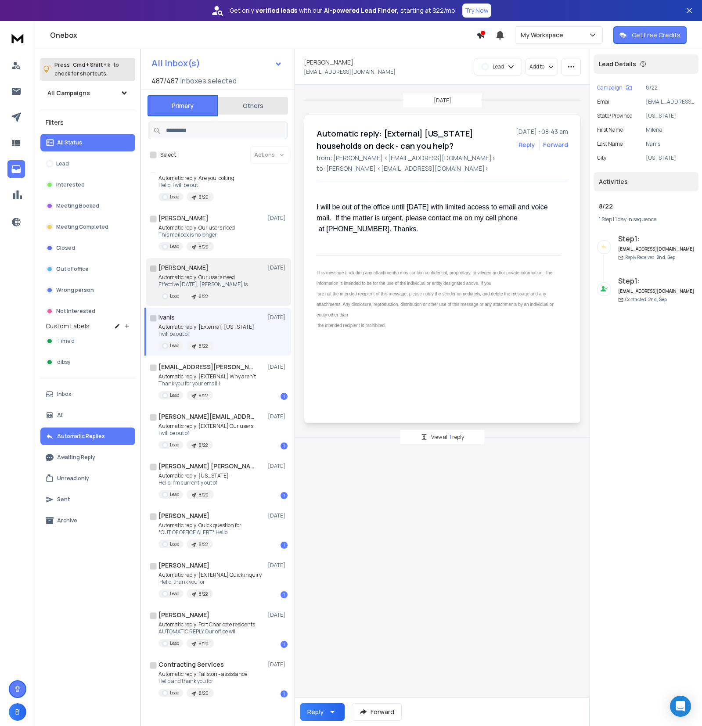
click at [249, 297] on div "Automatic reply: Our users need Effective [DATE], [PERSON_NAME] is Lead 8/22" at bounding box center [222, 287] width 129 height 27
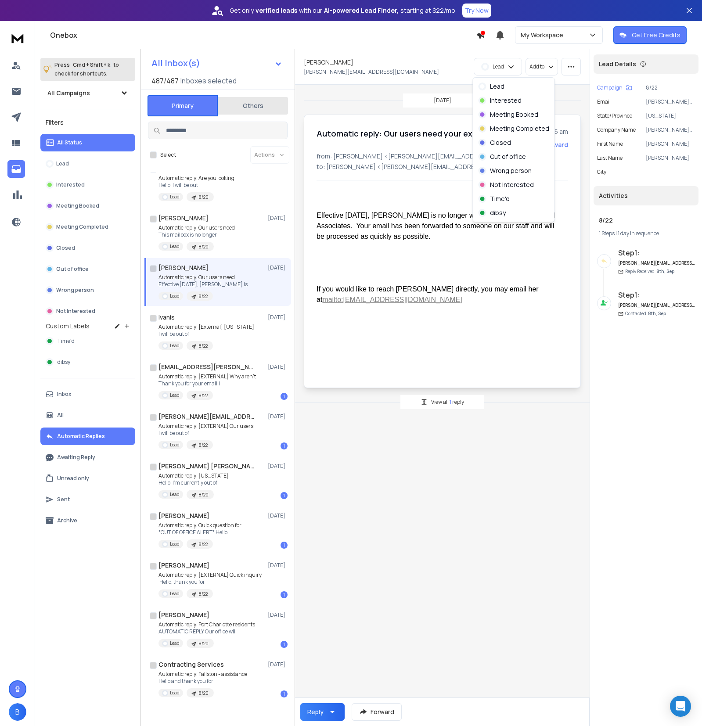
click at [502, 59] on div "Lead" at bounding box center [497, 66] width 47 height 17
click at [500, 181] on p "Not Interested" at bounding box center [512, 184] width 44 height 9
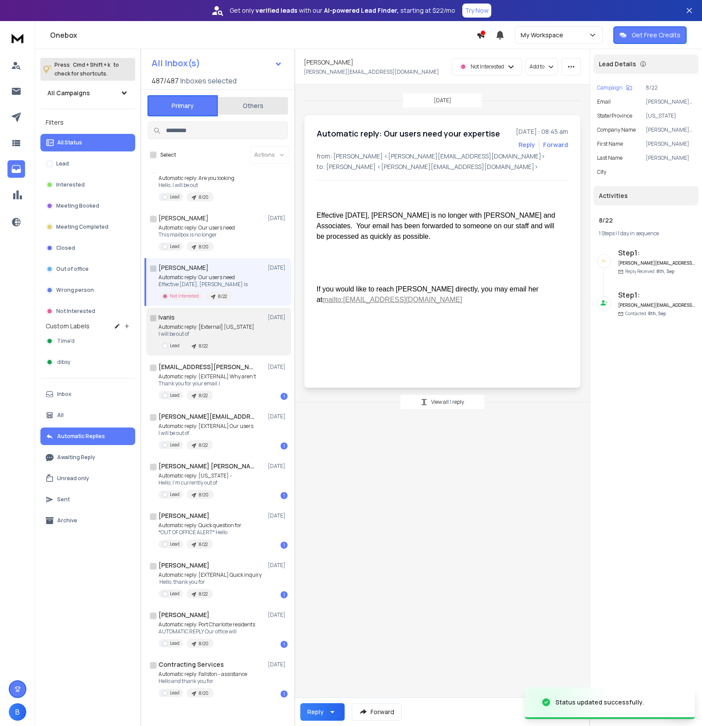
click at [265, 335] on div "Automatic reply: [External] [US_STATE] I will be out of Lead 8/22" at bounding box center [222, 336] width 129 height 27
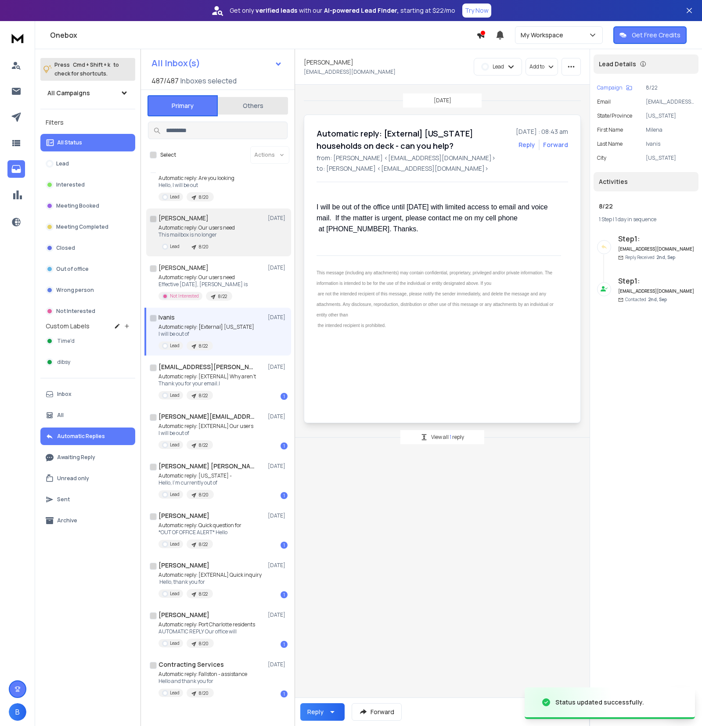
click at [243, 244] on div "Automatic reply: Our users need This mailbox is no longer Lead 8/20" at bounding box center [222, 237] width 129 height 27
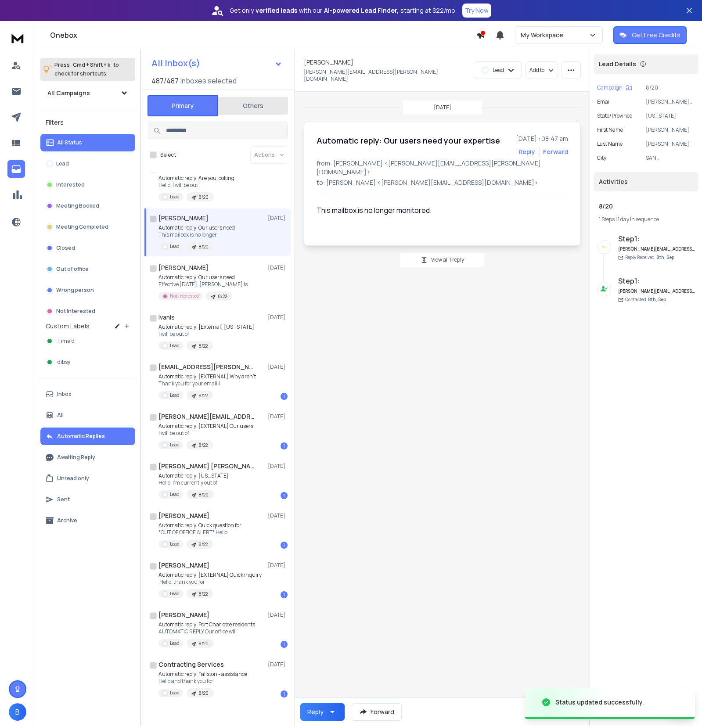
click at [499, 67] on p "Lead" at bounding box center [497, 70] width 11 height 7
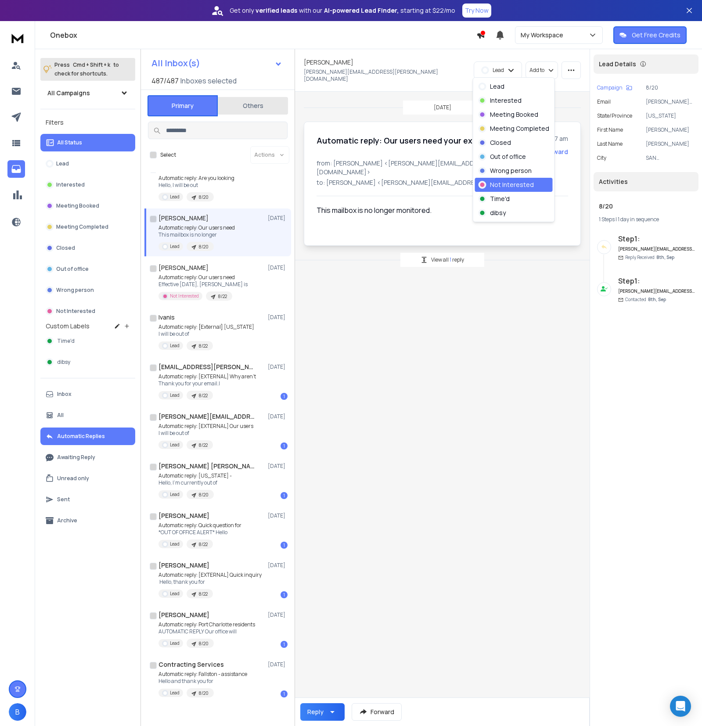
click at [504, 183] on p "Not Interested" at bounding box center [512, 184] width 44 height 9
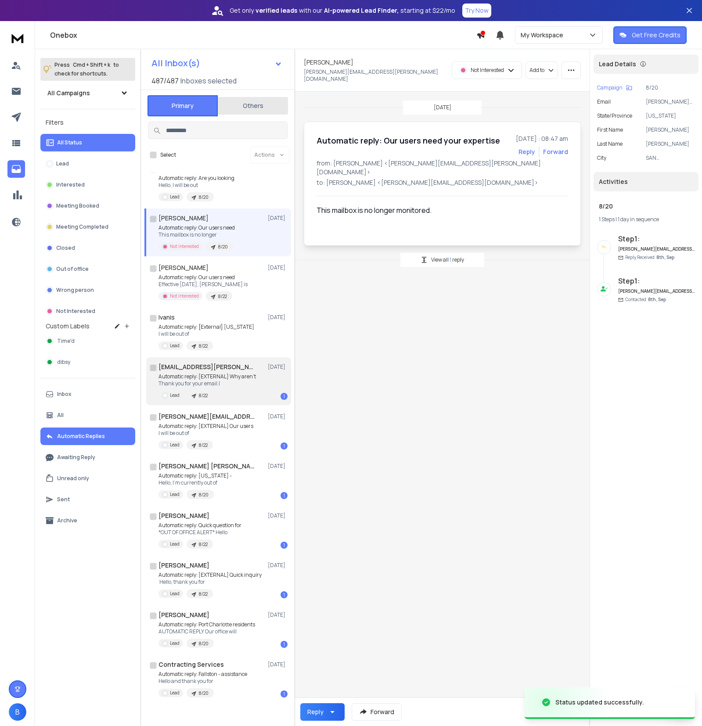
click at [248, 393] on div "Lead 8/22" at bounding box center [206, 395] width 97 height 9
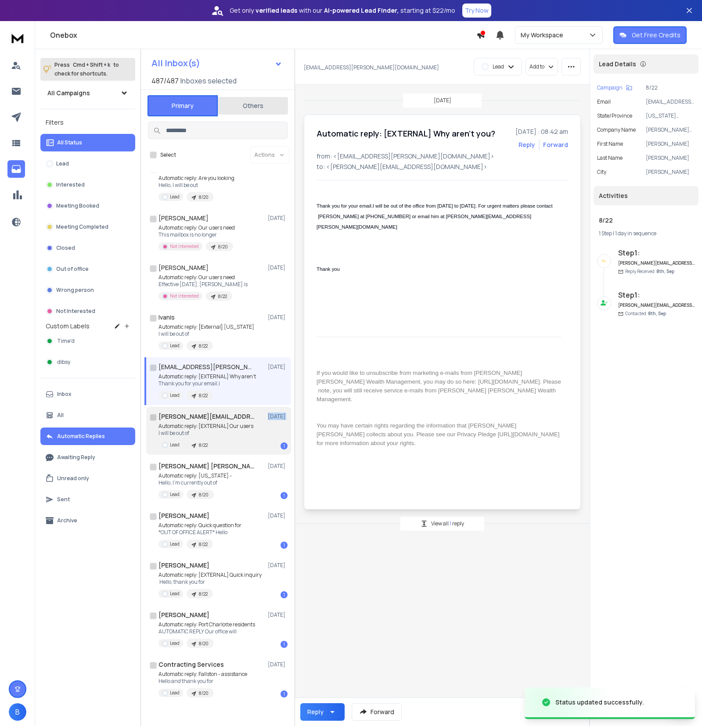
click at [251, 422] on div "[PERSON_NAME][EMAIL_ADDRESS][PERSON_NAME][DOMAIN_NAME] [DATE] Automatic reply: …" at bounding box center [222, 430] width 129 height 37
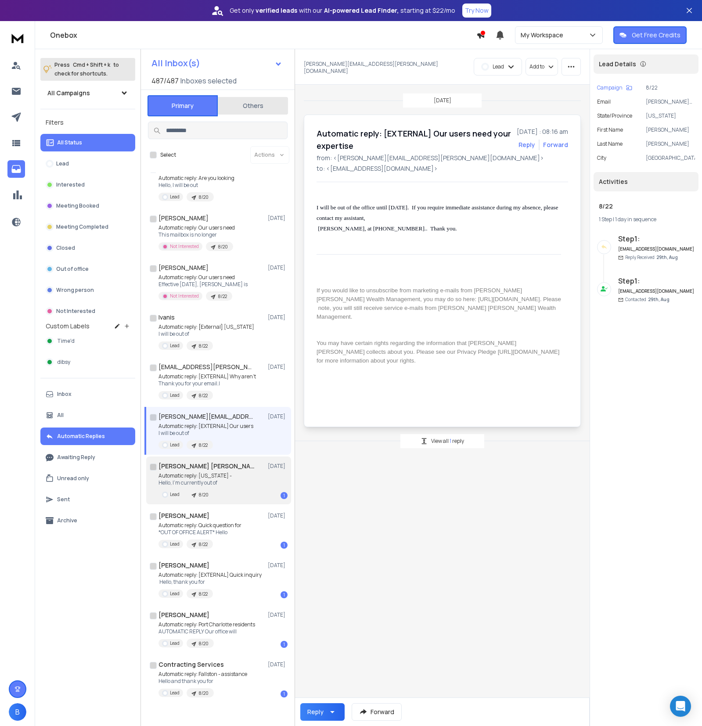
click at [257, 459] on div "[PERSON_NAME] [PERSON_NAME] [DATE] Automatic reply: [US_STATE] - Hello, I’m cur…" at bounding box center [218, 480] width 145 height 48
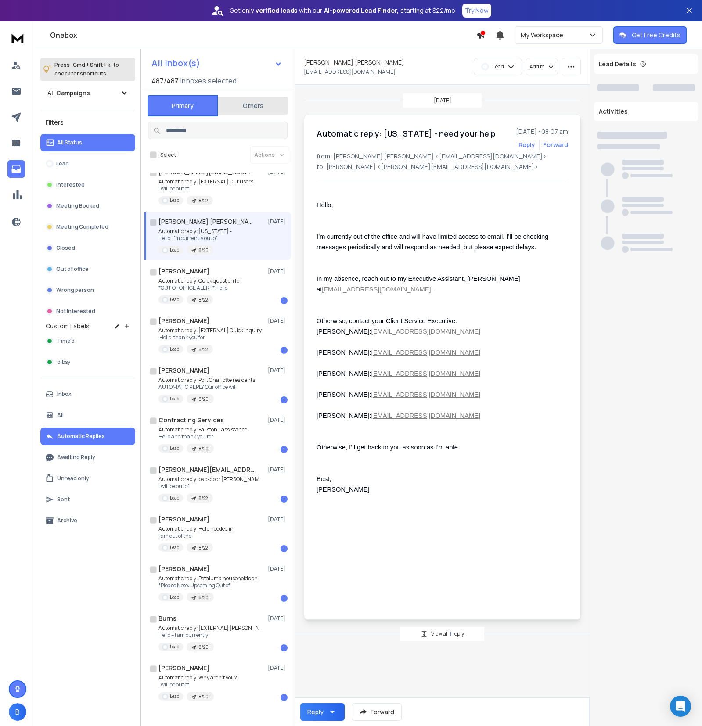
scroll to position [3157, 0]
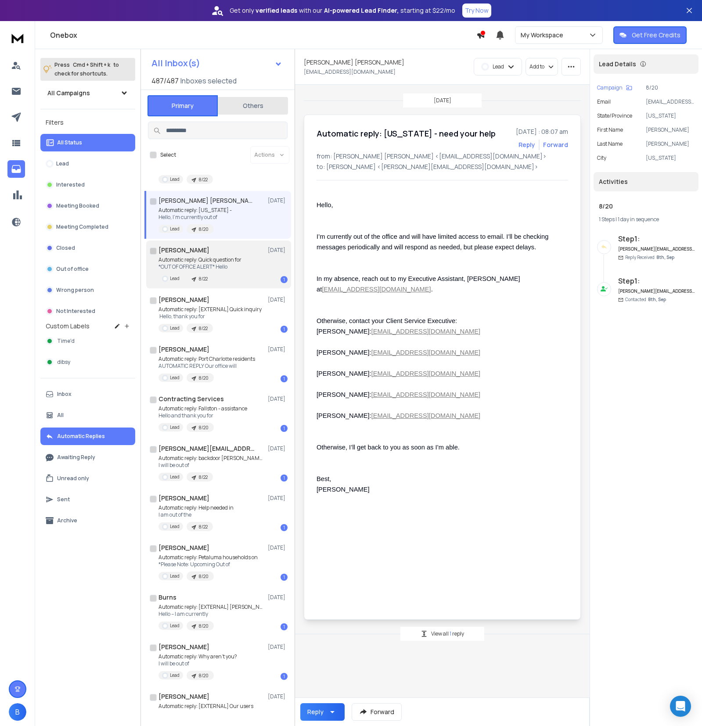
click at [241, 258] on p "Automatic reply: Quick question for" at bounding box center [199, 259] width 83 height 7
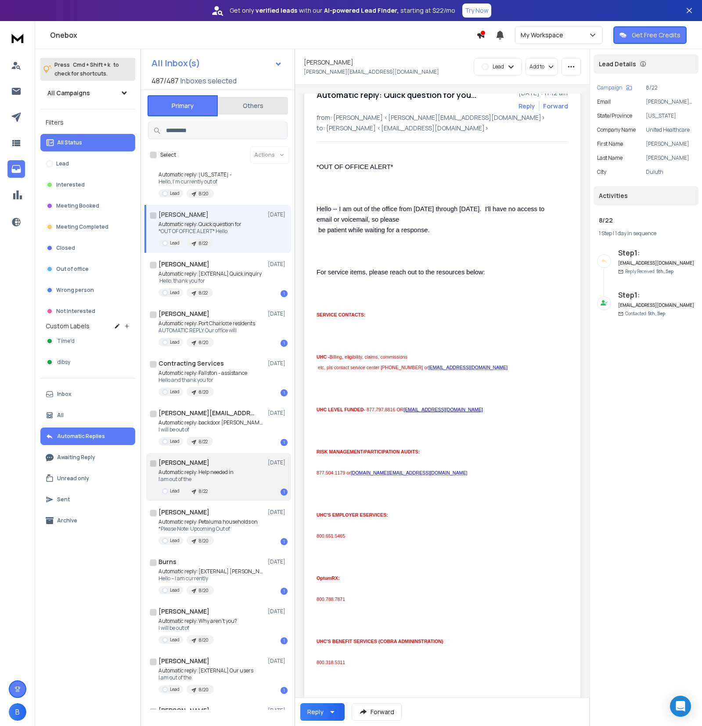
scroll to position [3178, 0]
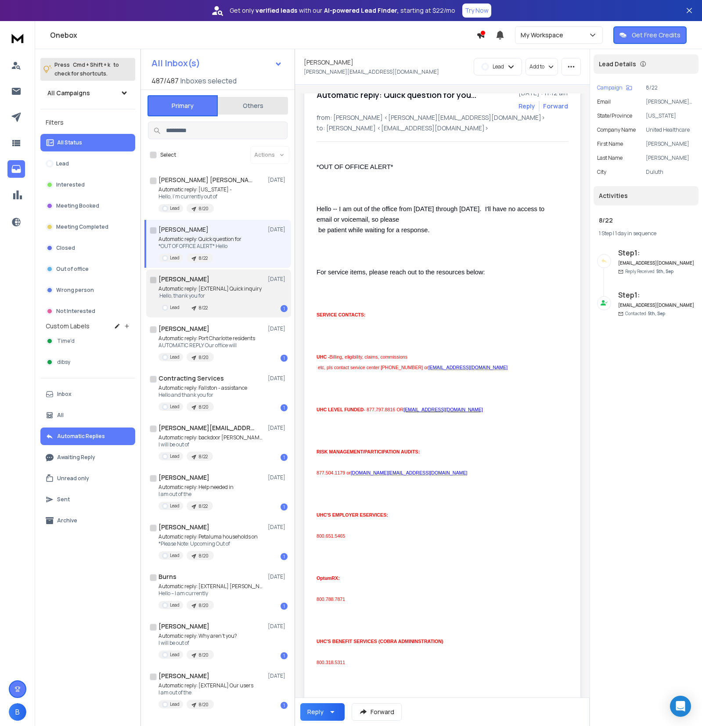
click at [235, 287] on p "Automatic reply: [EXTERNAL] Quick inquiry" at bounding box center [209, 288] width 103 height 7
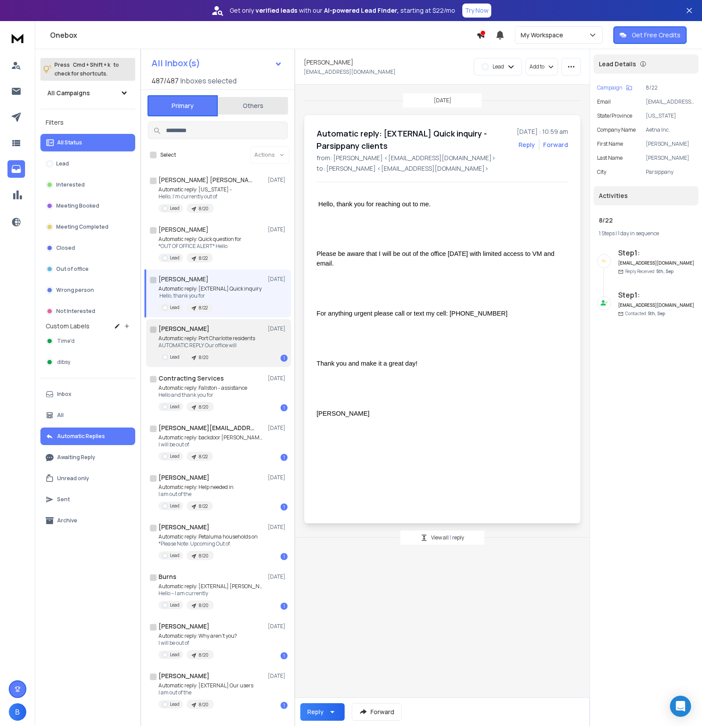
click at [246, 322] on div "[PERSON_NAME] [DATE] Automatic reply: Port Charlotte residents ﻿AUTOMATIC REPLY…" at bounding box center [218, 343] width 145 height 48
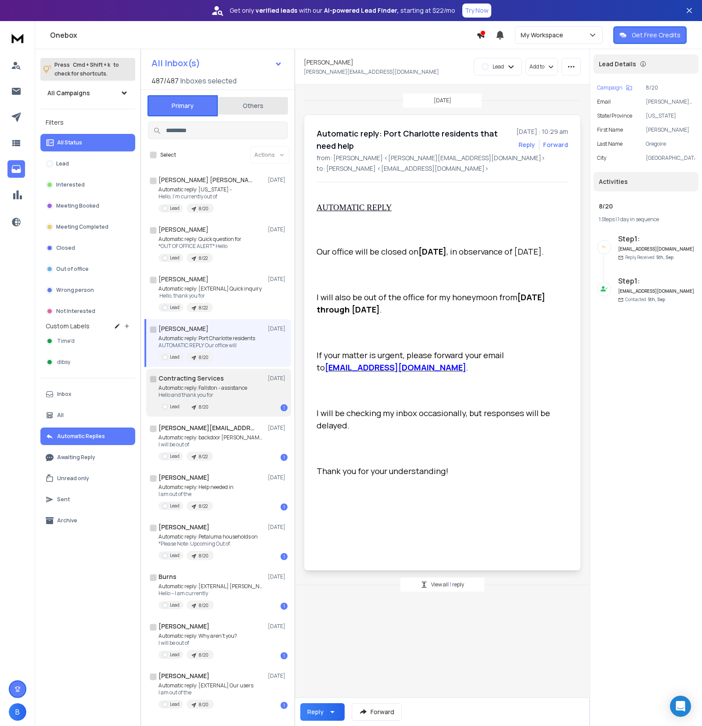
click at [247, 410] on div "Lead 8/20" at bounding box center [202, 406] width 89 height 9
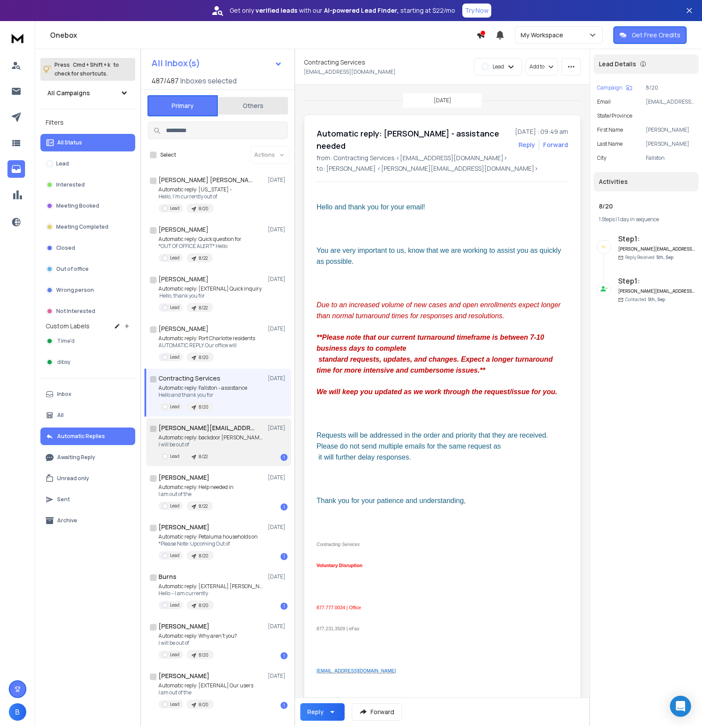
click at [248, 433] on div "[PERSON_NAME][EMAIL_ADDRESS][PERSON_NAME][DOMAIN_NAME] [DATE] Automatic reply: …" at bounding box center [222, 442] width 129 height 37
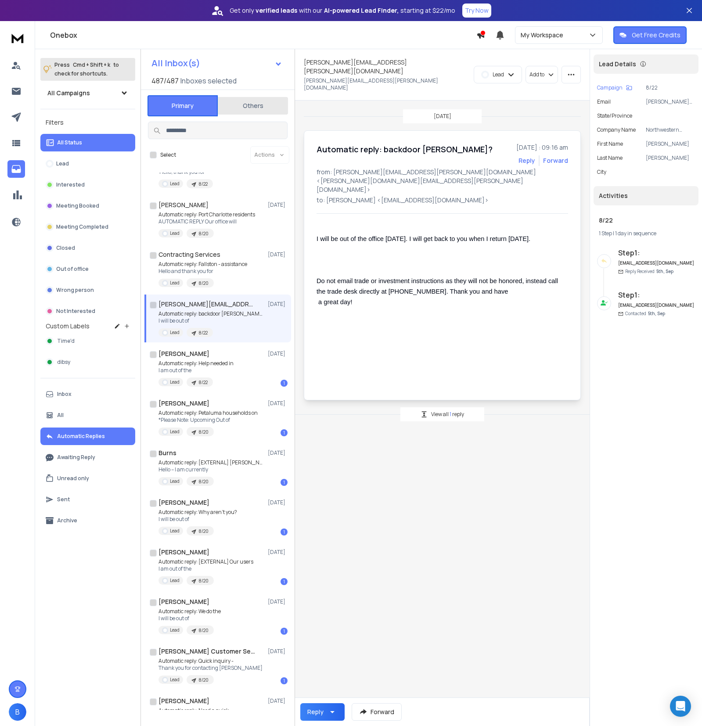
scroll to position [3305, 0]
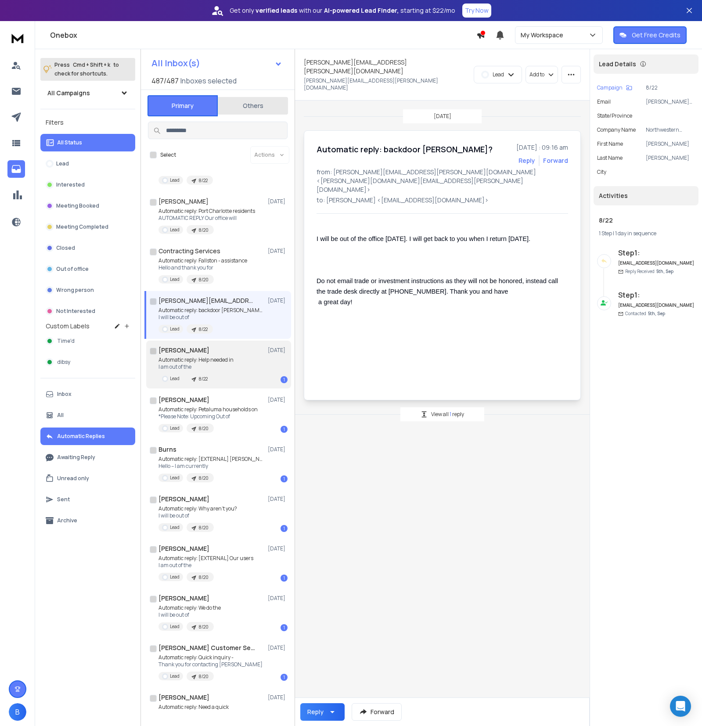
click at [240, 368] on div "Automatic reply: Help needed in I am out of the Lead 8/22 1" at bounding box center [222, 369] width 129 height 27
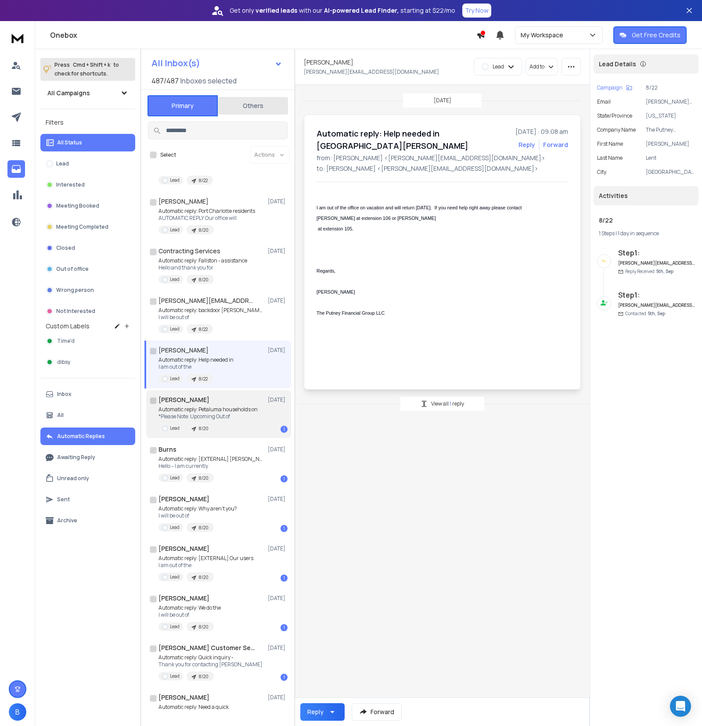
click at [235, 403] on div "[PERSON_NAME] [DATE]" at bounding box center [222, 399] width 129 height 9
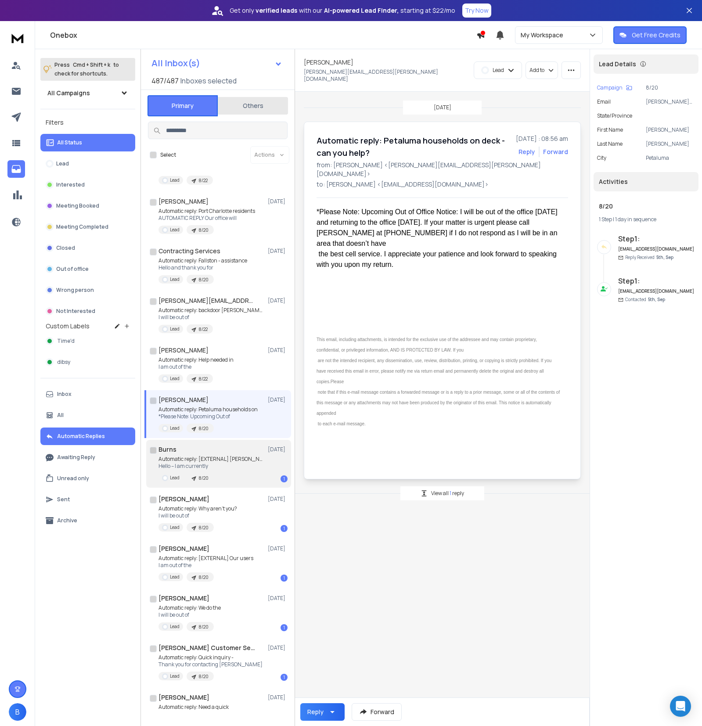
click at [244, 449] on div "Burns [DATE]" at bounding box center [222, 449] width 129 height 9
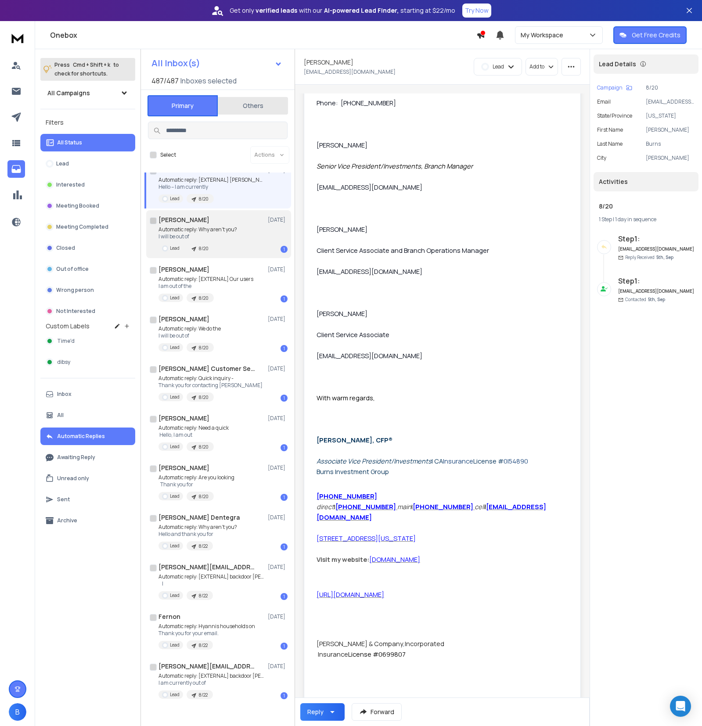
scroll to position [3587, 0]
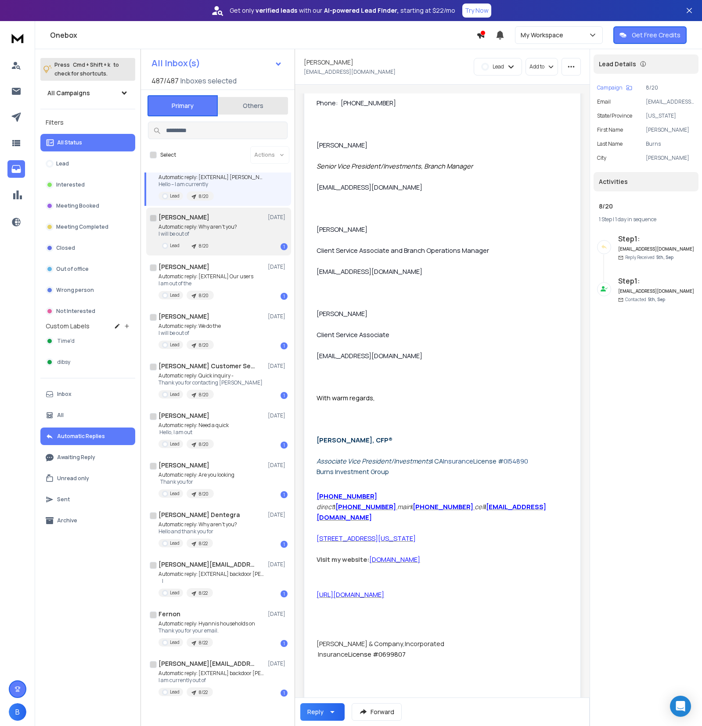
click at [255, 216] on div "[PERSON_NAME] [DATE]" at bounding box center [222, 217] width 129 height 9
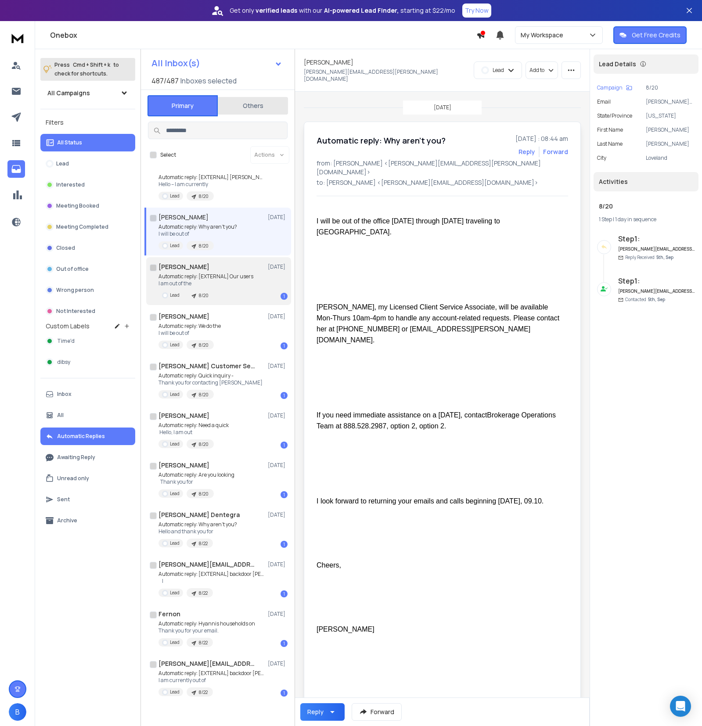
click at [243, 270] on div "[PERSON_NAME] [DATE]" at bounding box center [222, 266] width 129 height 9
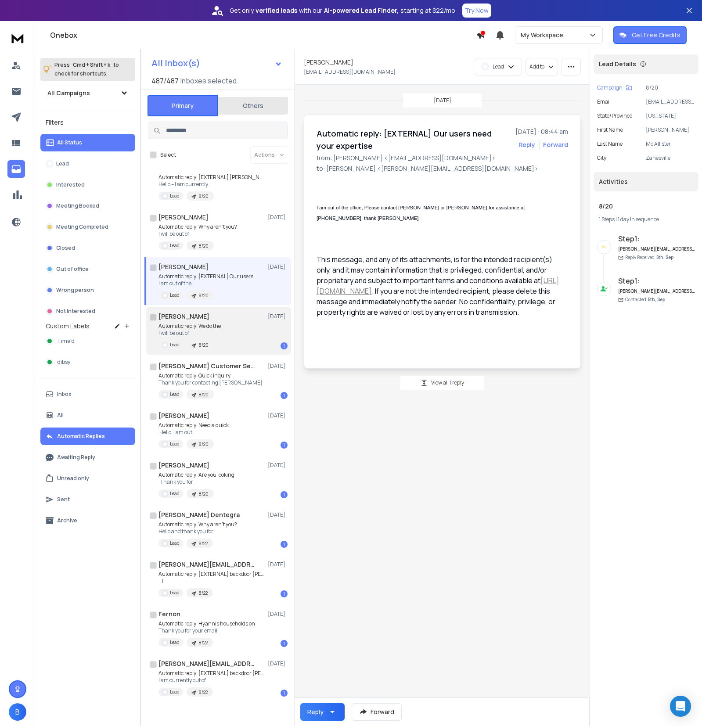
click at [240, 326] on div "Automatic reply: We do the I will be out of Lead 8/20 1" at bounding box center [222, 336] width 129 height 27
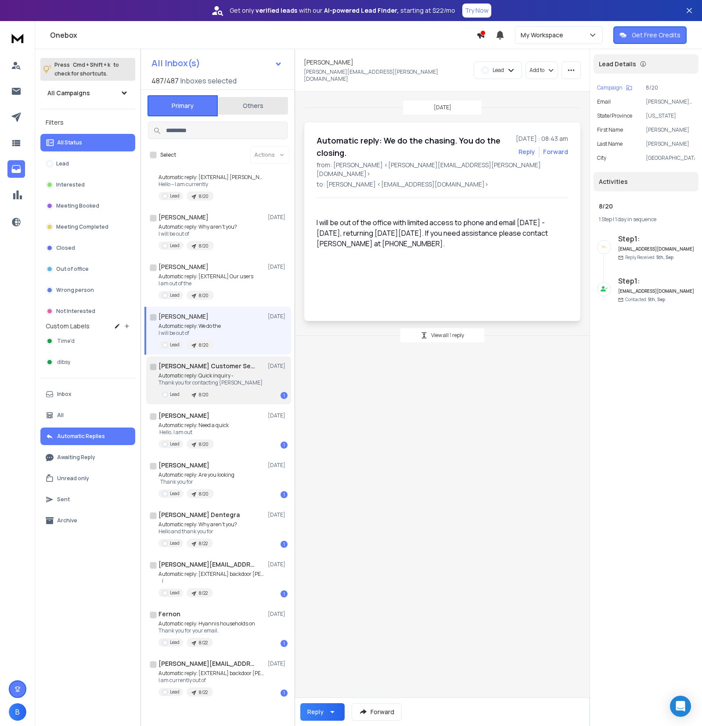
scroll to position [3725, 0]
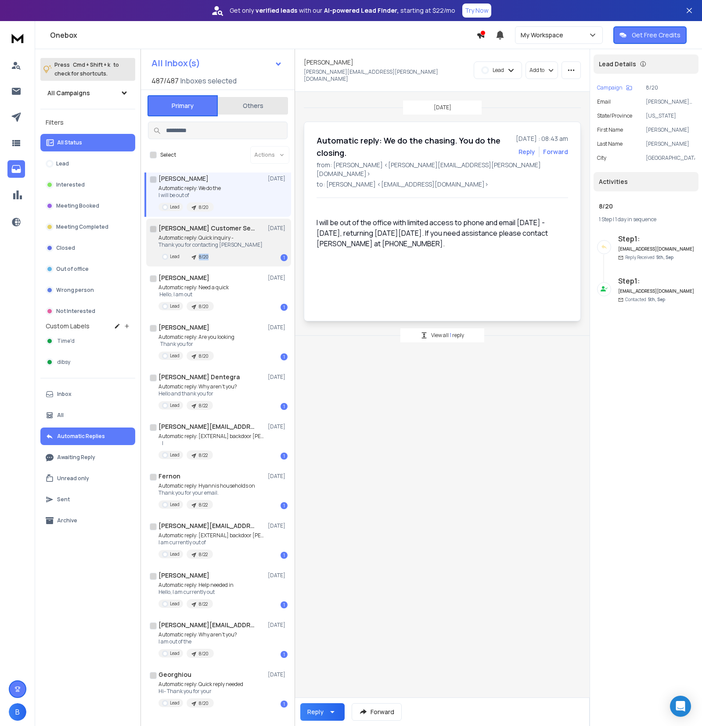
click at [228, 252] on div "Lead 8/20" at bounding box center [210, 256] width 104 height 9
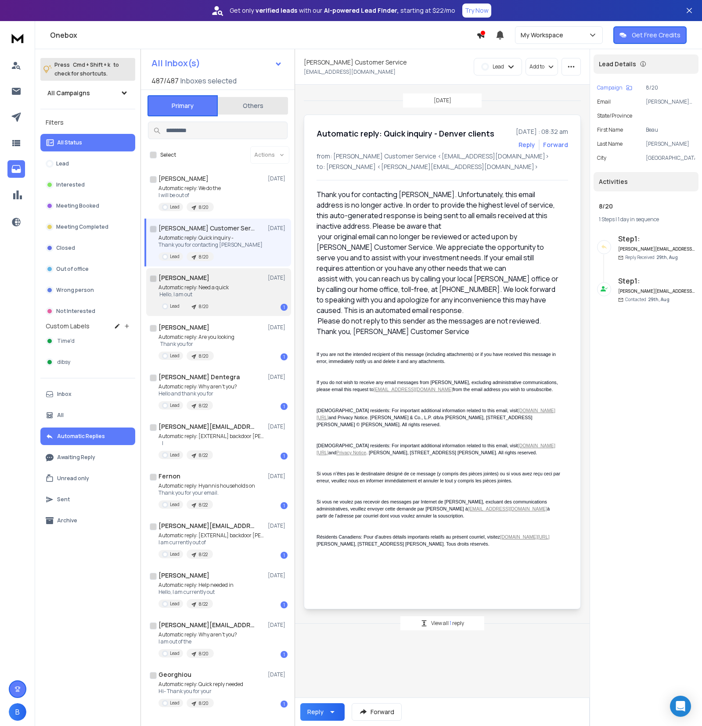
click at [242, 295] on div "Automatic reply: Need a quick ﻿ Hello, I am out Lead 8/20 1" at bounding box center [222, 297] width 129 height 27
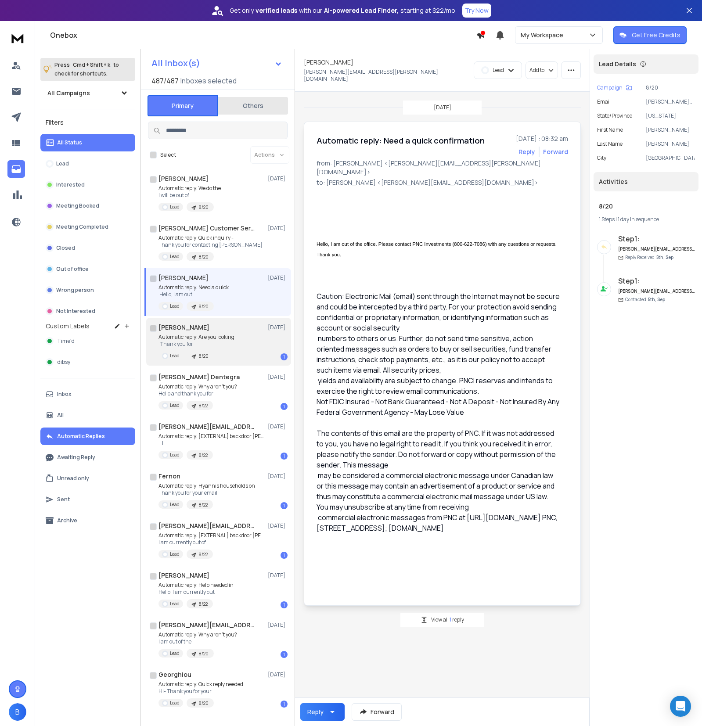
click at [249, 325] on div "[PERSON_NAME] [DATE]" at bounding box center [222, 327] width 129 height 9
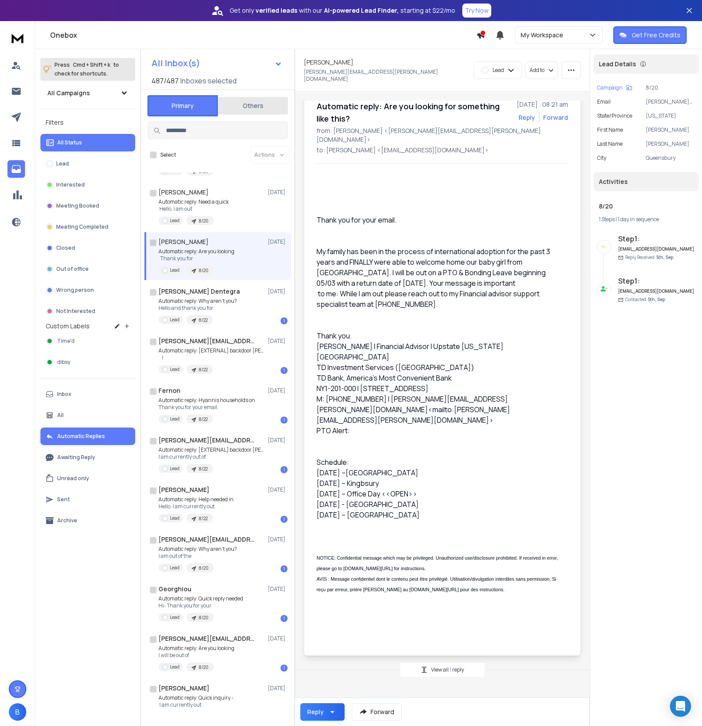
scroll to position [166, 0]
click at [244, 309] on div "Automatic reply: Why aren't you? Hello and thank you for Lead 8/22 1" at bounding box center [222, 311] width 129 height 27
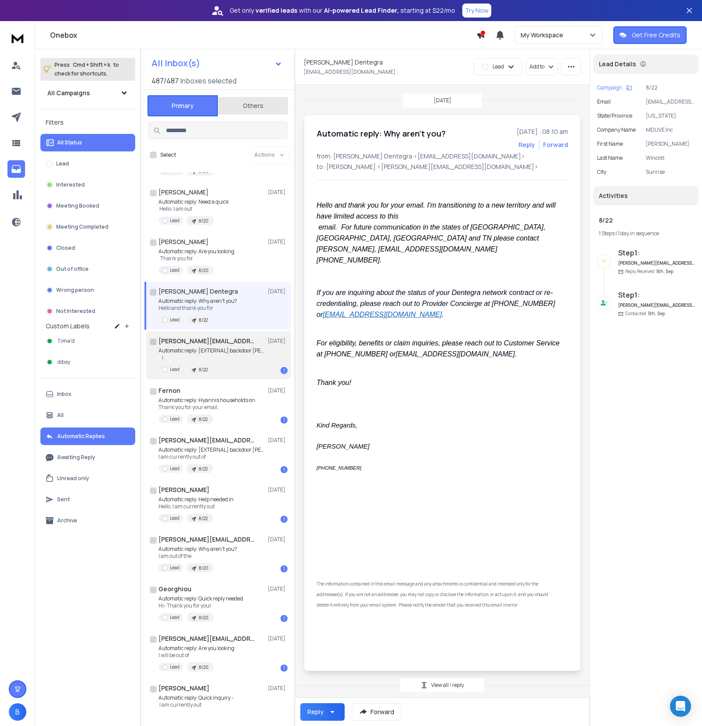
click at [244, 358] on p "﻿ ﻿ ﻿ ﻿ I" at bounding box center [210, 357] width 105 height 7
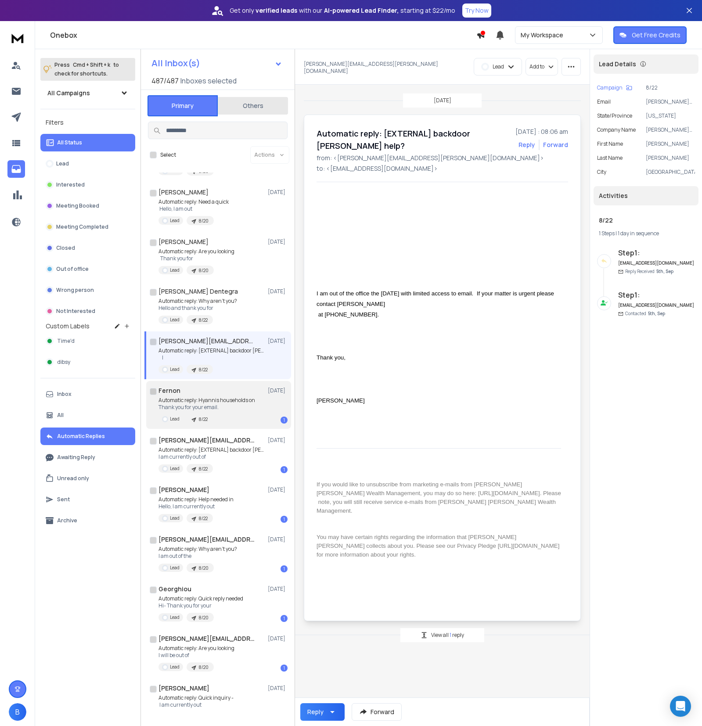
click at [247, 397] on p "Automatic reply: Hyannis households on" at bounding box center [206, 400] width 97 height 7
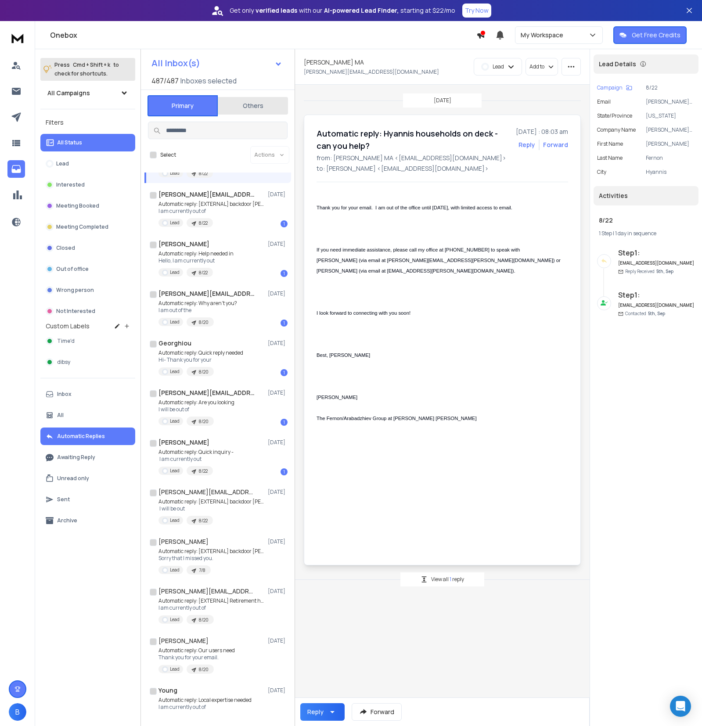
scroll to position [4061, 0]
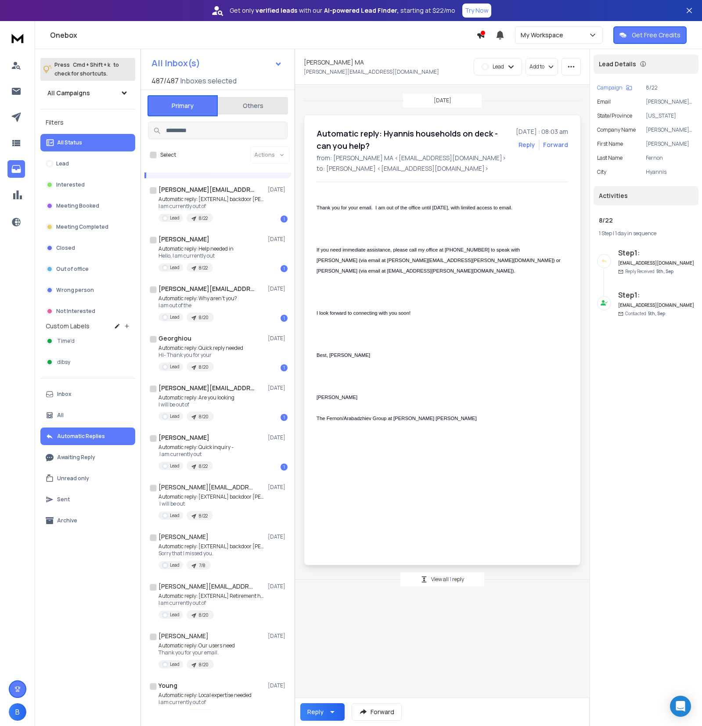
click at [251, 179] on div "[PERSON_NAME] 01:26 PM Automatic reply: [EXTERNAL] backdoor [PERSON_NAME]? ﻿ Pl…" at bounding box center [218, 440] width 154 height 537
click at [251, 204] on p "I am currently out of" at bounding box center [210, 206] width 105 height 7
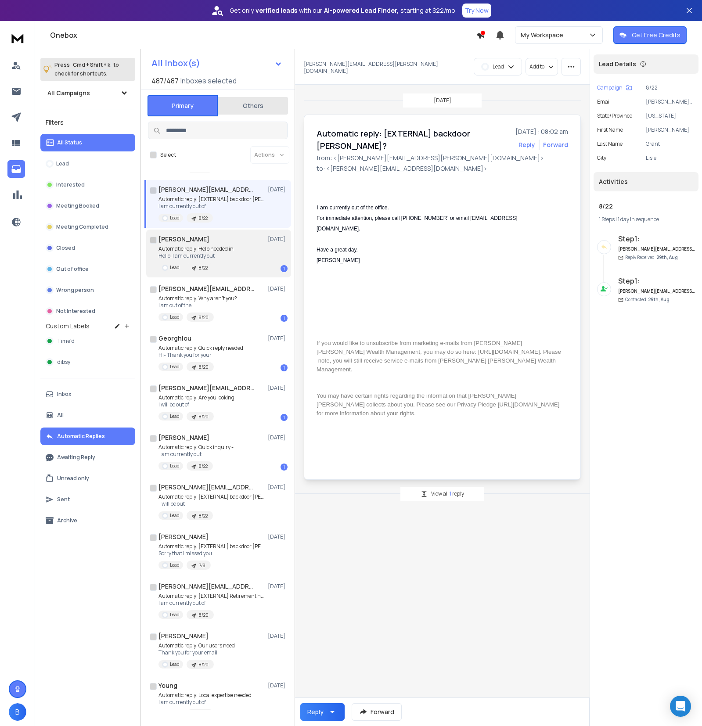
click at [250, 267] on div "Automatic reply: Help needed in Hello, I am currently out Lead 8/22 1" at bounding box center [222, 258] width 129 height 27
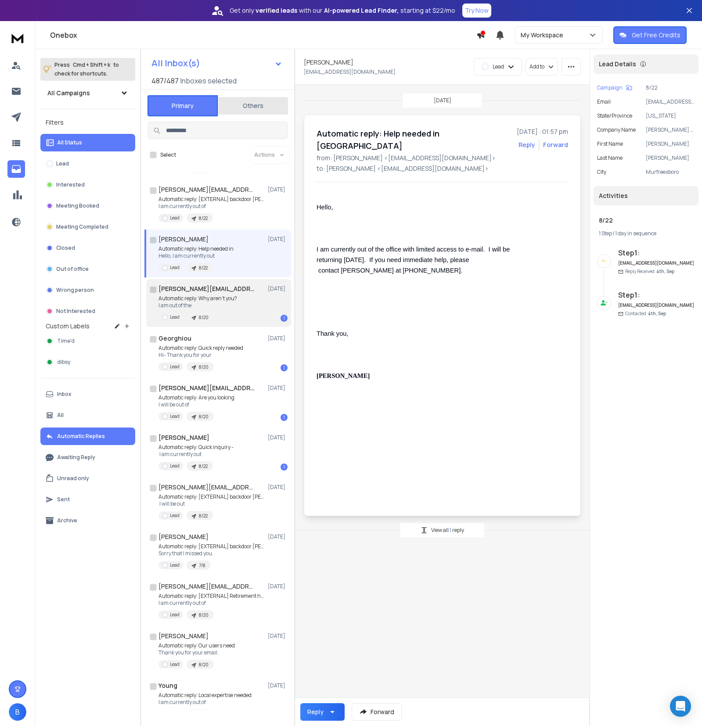
click at [244, 303] on div "Automatic reply: Why aren't you? I am out of the Lead 8/20 1" at bounding box center [222, 308] width 129 height 27
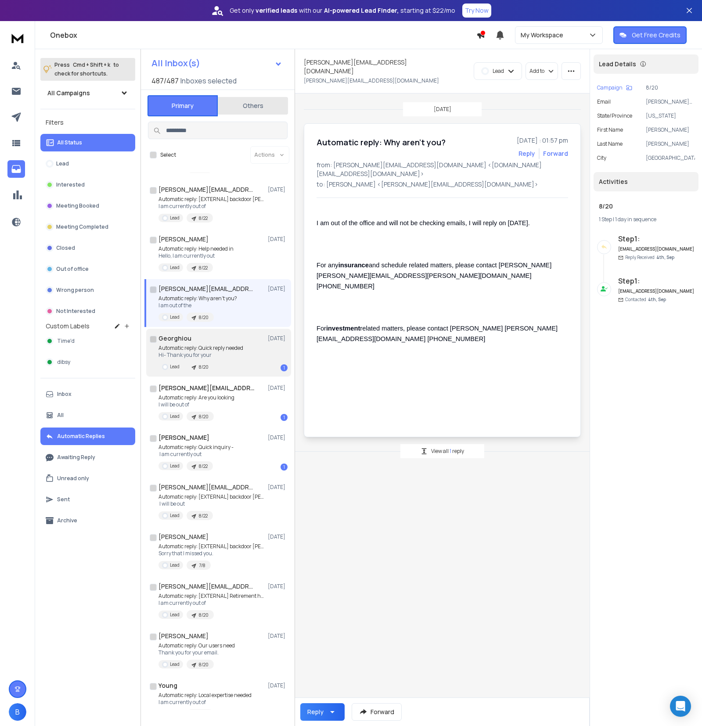
click at [249, 351] on div "Automatic reply: Quick reply needed Hi- Thank you for your Lead 8/20 1" at bounding box center [222, 358] width 129 height 27
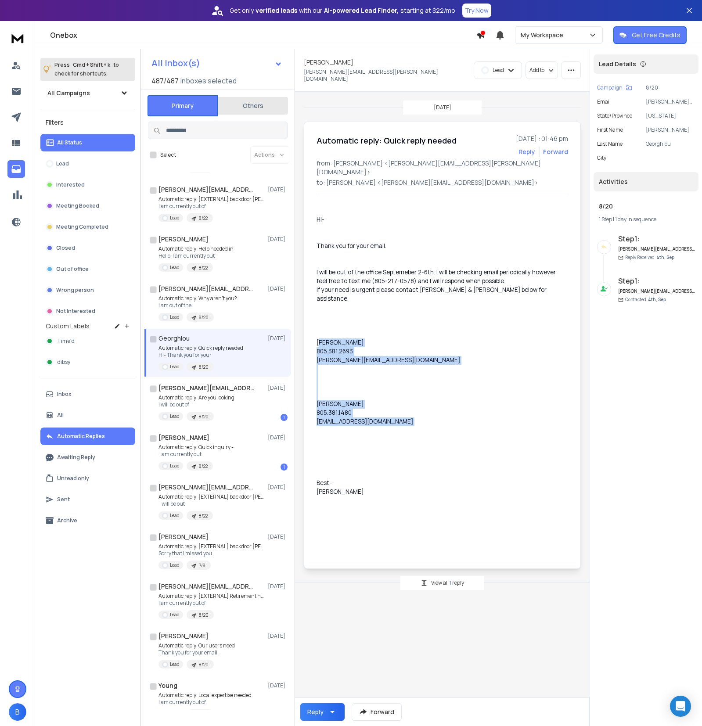
drag, startPoint x: 313, startPoint y: 350, endPoint x: 426, endPoint y: 481, distance: 172.8
click at [426, 481] on div "Automatic reply: Quick reply needed [DATE] : 01:46 pm Reply Forward from: [PERS…" at bounding box center [442, 345] width 277 height 447
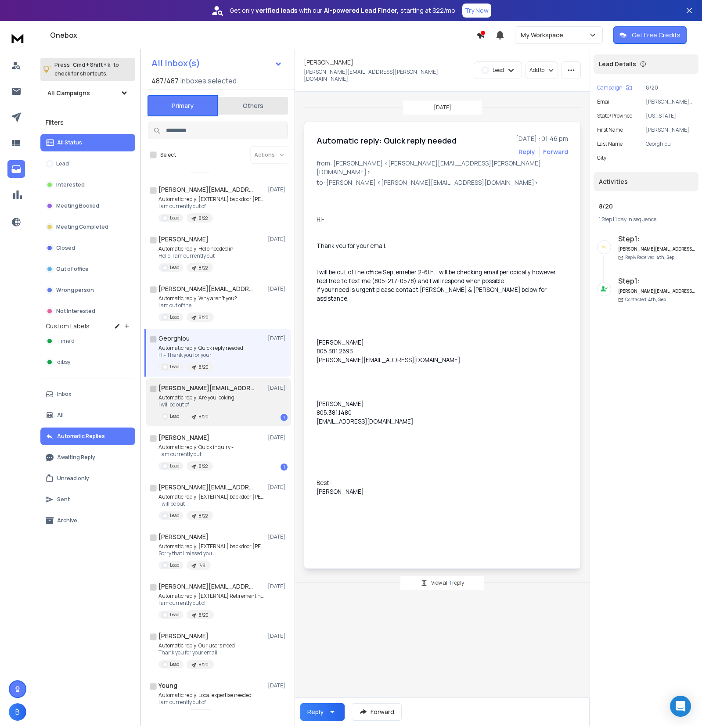
click at [211, 406] on p "I will be out of" at bounding box center [196, 404] width 76 height 7
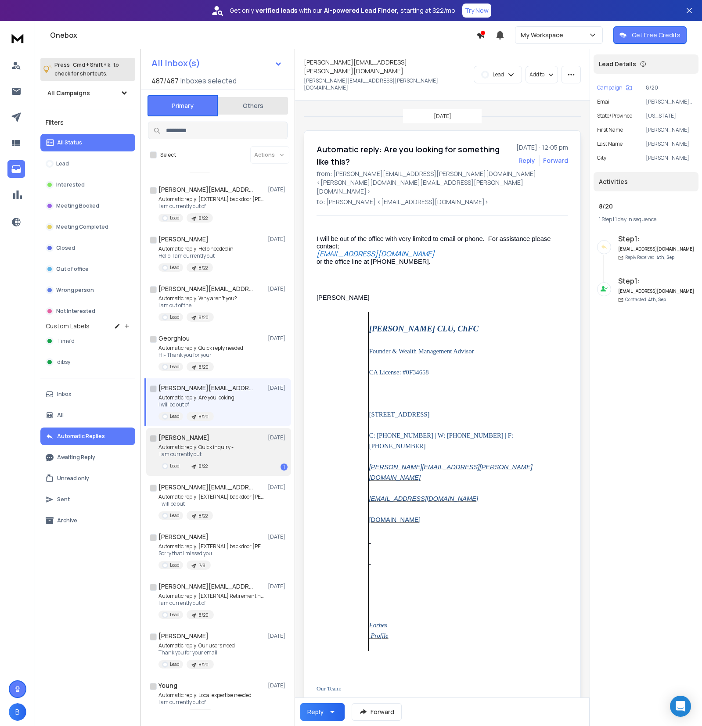
click at [237, 440] on div "[PERSON_NAME] [DATE]" at bounding box center [222, 437] width 129 height 9
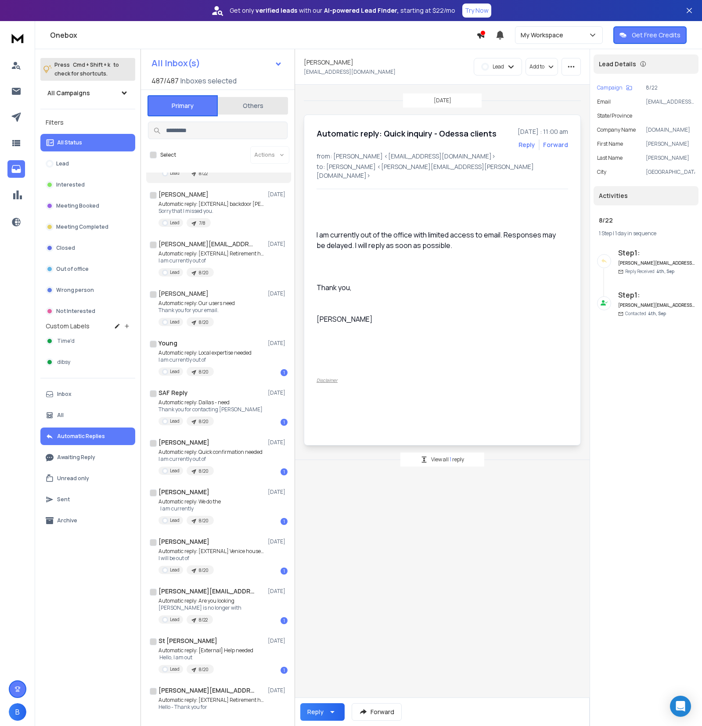
scroll to position [4524, 0]
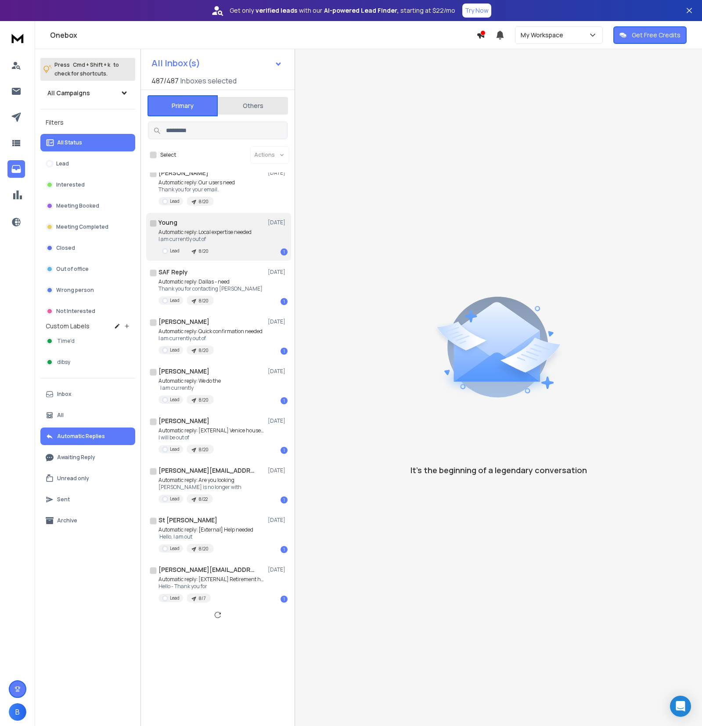
click at [223, 231] on p "Automatic reply: Local expertise needed" at bounding box center [204, 232] width 93 height 7
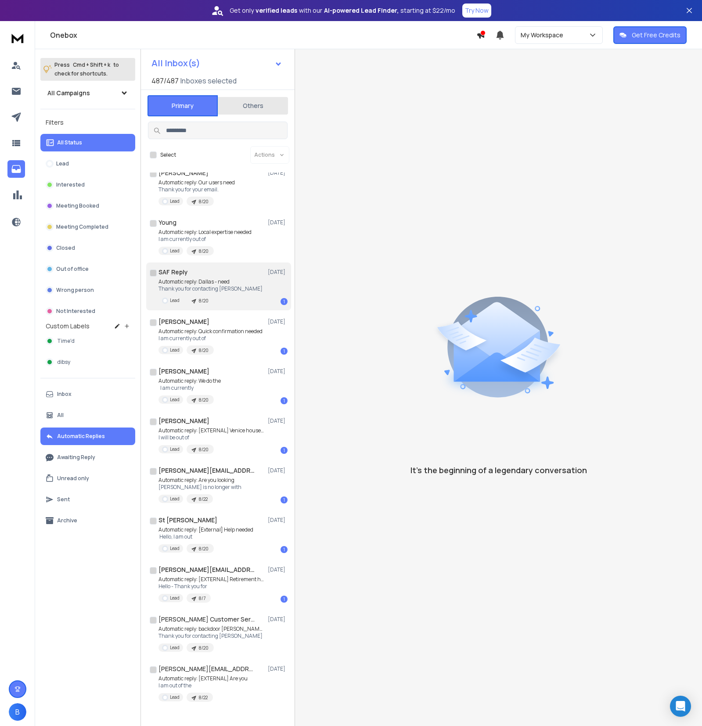
click at [244, 272] on div "SAF Reply [DATE]" at bounding box center [222, 272] width 129 height 9
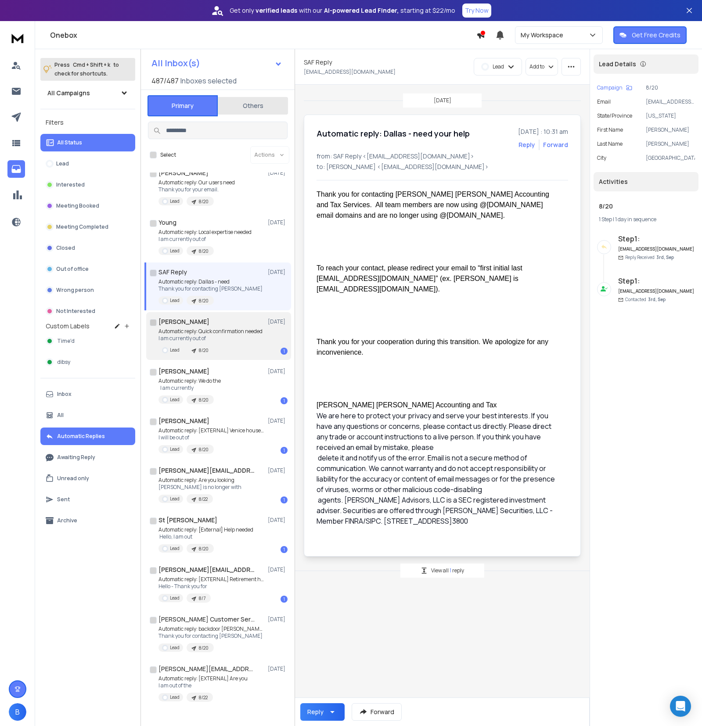
click at [242, 323] on div "[PERSON_NAME] [DATE]" at bounding box center [222, 321] width 129 height 9
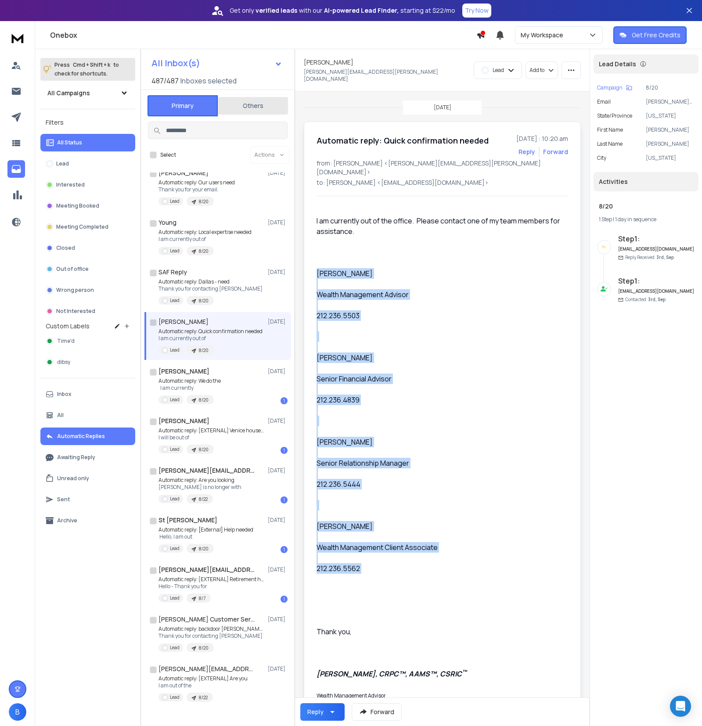
drag, startPoint x: 313, startPoint y: 258, endPoint x: 478, endPoint y: 569, distance: 352.1
click at [478, 569] on div "Automatic reply: Quick confirmation needed [DATE] : 10:20 am Reply Forward from…" at bounding box center [442, 553] width 277 height 862
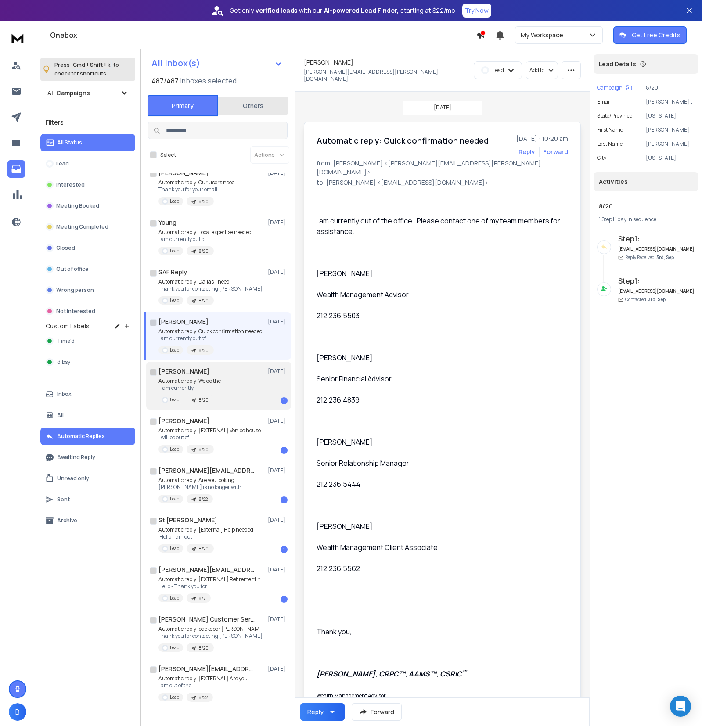
click at [264, 374] on div "[PERSON_NAME] [DATE]" at bounding box center [222, 371] width 129 height 9
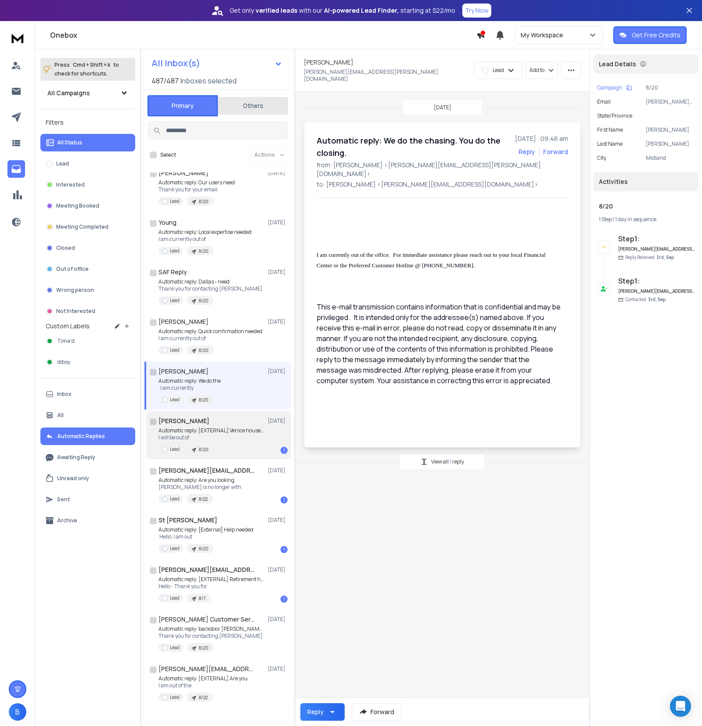
click at [243, 443] on div "Automatic reply: [EXTERNAL] Venice households I will be out of Lead 8/20" at bounding box center [210, 440] width 105 height 27
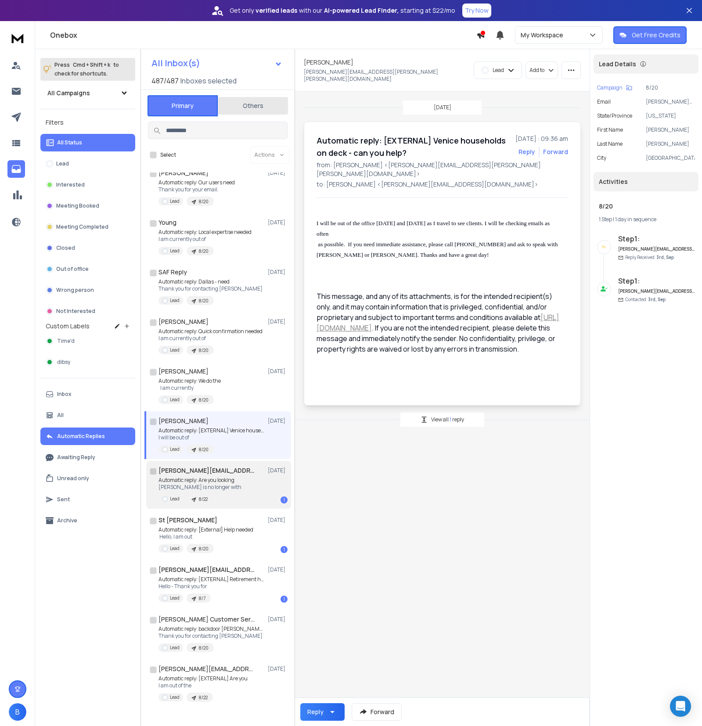
click at [244, 489] on div "Automatic reply: Are you looking [PERSON_NAME] is no longer with Lead 8/22 1" at bounding box center [222, 490] width 129 height 27
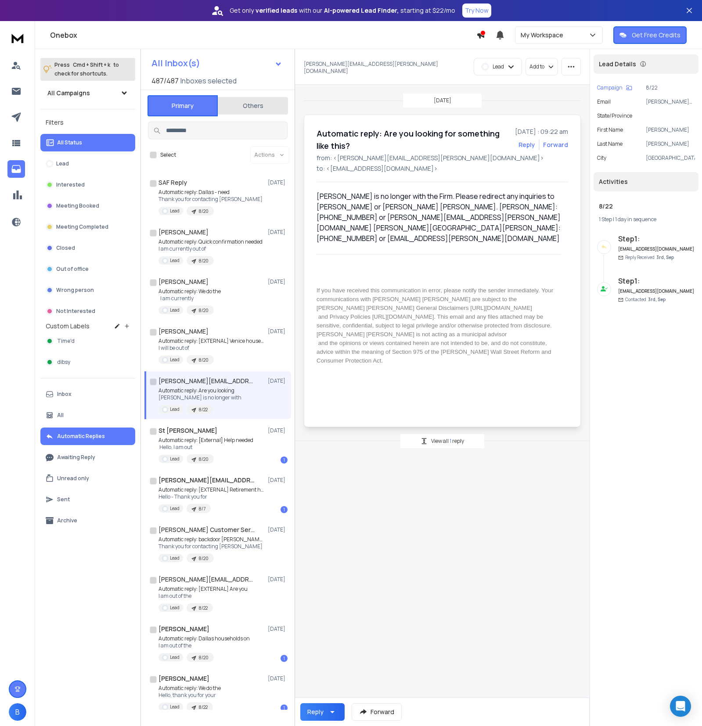
scroll to position [4739, 0]
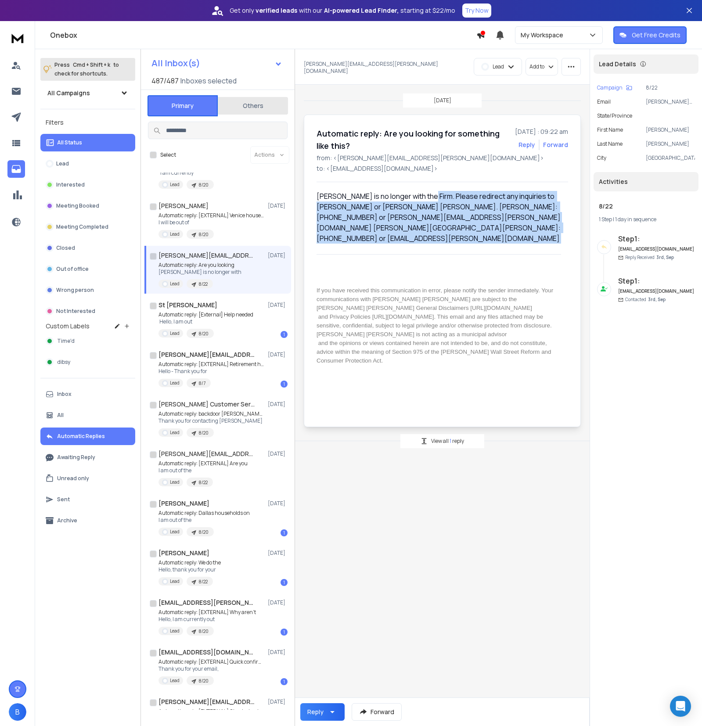
drag, startPoint x: 423, startPoint y: 194, endPoint x: 458, endPoint y: 242, distance: 59.3
click at [458, 242] on div "[PERSON_NAME] is no longer with the Firm. Please redirect any inquiries to [PER…" at bounding box center [441, 302] width 251 height 223
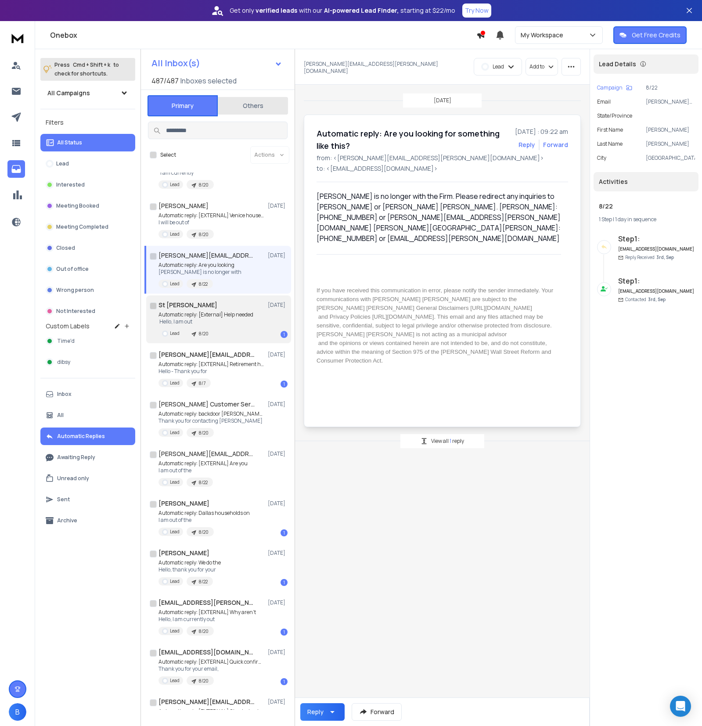
click at [249, 324] on p "﻿ ﻿Hello, I am out" at bounding box center [205, 321] width 95 height 7
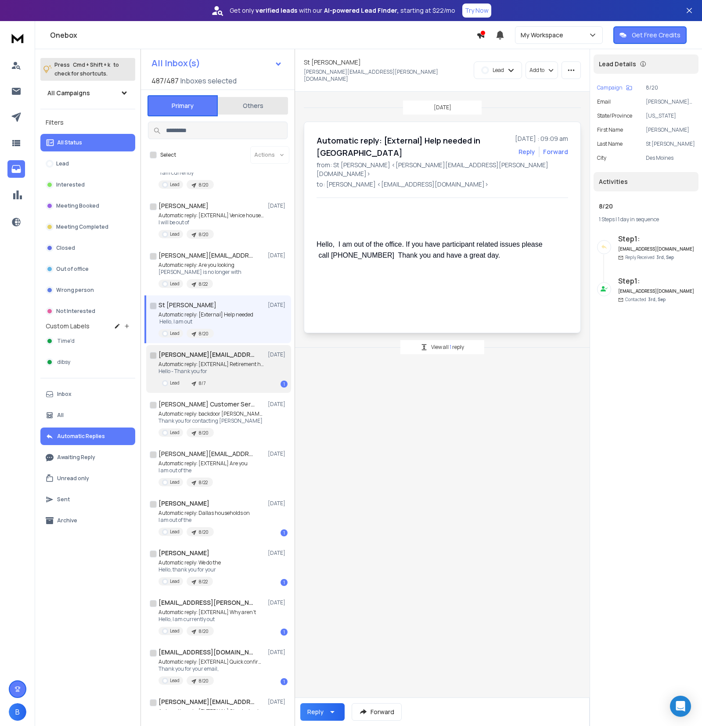
click at [246, 366] on p "Automatic reply: [EXTERNAL] Retirement household" at bounding box center [210, 364] width 105 height 7
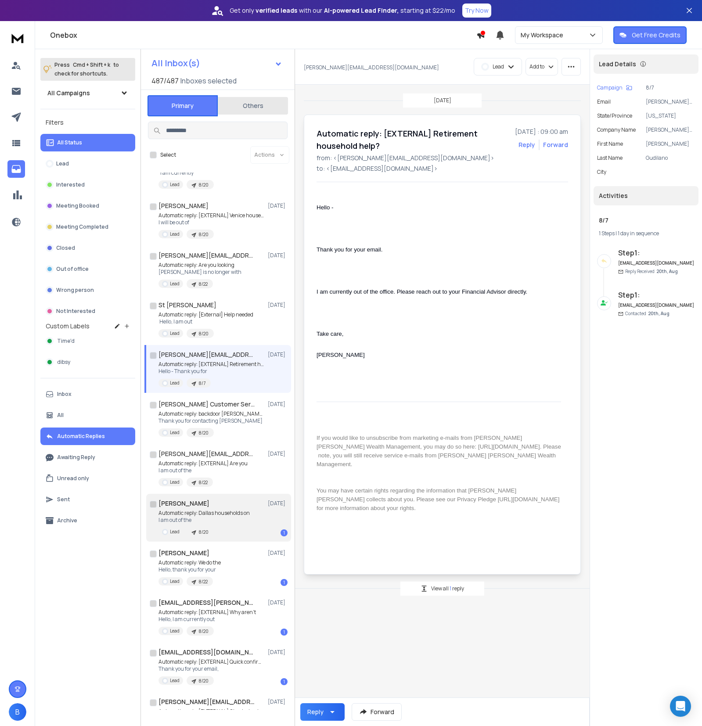
click at [252, 527] on div "Automatic reply: Dallas households on I am out of the Lead 8/20 1" at bounding box center [222, 523] width 129 height 27
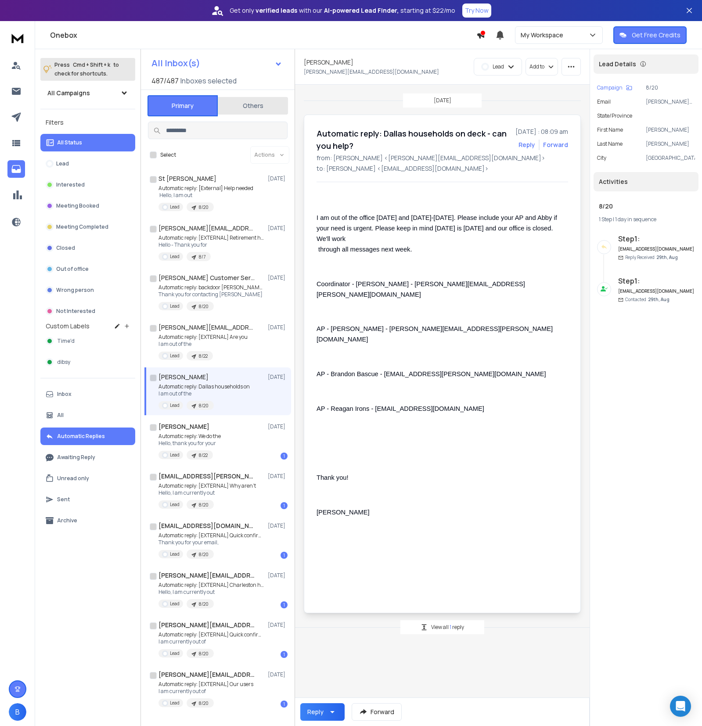
scroll to position [4917, 0]
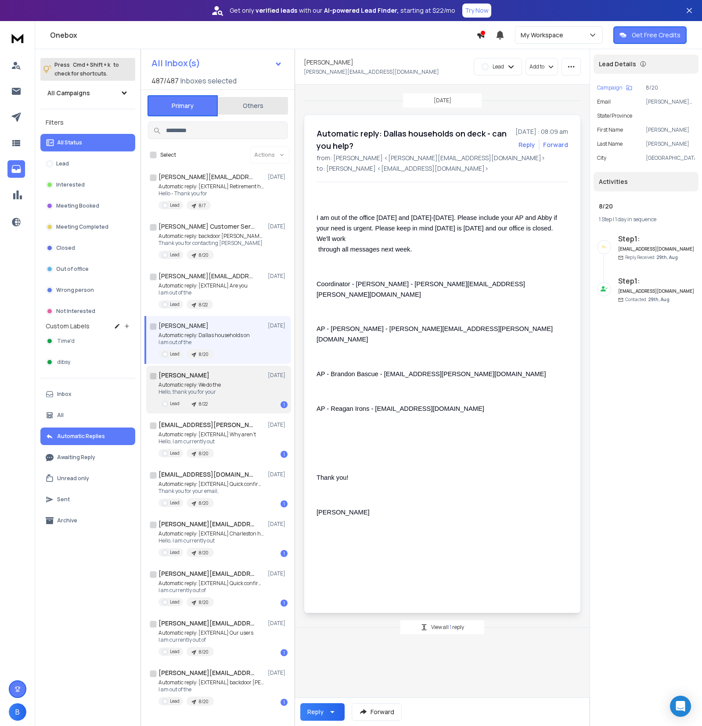
click at [235, 404] on div "Automatic reply: We do the ﻿Hello, thank you for your Lead 8/22 1" at bounding box center [222, 394] width 129 height 27
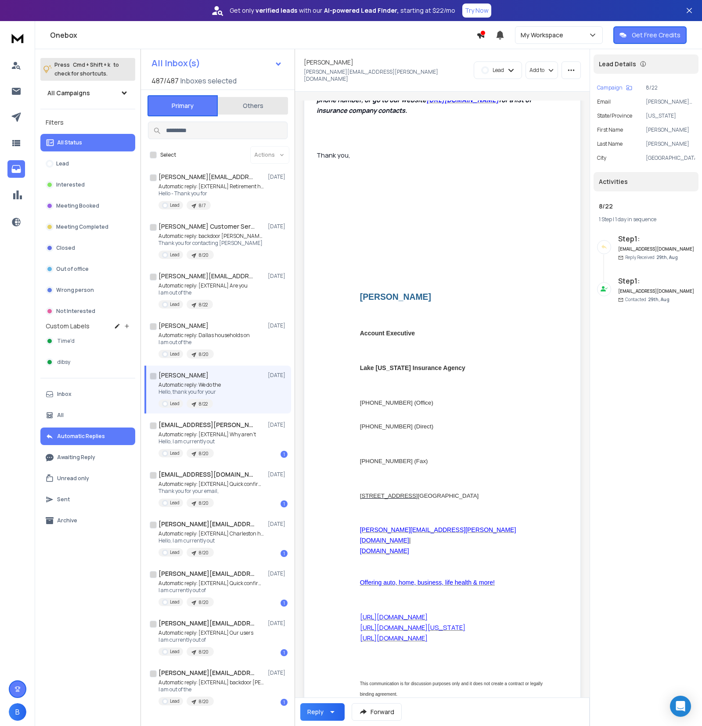
scroll to position [214, 0]
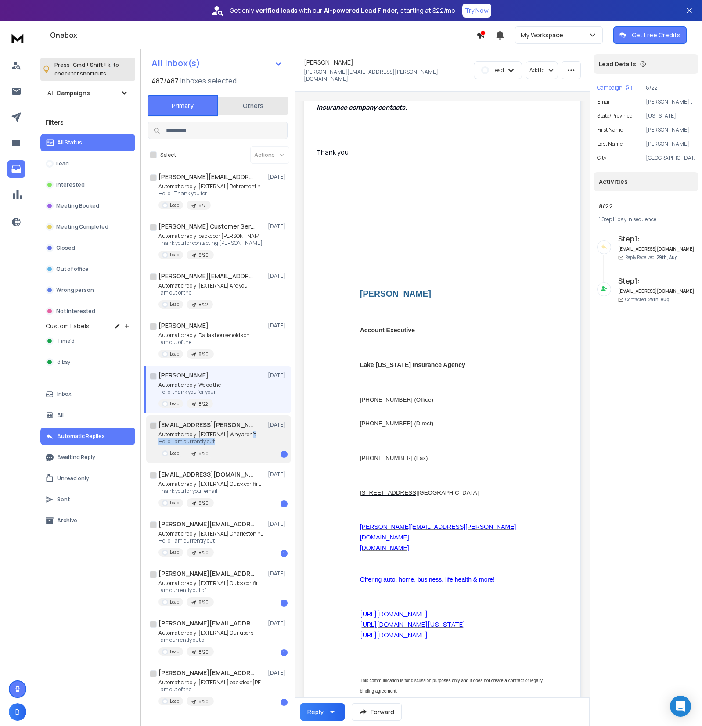
click at [251, 439] on div "Automatic reply: [EXTERNAL] Why aren't Hello, I am currently out Lead 8/20" at bounding box center [206, 444] width 97 height 27
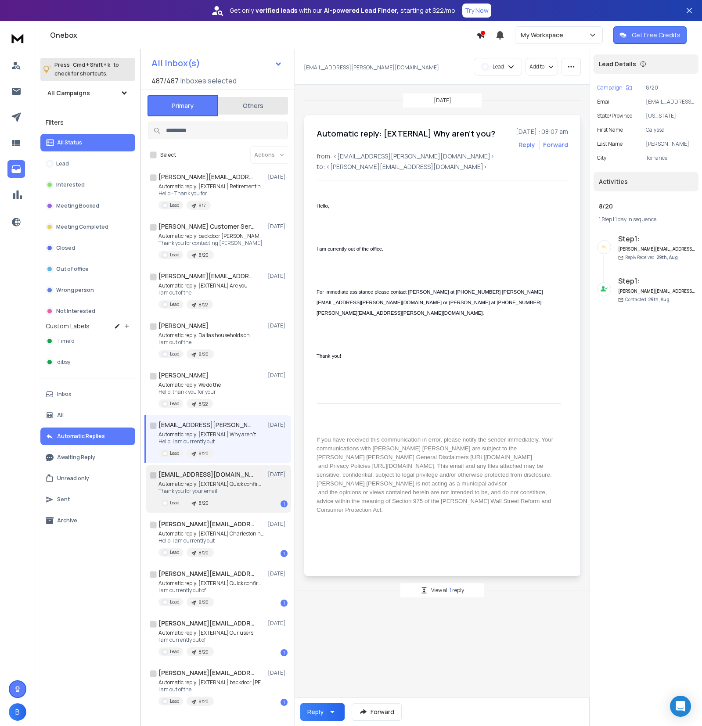
click at [250, 491] on p "﻿Thank you for your email," at bounding box center [210, 491] width 105 height 7
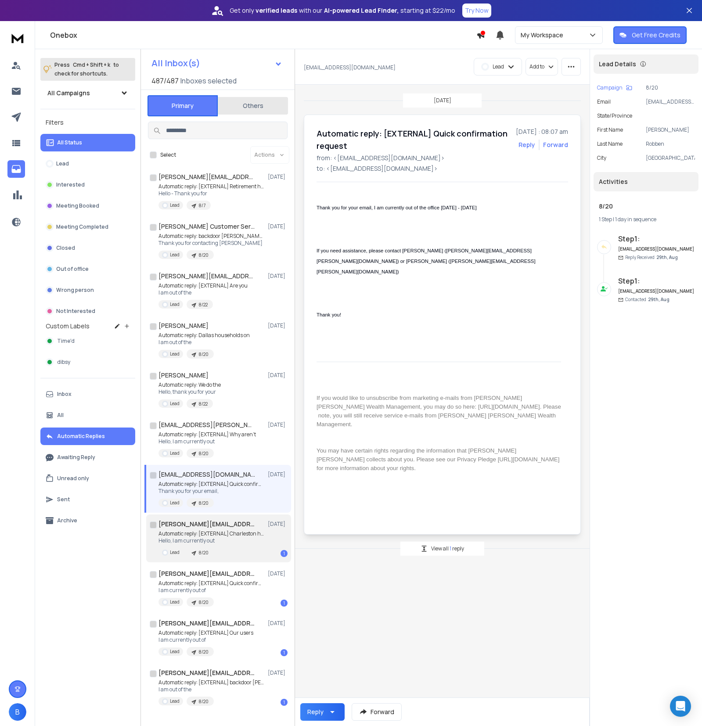
click at [255, 546] on div "Automatic reply: [EXTERNAL] Charleston households Hello, I am currently out Lea…" at bounding box center [210, 543] width 105 height 27
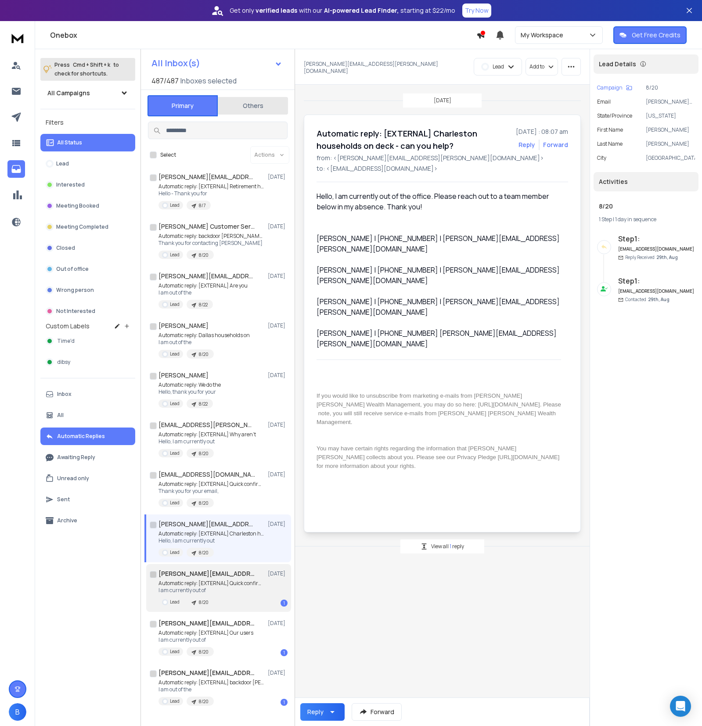
click at [259, 592] on p "I am currently out of" at bounding box center [210, 590] width 105 height 7
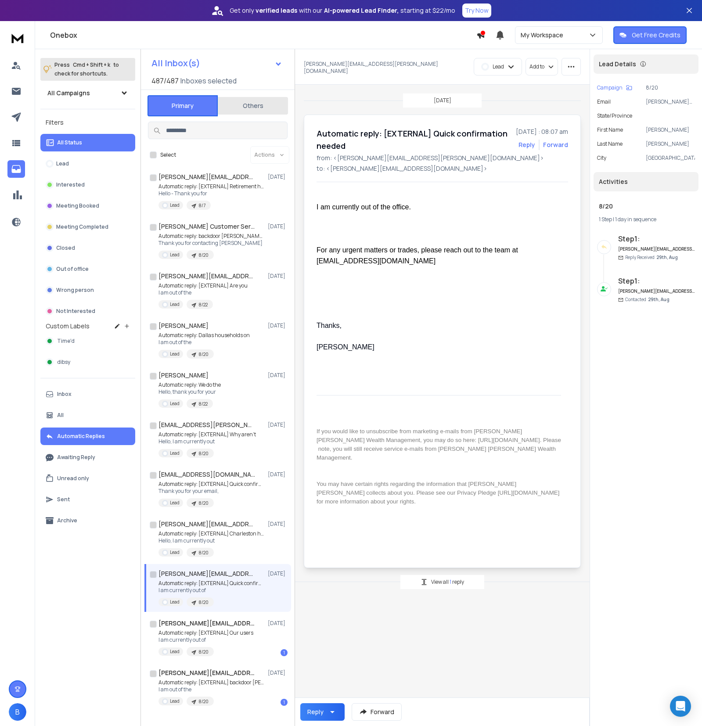
click at [251, 564] on div "[PERSON_NAME][EMAIL_ADDRESS][PERSON_NAME][DOMAIN_NAME] [DATE] Automatic reply: …" at bounding box center [218, 588] width 145 height 48
click at [243, 542] on p "Hello, I am currently out" at bounding box center [210, 540] width 105 height 7
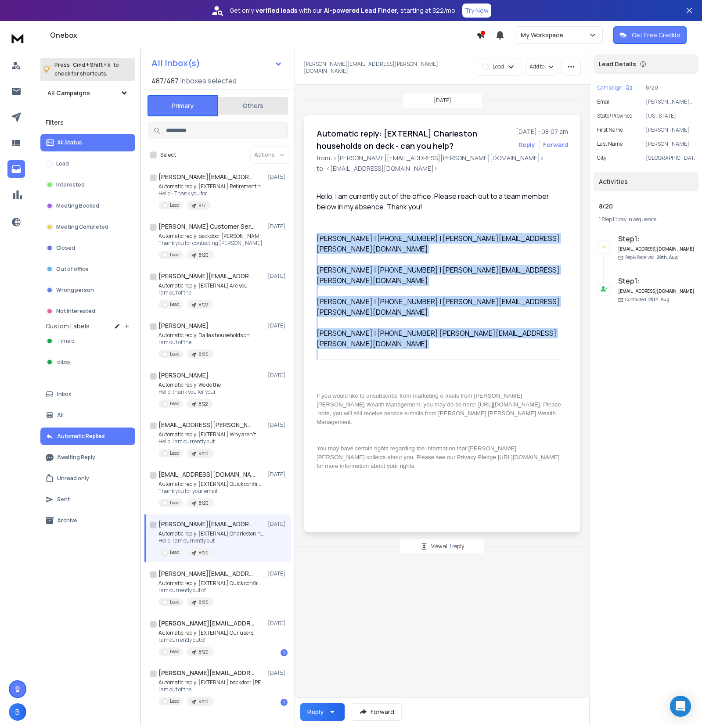
drag, startPoint x: 313, startPoint y: 236, endPoint x: 528, endPoint y: 325, distance: 232.8
click at [528, 325] on div "Automatic reply: [EXTERNAL] Charleston households on deck - can you help? [DATE…" at bounding box center [442, 324] width 277 height 418
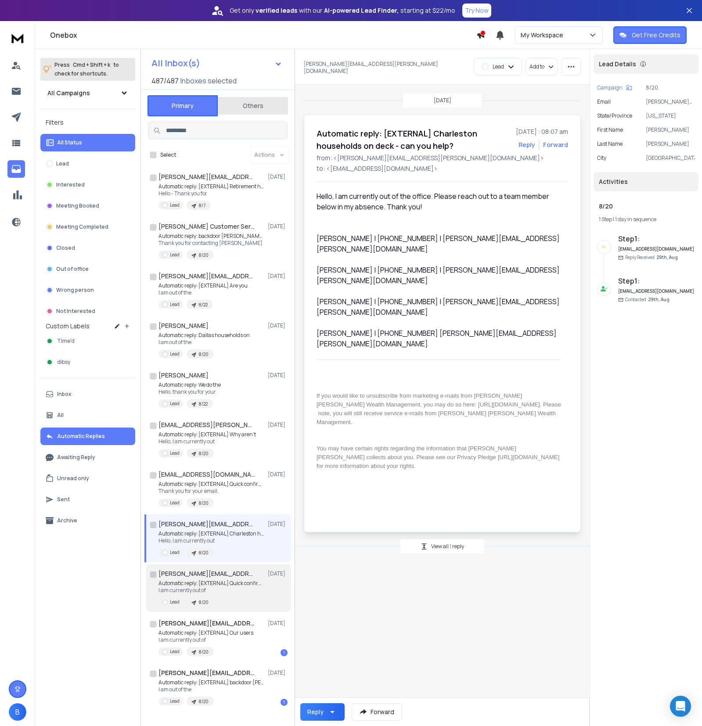
click at [189, 587] on p "I am currently out of" at bounding box center [210, 590] width 105 height 7
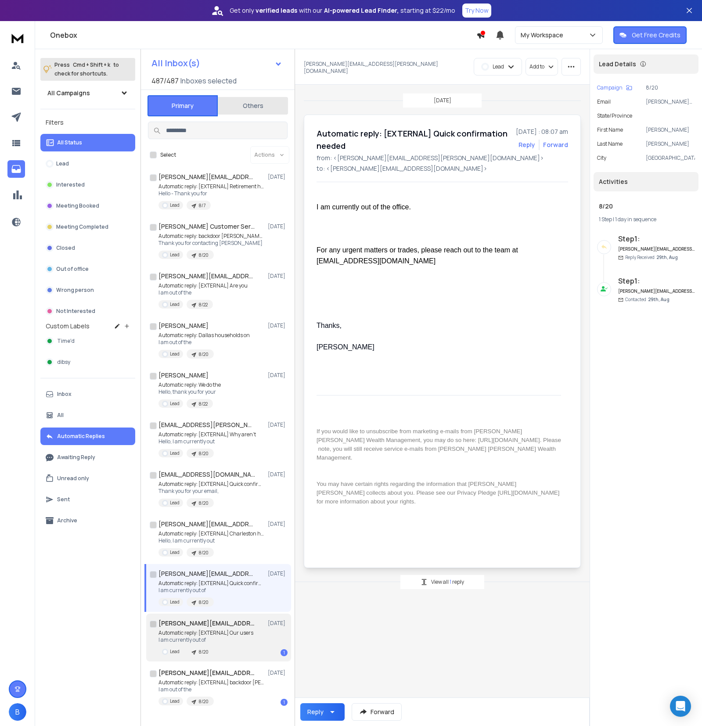
click at [241, 637] on p "I am currently out of" at bounding box center [205, 639] width 95 height 7
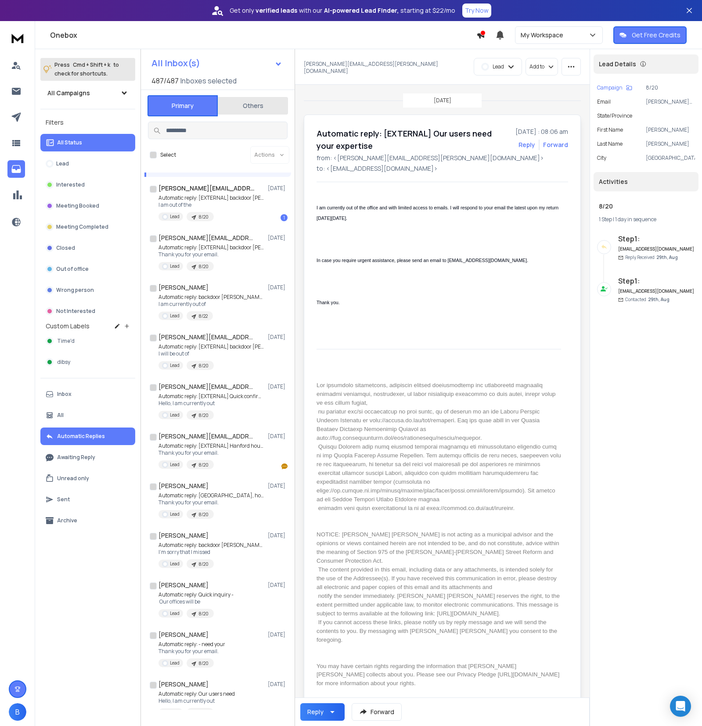
scroll to position [5403, 0]
click at [250, 203] on p "I am out of the" at bounding box center [210, 203] width 105 height 7
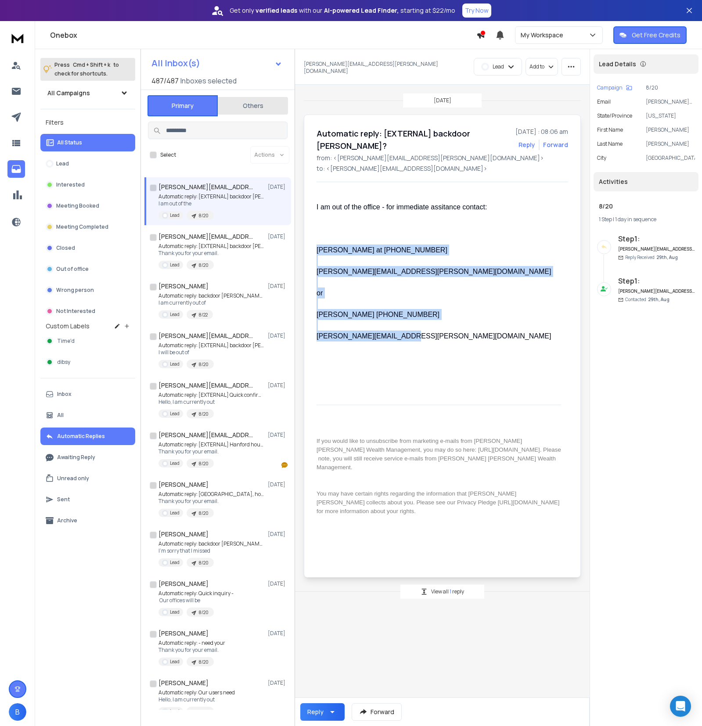
drag, startPoint x: 317, startPoint y: 247, endPoint x: 434, endPoint y: 335, distance: 146.3
click at [434, 335] on div "I am out of the office - for immediate assitance contact: [PERSON_NAME] at [PHO…" at bounding box center [438, 292] width 244 height 203
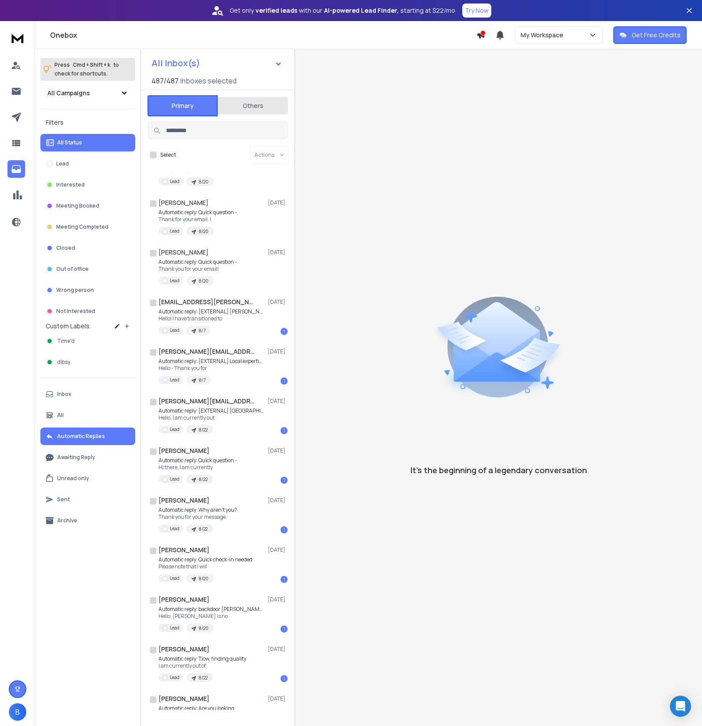
scroll to position [7467, 0]
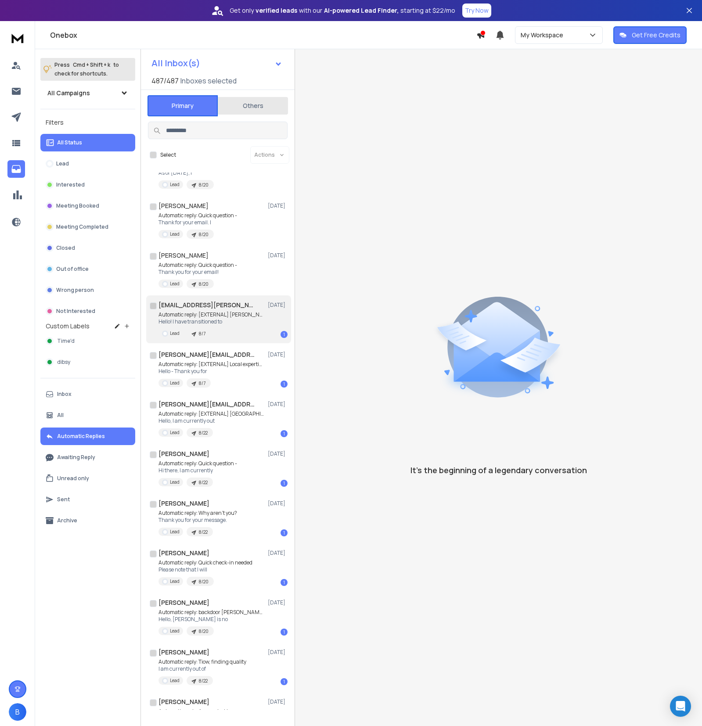
click at [233, 327] on div "Automatic reply: [EXTERNAL] [PERSON_NAME], finding Hello! I have transitioned t…" at bounding box center [210, 324] width 105 height 27
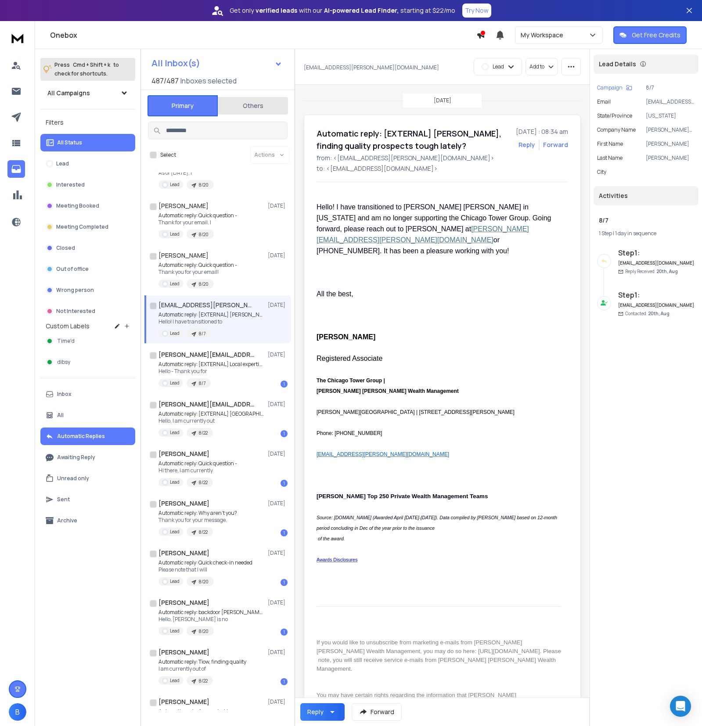
click at [499, 66] on p "Lead" at bounding box center [497, 66] width 11 height 7
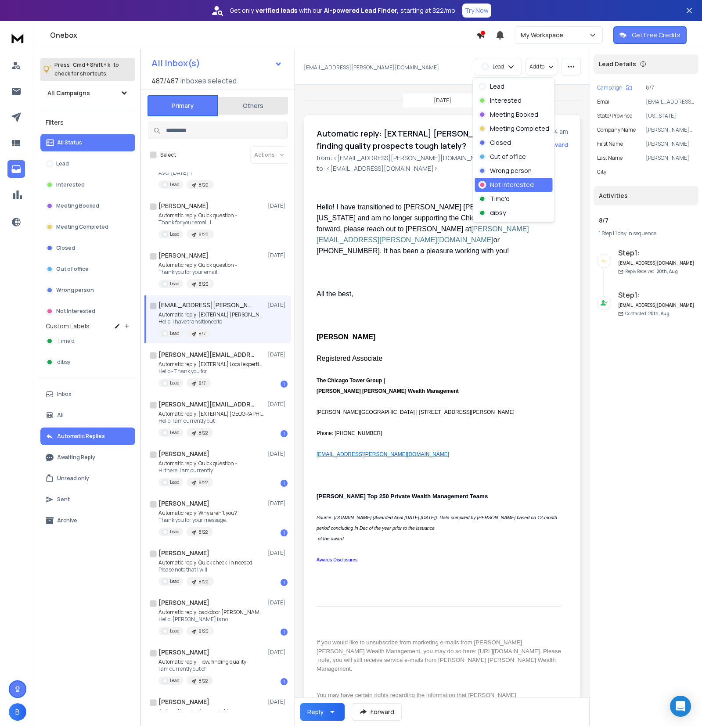
click at [524, 181] on p "Not Interested" at bounding box center [512, 184] width 44 height 9
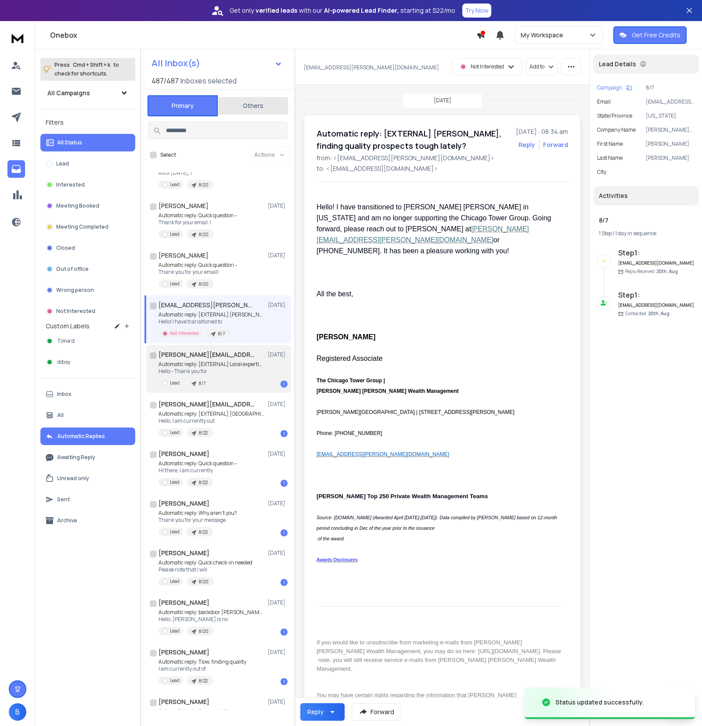
click at [235, 366] on p "Automatic reply: [EXTERNAL] Local expertise" at bounding box center [210, 364] width 105 height 7
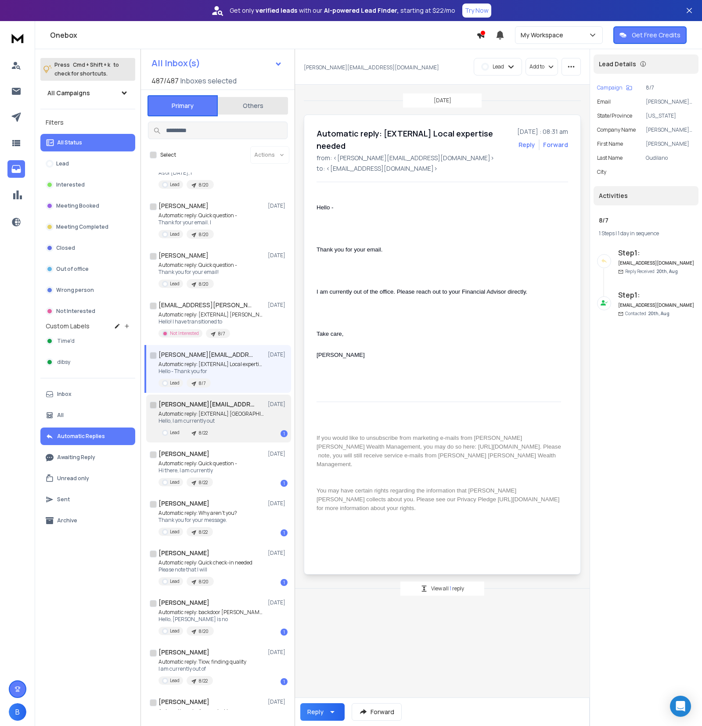
click at [273, 397] on div "[PERSON_NAME][EMAIL_ADDRESS][PERSON_NAME][DOMAIN_NAME] [DATE] Automatic reply: …" at bounding box center [218, 419] width 145 height 48
